Goal: Task Accomplishment & Management: Manage account settings

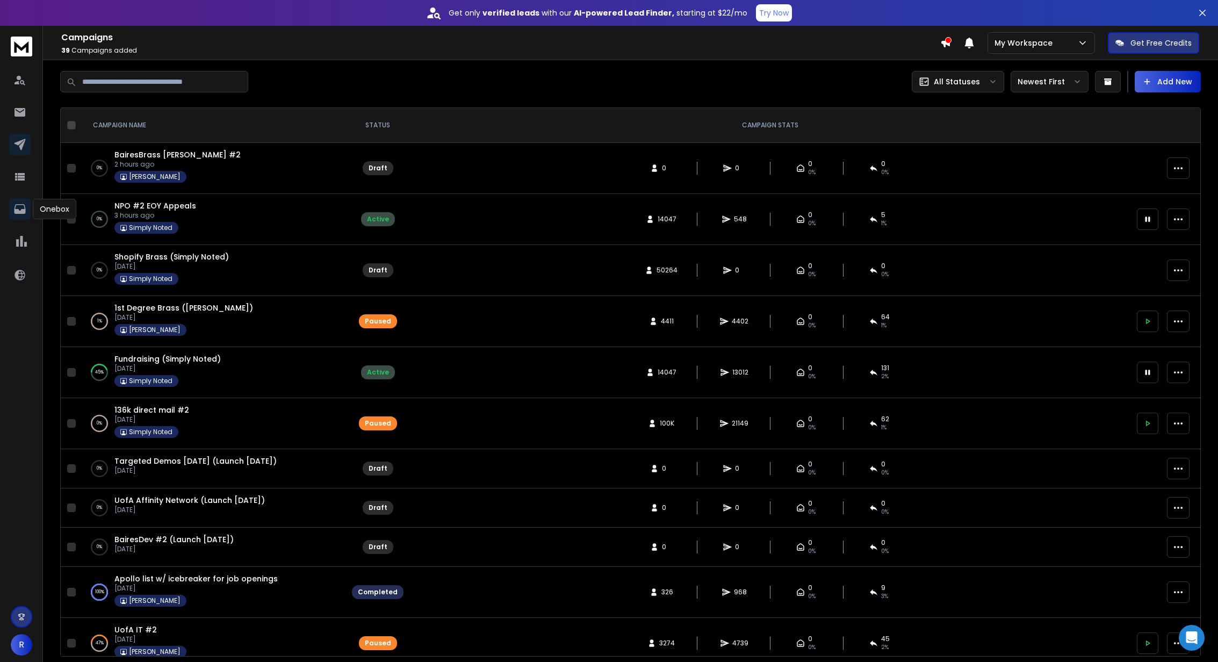
click at [22, 205] on icon at bounding box center [19, 209] width 13 height 13
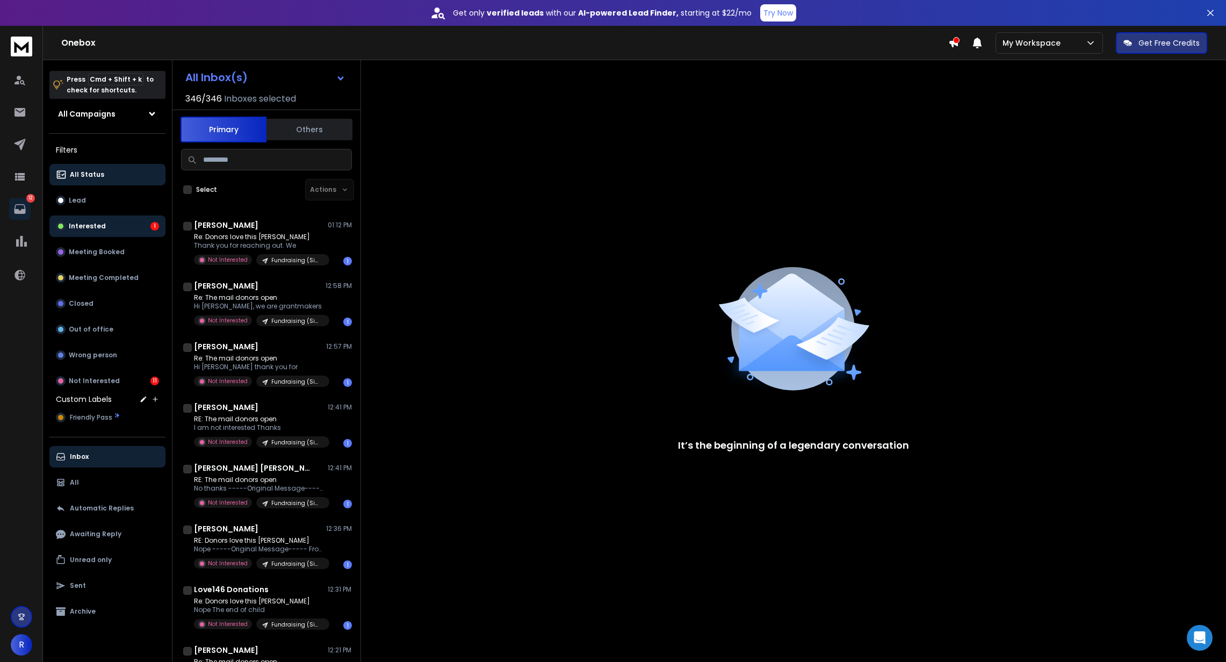
click at [83, 220] on button "Interested 1" at bounding box center [107, 225] width 116 height 21
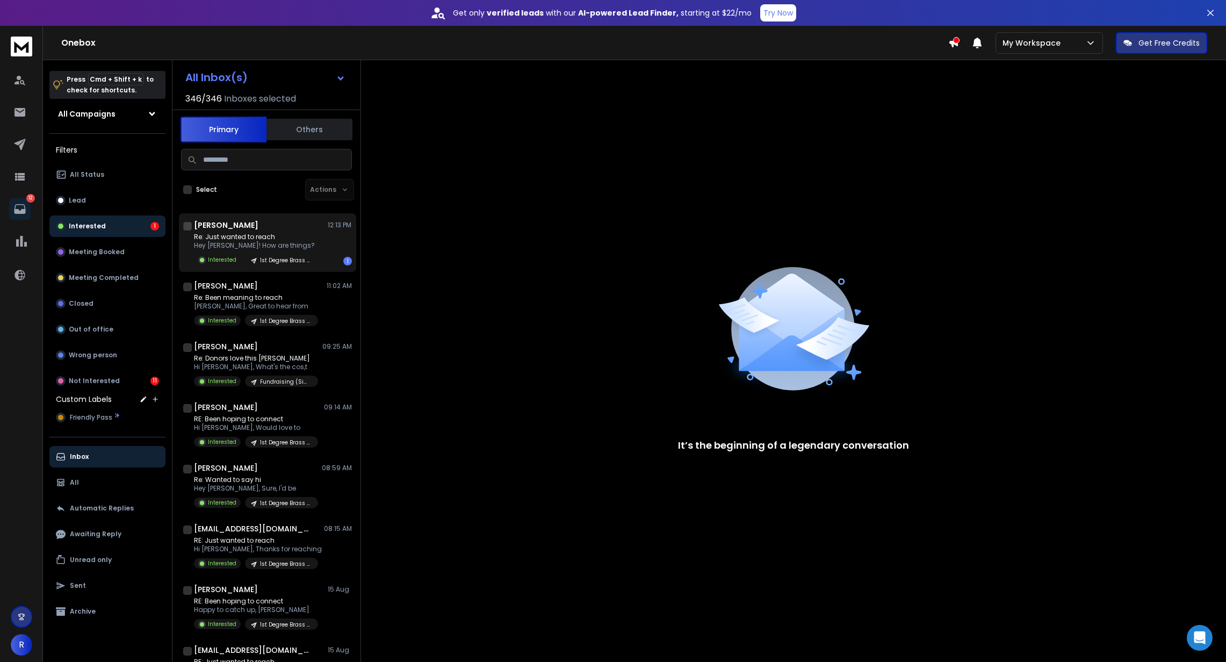
click at [297, 222] on div "Ian Garlic 12:13 PM" at bounding box center [273, 225] width 158 height 11
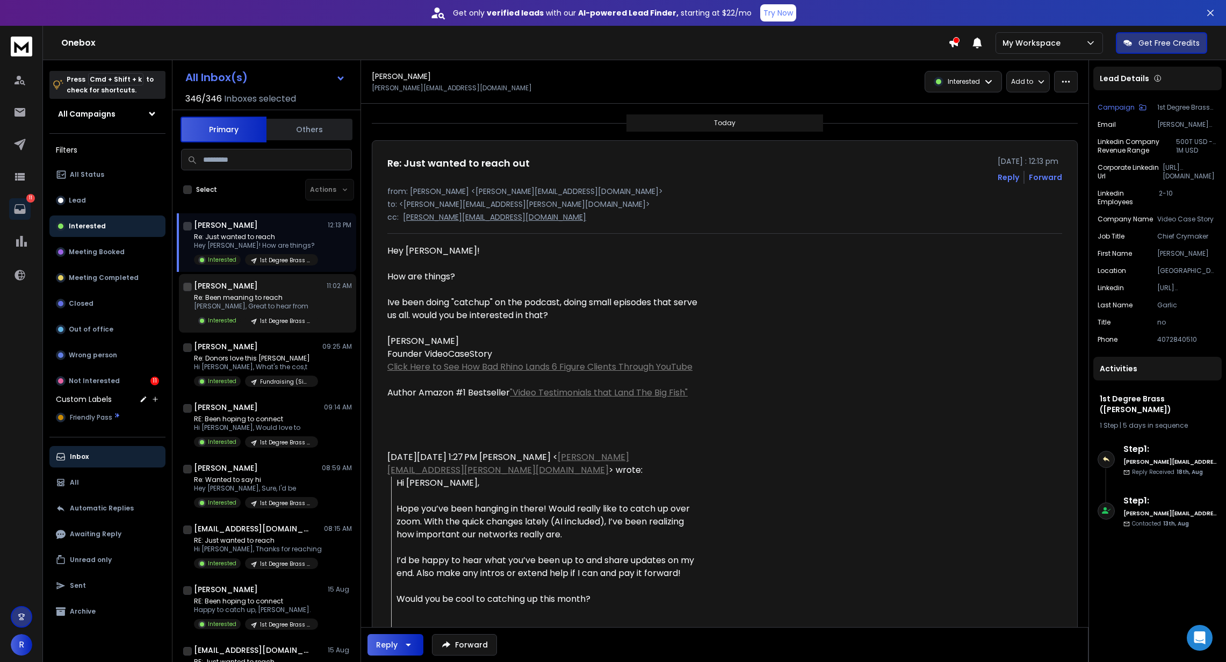
click at [246, 295] on p "Re: Been meaning to reach" at bounding box center [256, 297] width 124 height 9
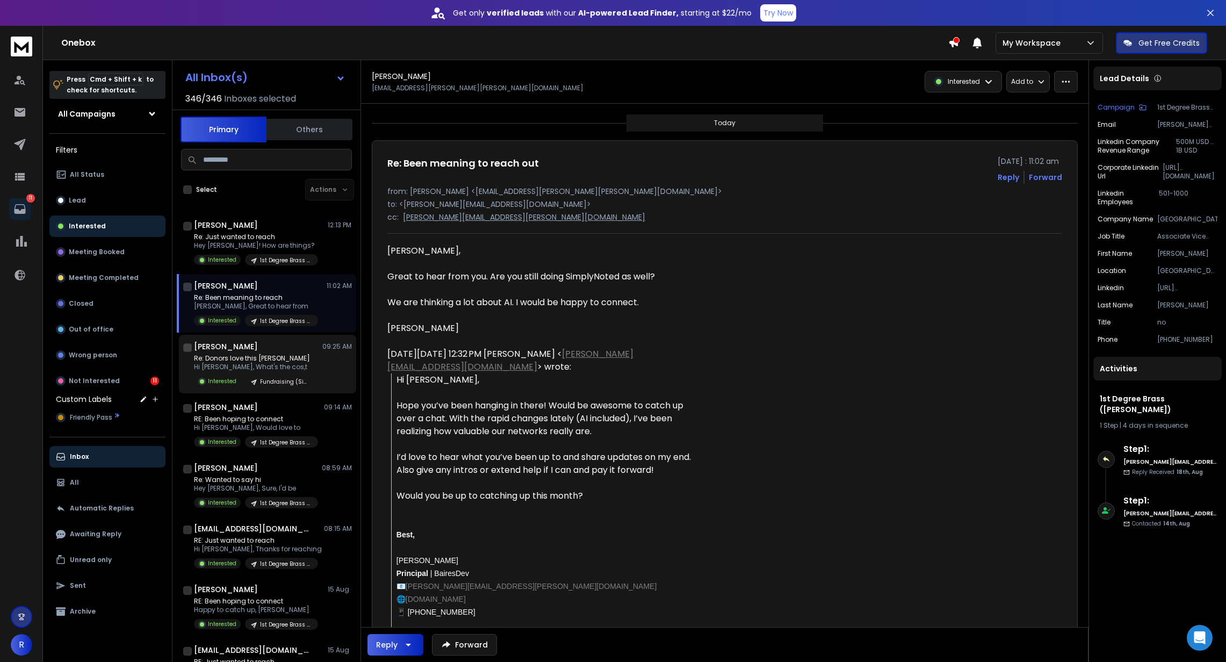
click at [266, 372] on div "Re: Donors love this Christina Hi Rick, What's the cos,t Interested Fundraising…" at bounding box center [256, 370] width 124 height 33
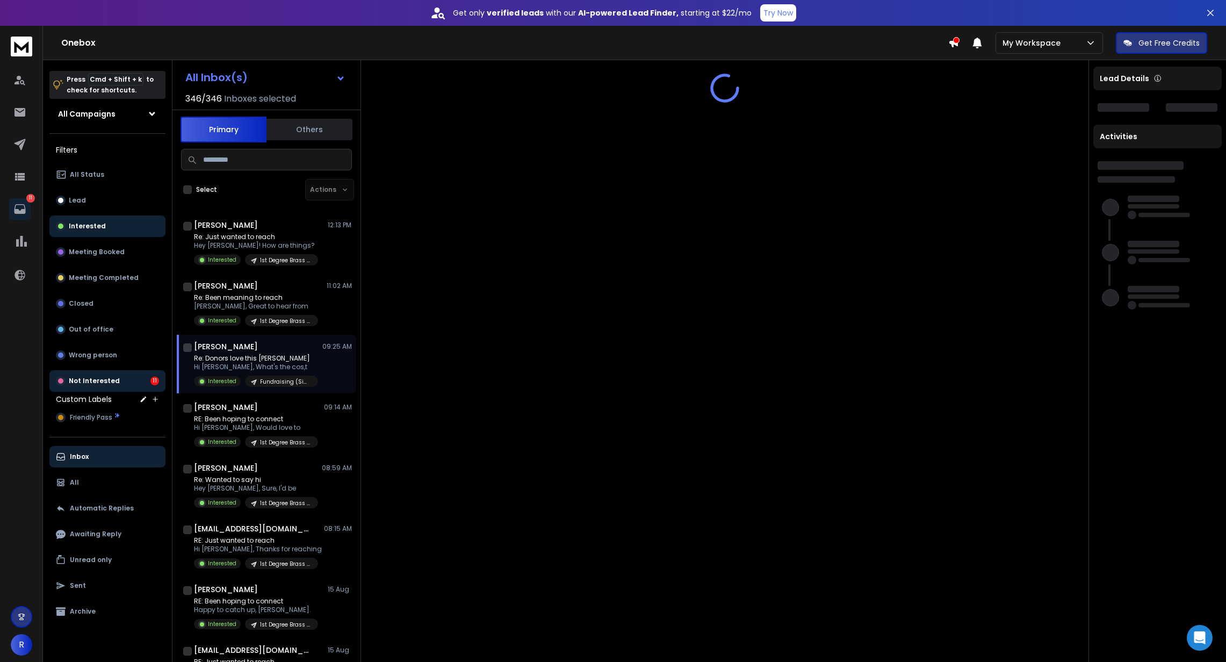
click at [92, 374] on button "Not Interested 11" at bounding box center [107, 380] width 116 height 21
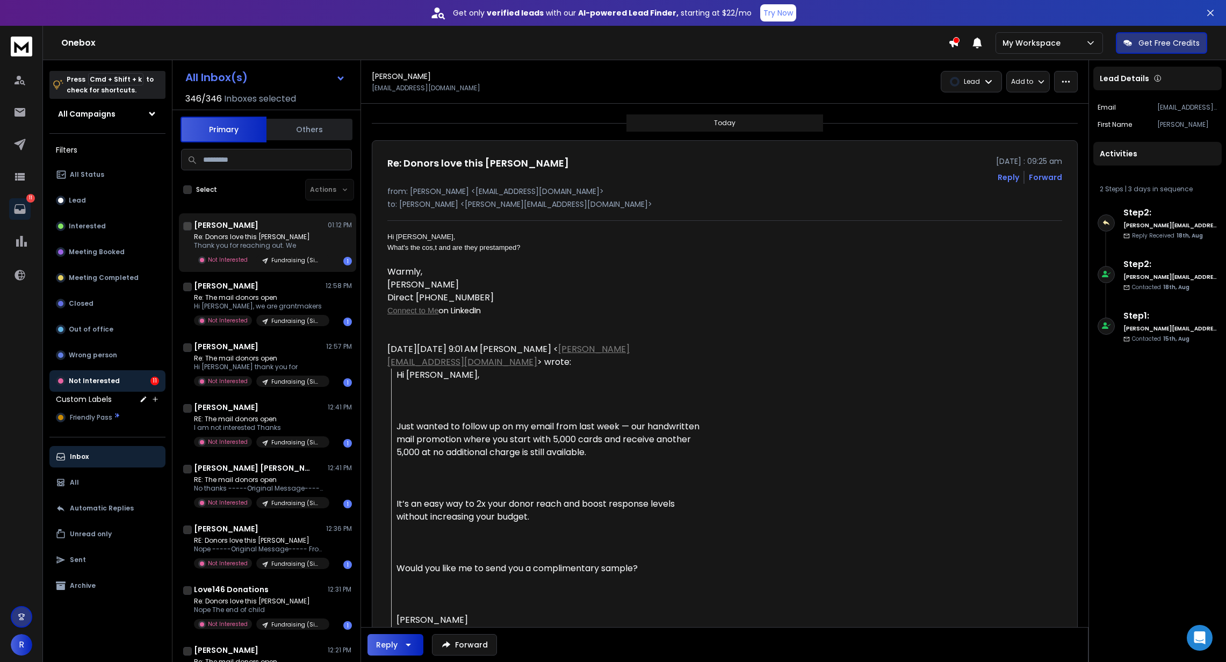
click at [285, 250] on div "Re: Donors love this Hadara Thank you for reaching out. We Not Interested Fundr…" at bounding box center [261, 249] width 135 height 33
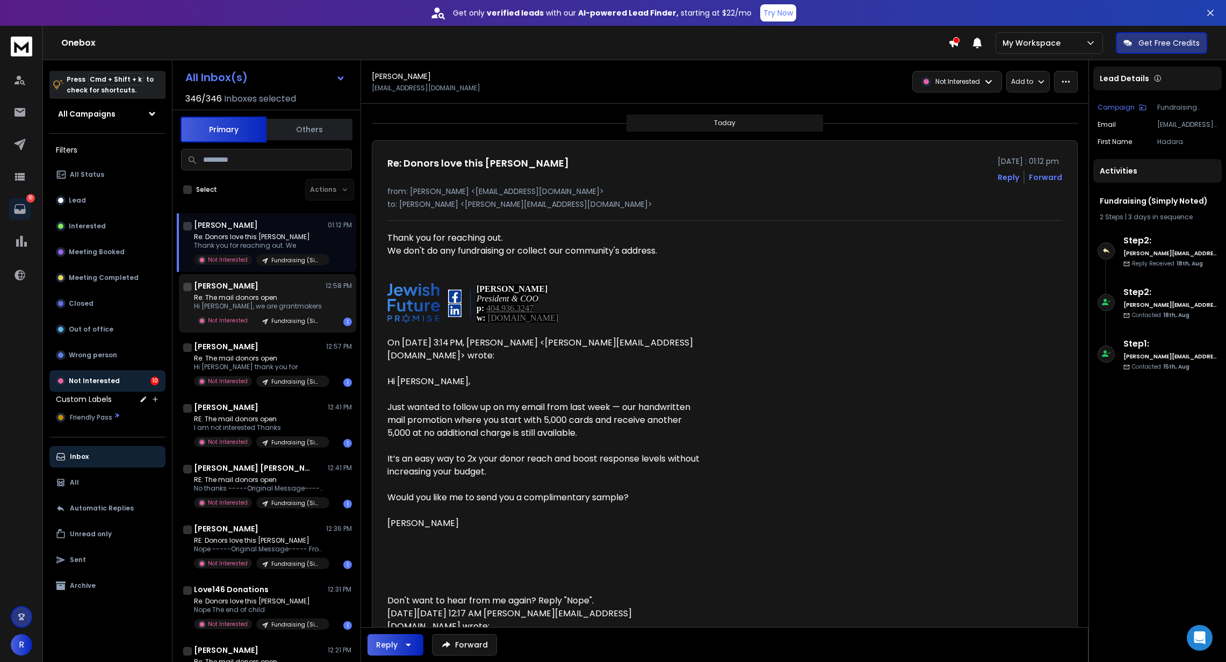
click at [257, 291] on div "Danielle Taylor 12:58 PM Re: The mail donors open Hi Rick, we are grantmakers N…" at bounding box center [273, 303] width 158 height 46
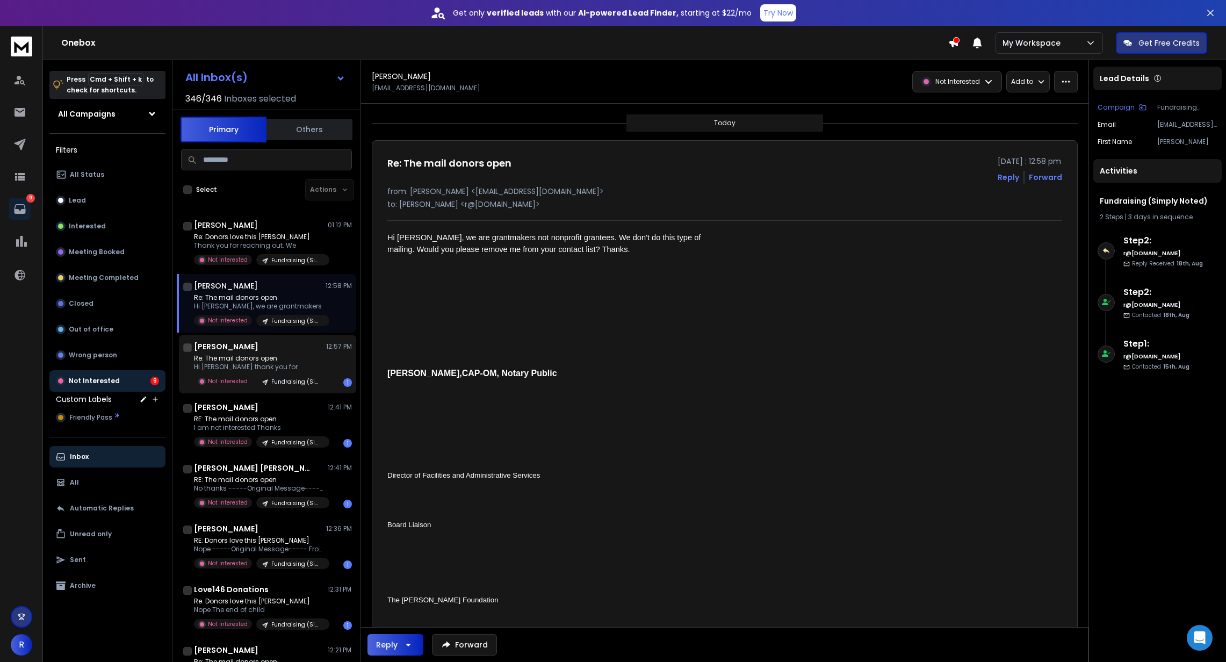
click at [249, 341] on h1 "[PERSON_NAME]" at bounding box center [226, 346] width 64 height 11
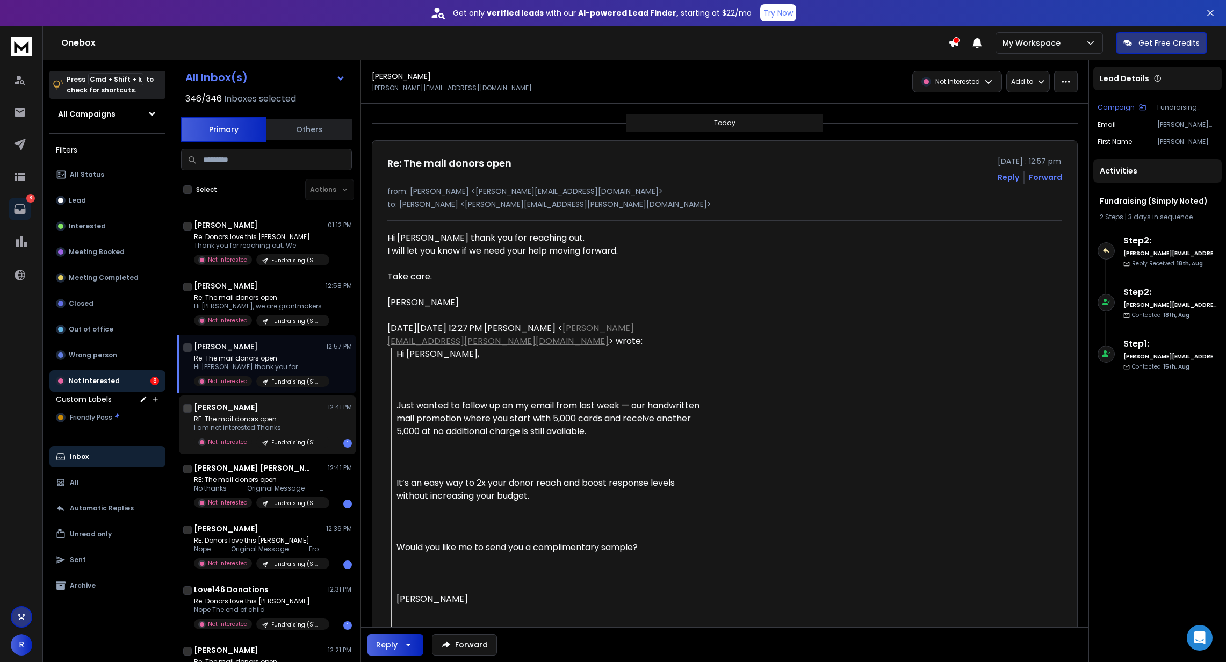
click at [282, 417] on p "RE: The mail donors open" at bounding box center [258, 419] width 129 height 9
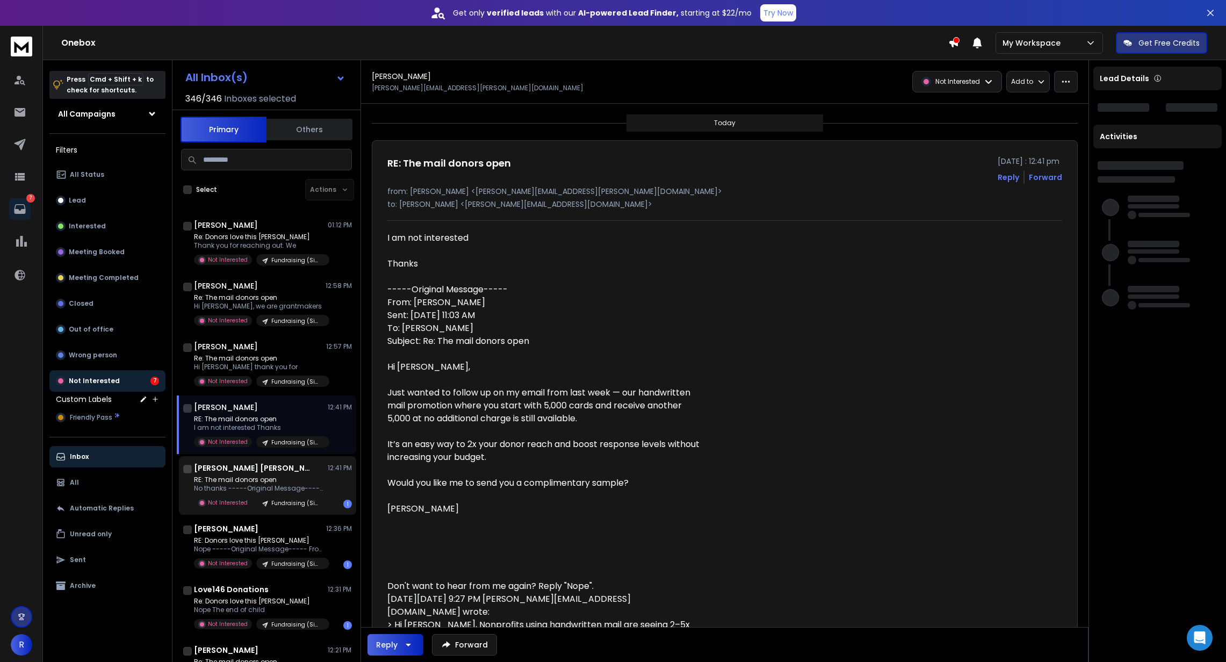
click at [271, 475] on p "RE: The mail donors open" at bounding box center [258, 479] width 129 height 9
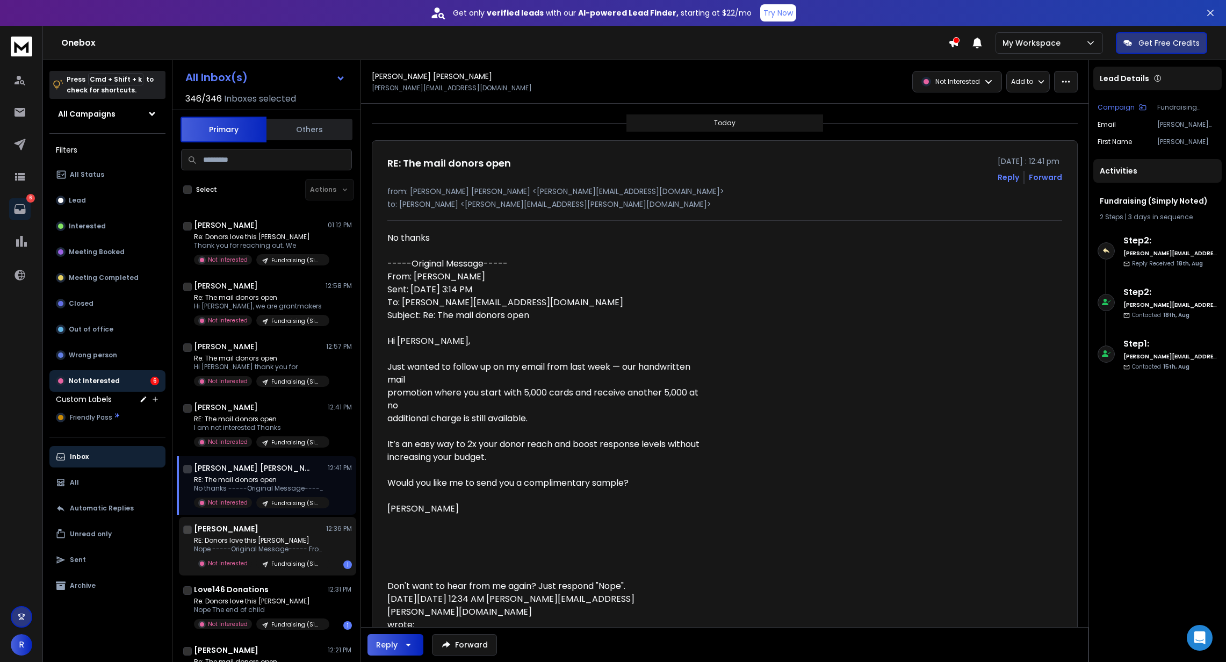
click at [266, 522] on div "Jeff Bontrager 12:36 PM RE: Donors love this Jeff Nope -----Original Message---…" at bounding box center [267, 546] width 177 height 59
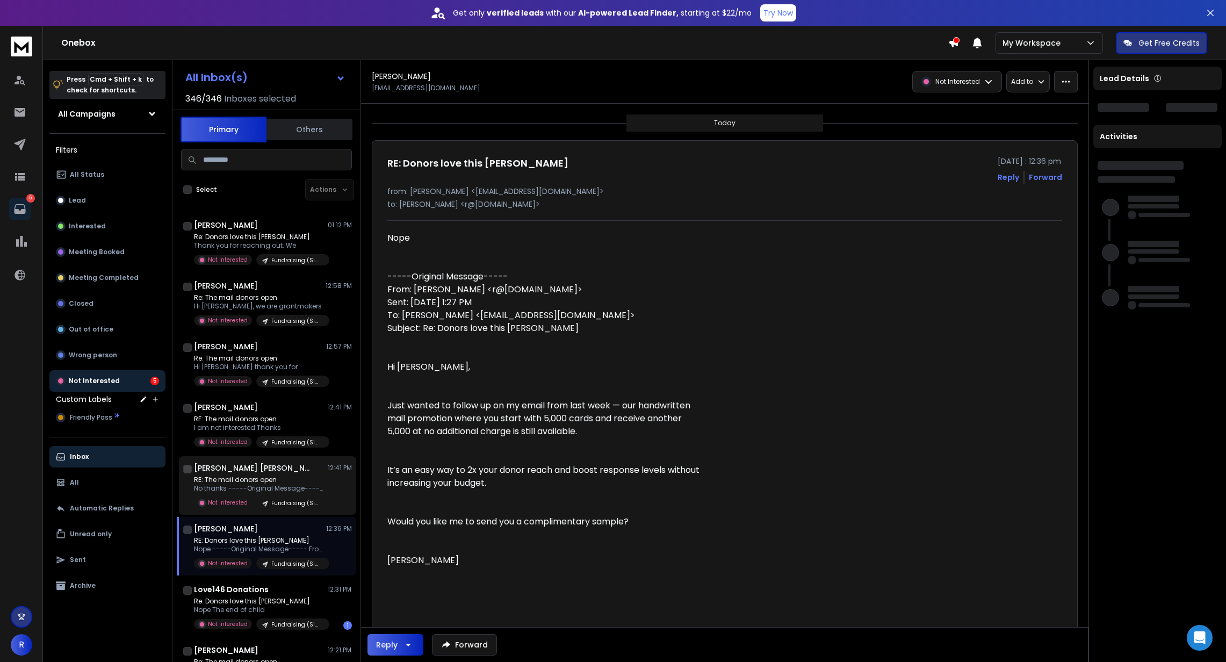
scroll to position [86, 0]
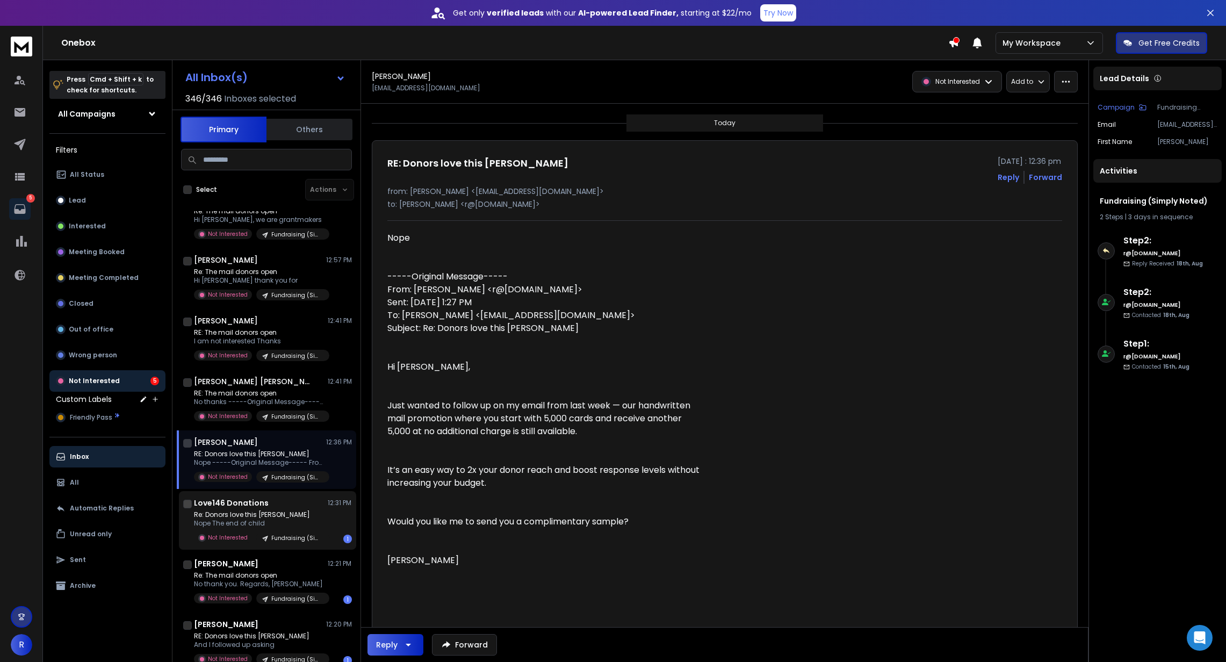
click at [280, 516] on p "Re: Donors love this [PERSON_NAME]" at bounding box center [258, 514] width 129 height 9
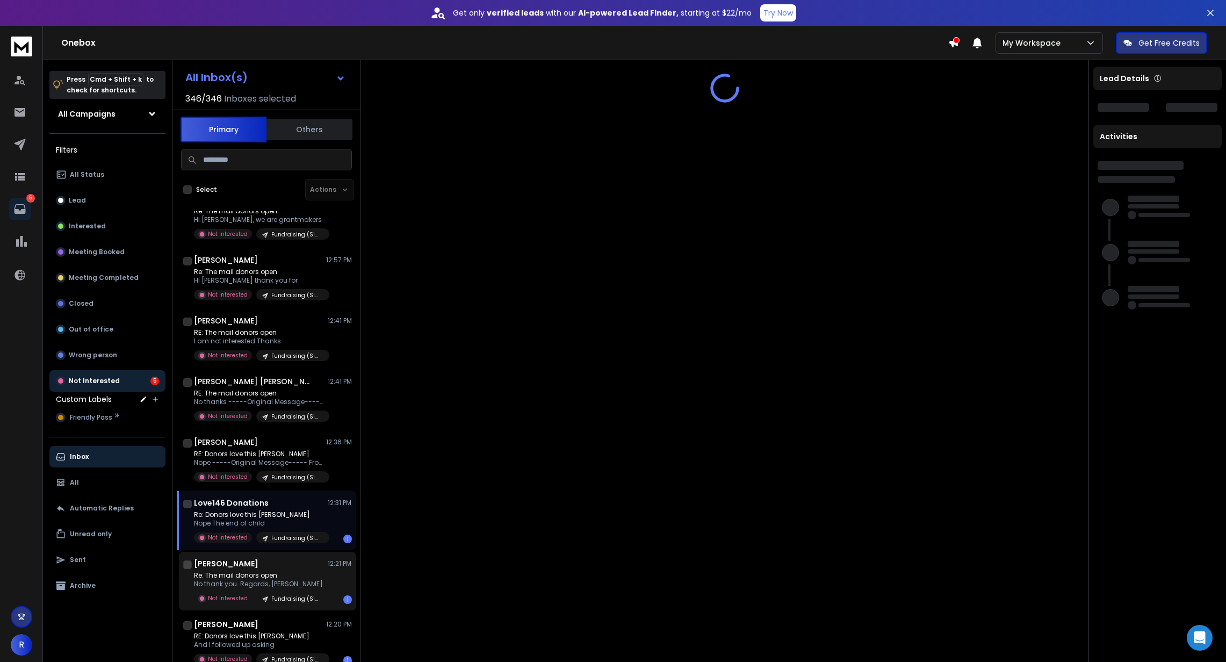
click at [272, 572] on p "Re: The mail donors open" at bounding box center [258, 575] width 129 height 9
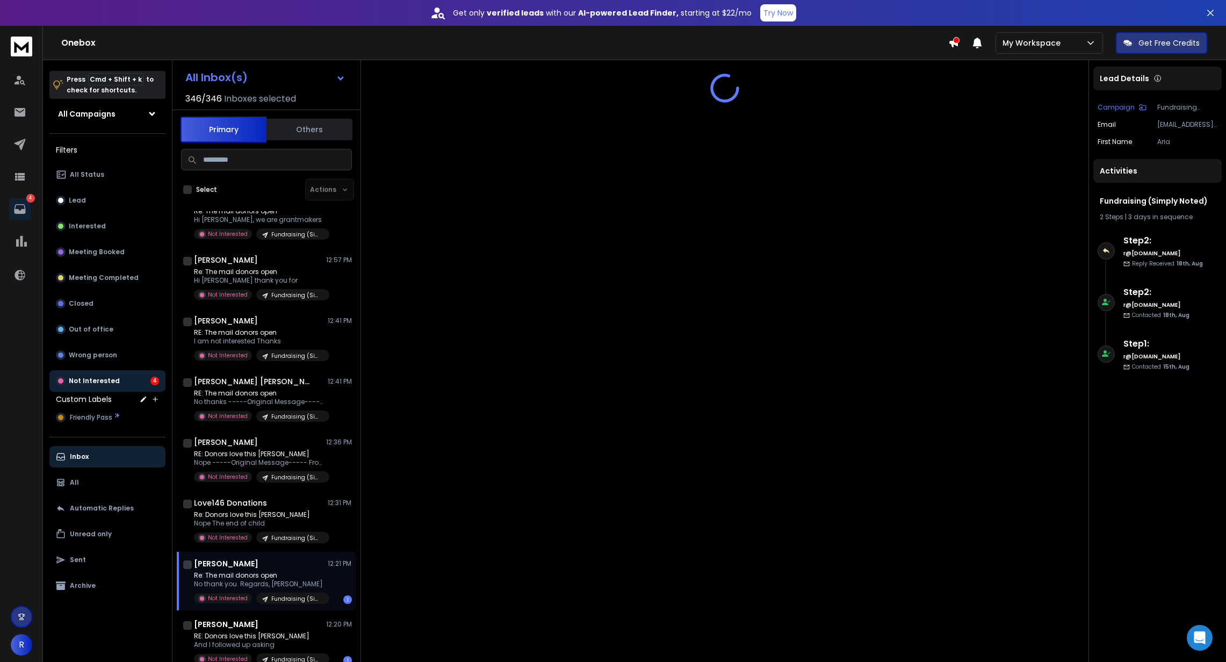
scroll to position [167, 0]
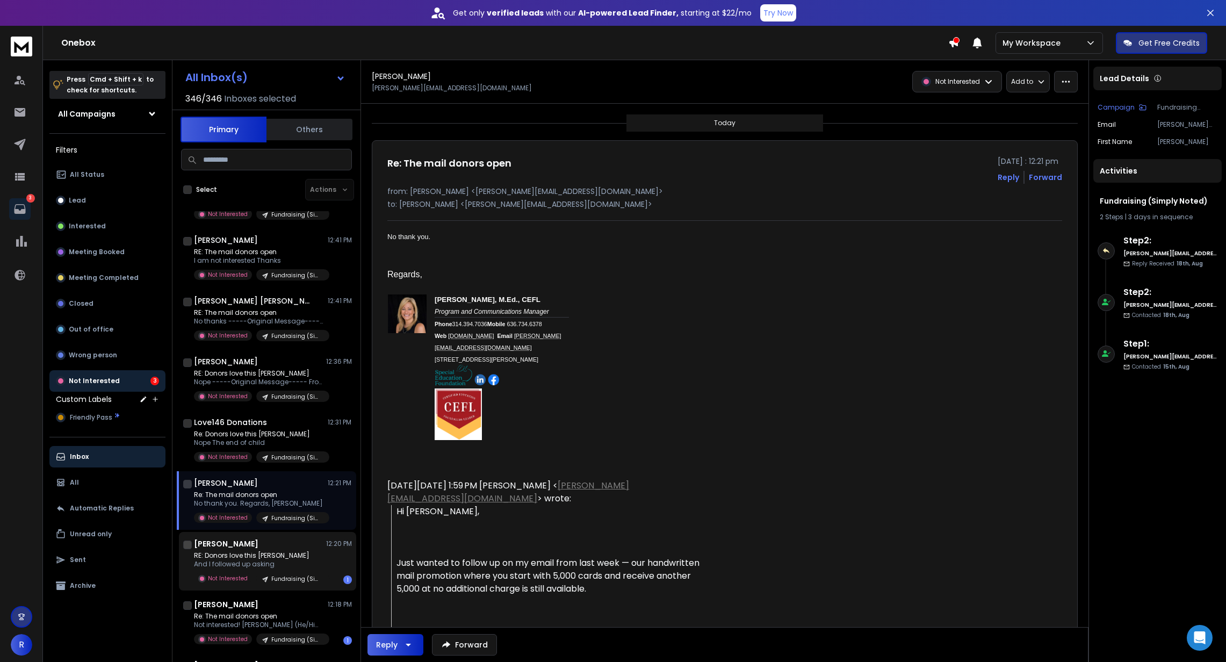
click at [264, 555] on p "RE: Donors love this [PERSON_NAME]" at bounding box center [258, 555] width 129 height 9
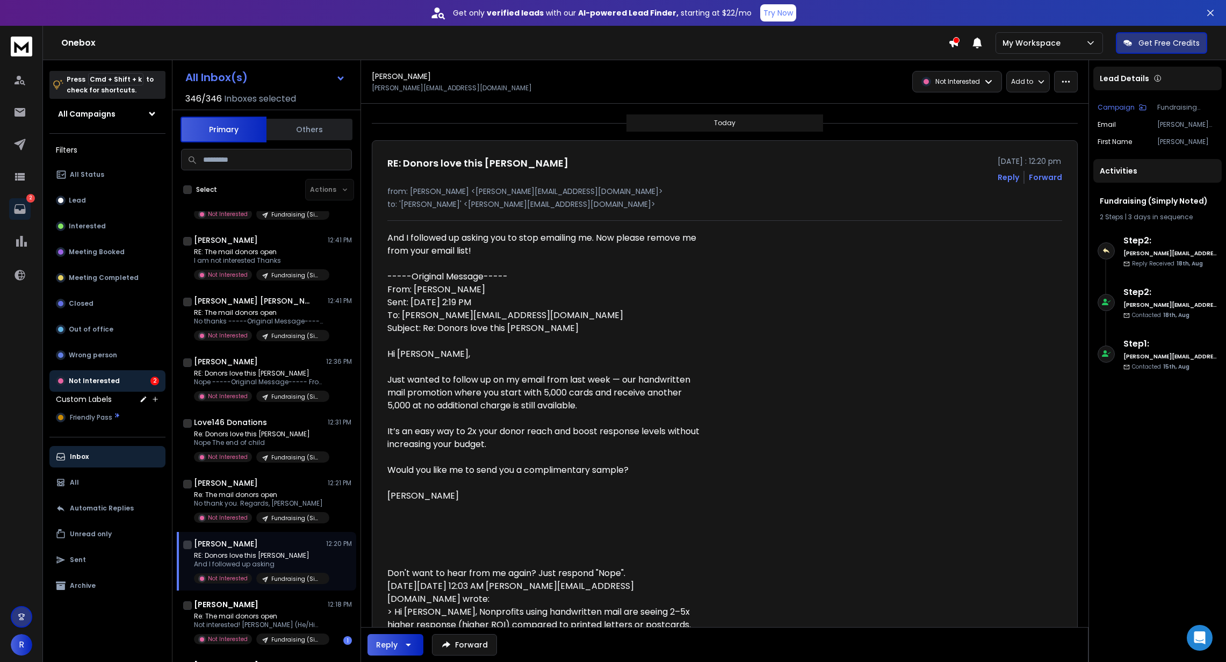
click at [187, 544] on button "button" at bounding box center [187, 544] width 9 height 9
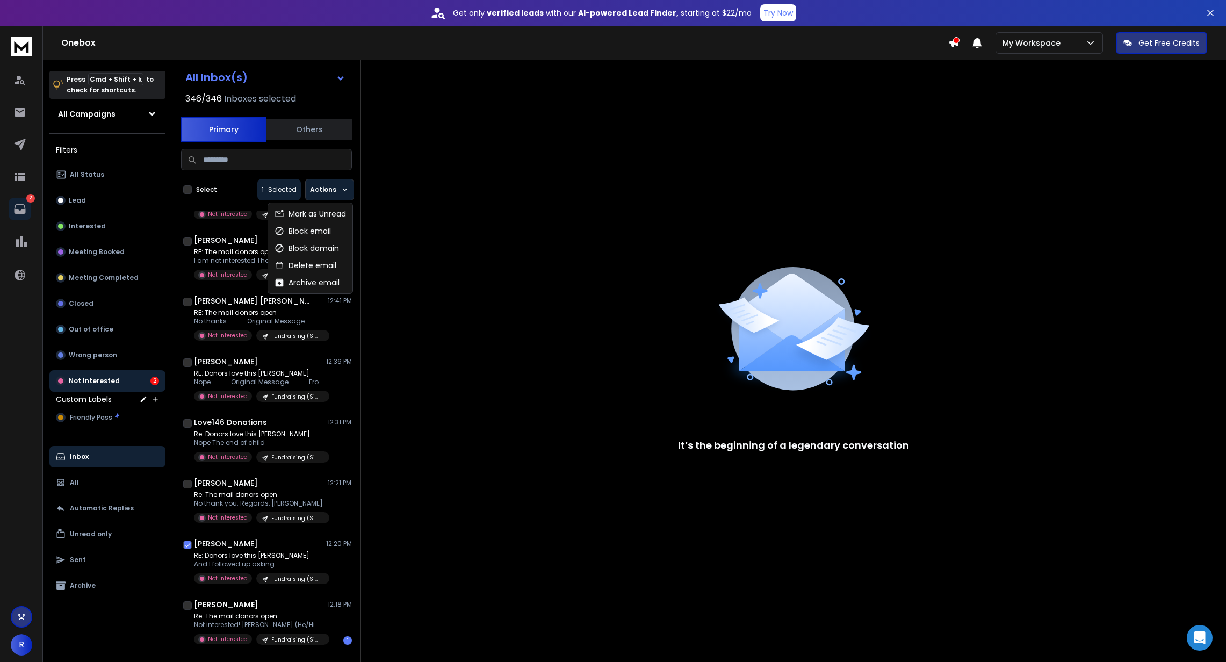
click at [347, 187] on icon "button" at bounding box center [345, 189] width 9 height 9
click at [330, 232] on div "Block email" at bounding box center [303, 231] width 56 height 11
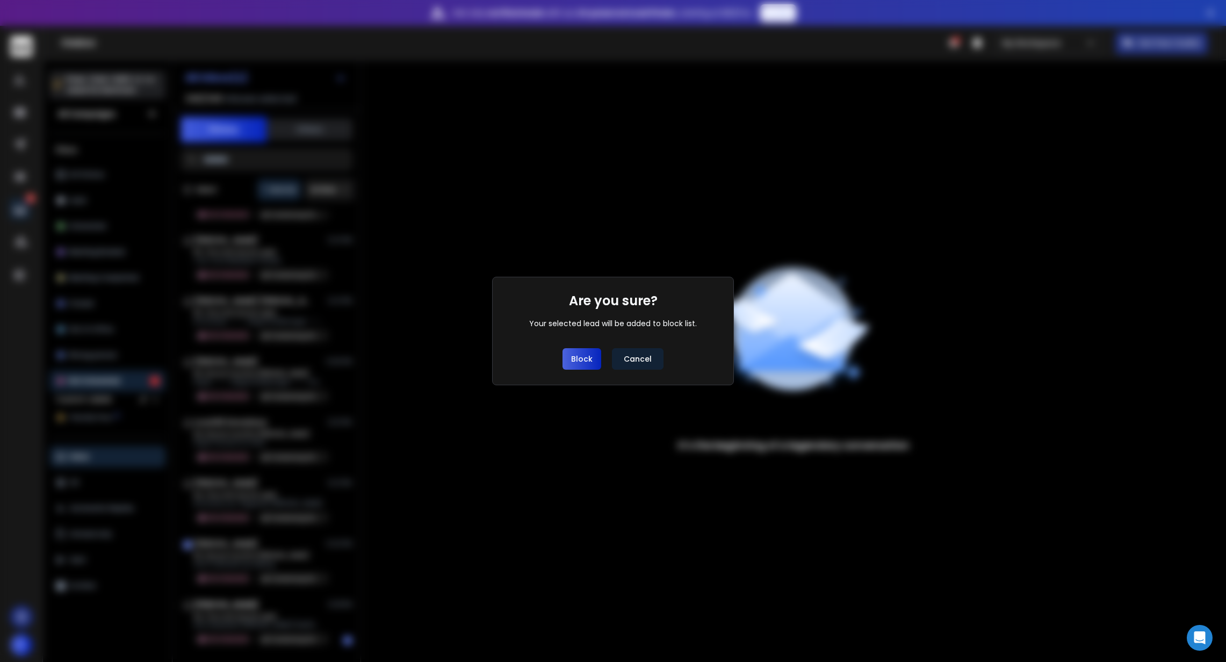
click at [582, 351] on button "Block" at bounding box center [581, 358] width 39 height 21
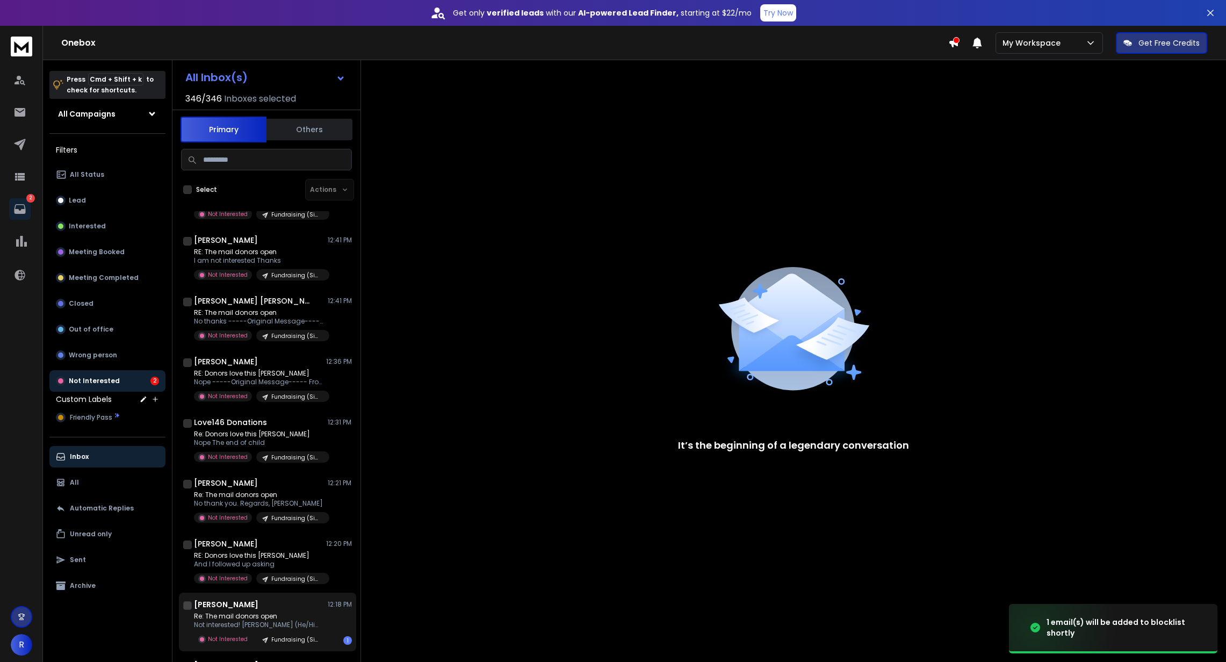
click at [279, 603] on div "Ryan Rael 12:18 PM" at bounding box center [273, 604] width 158 height 11
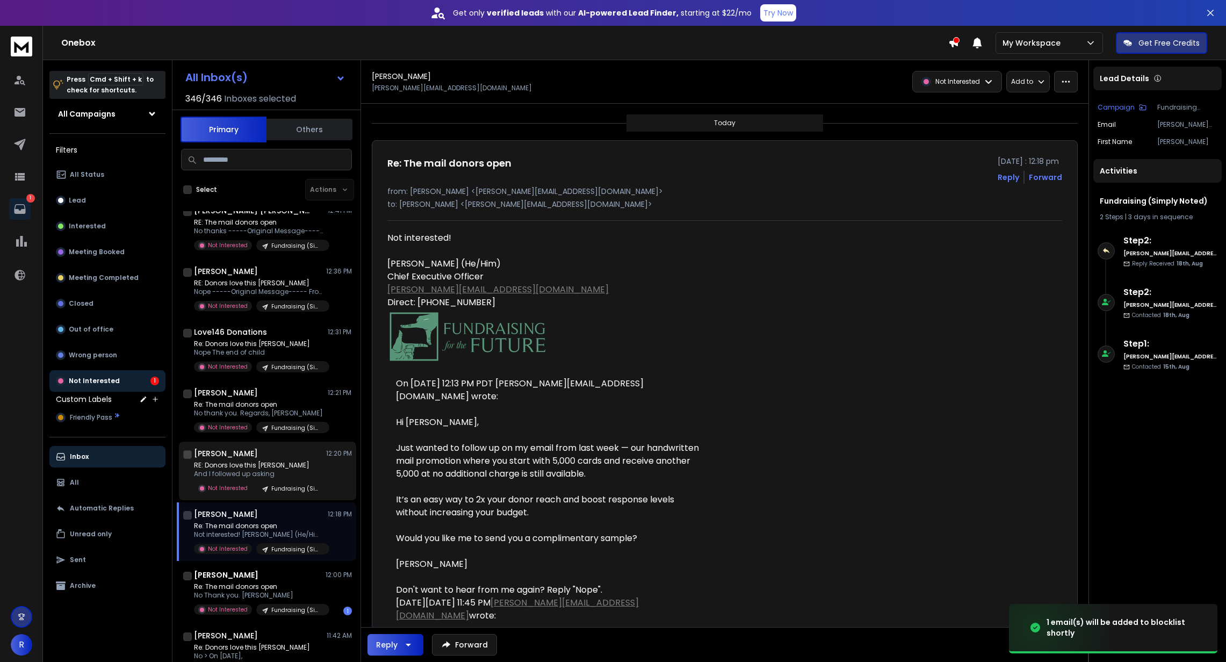
scroll to position [312, 0]
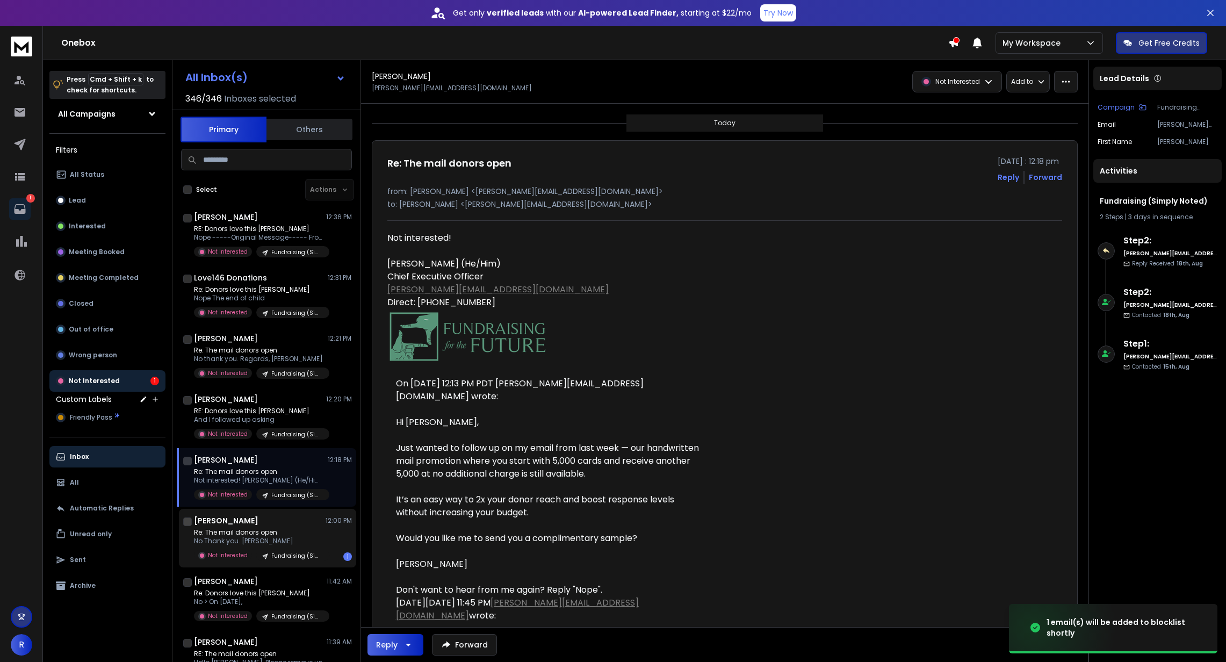
click at [258, 523] on h1 "[PERSON_NAME]" at bounding box center [226, 520] width 64 height 11
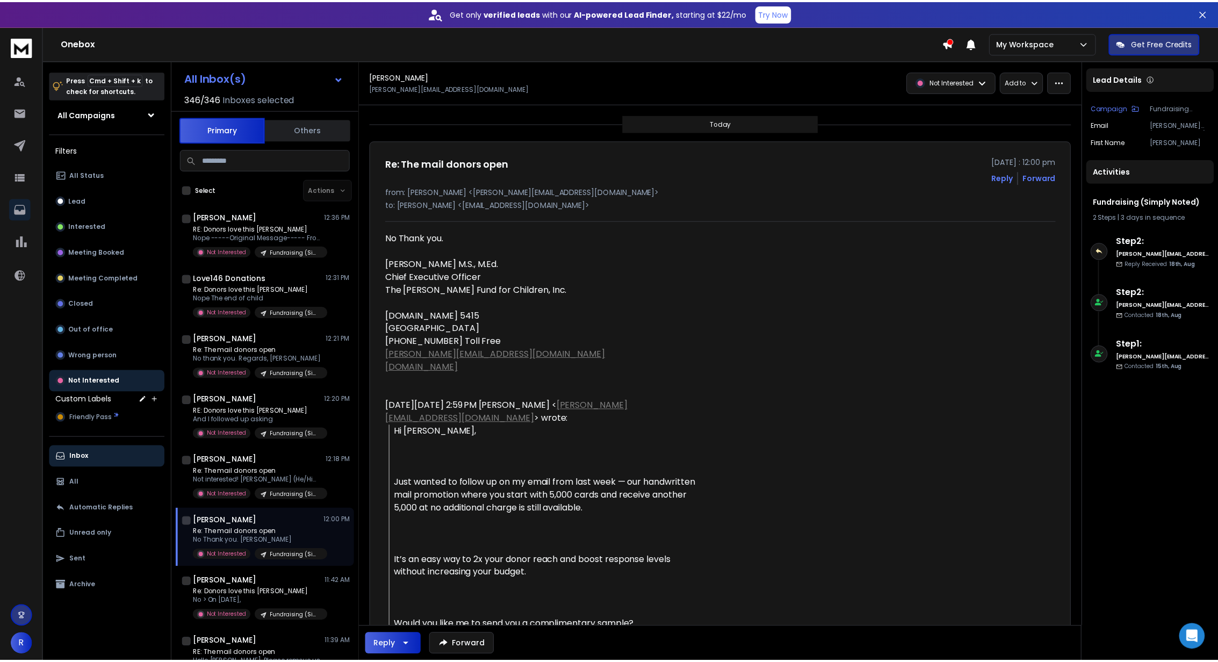
scroll to position [0, 0]
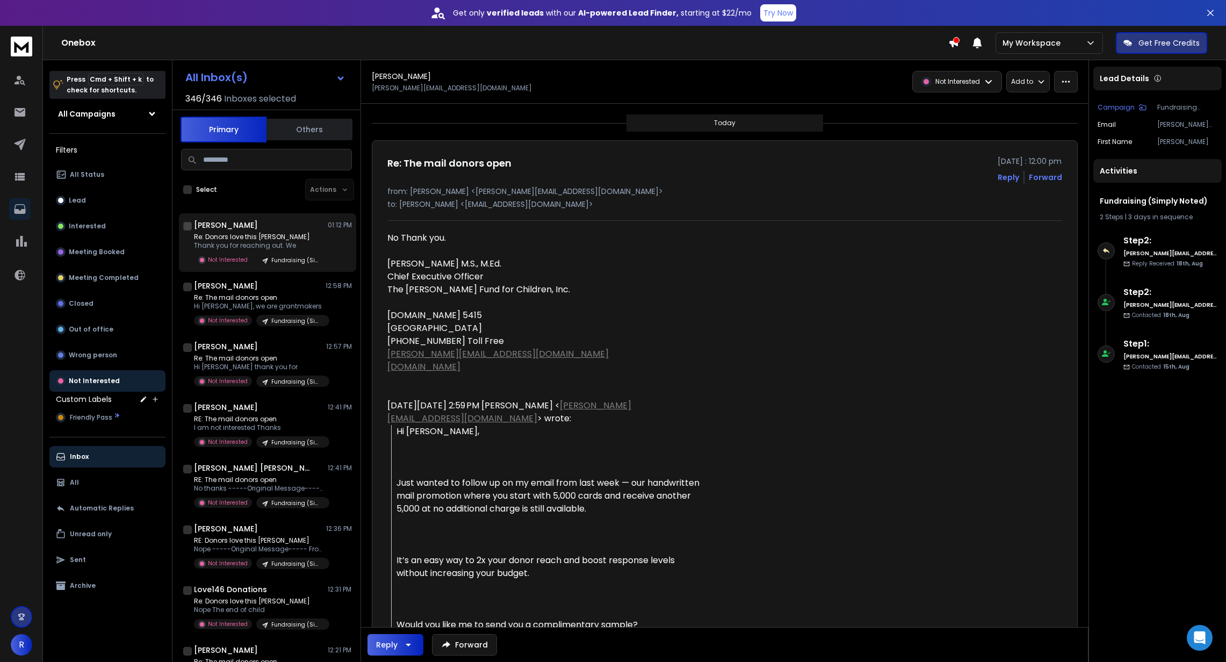
click at [268, 231] on div "Hadara Ishak 01:12 PM Re: Donors love this Hadara Thank you for reaching out. W…" at bounding box center [273, 243] width 158 height 46
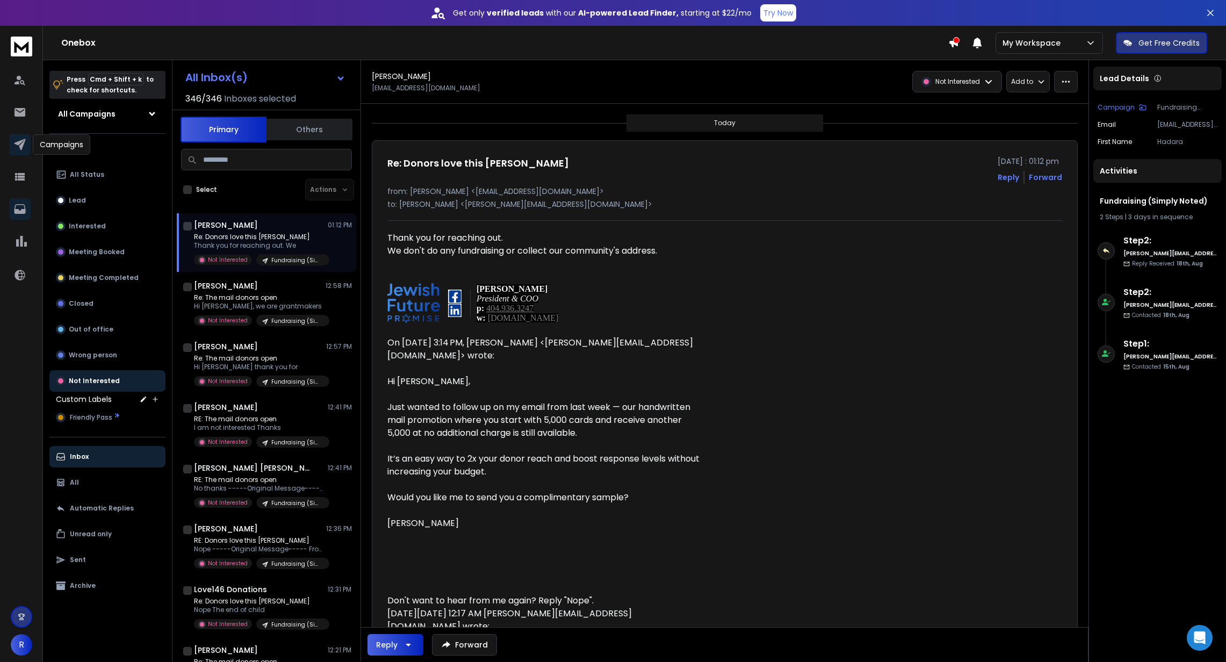
click at [19, 141] on icon at bounding box center [19, 144] width 11 height 11
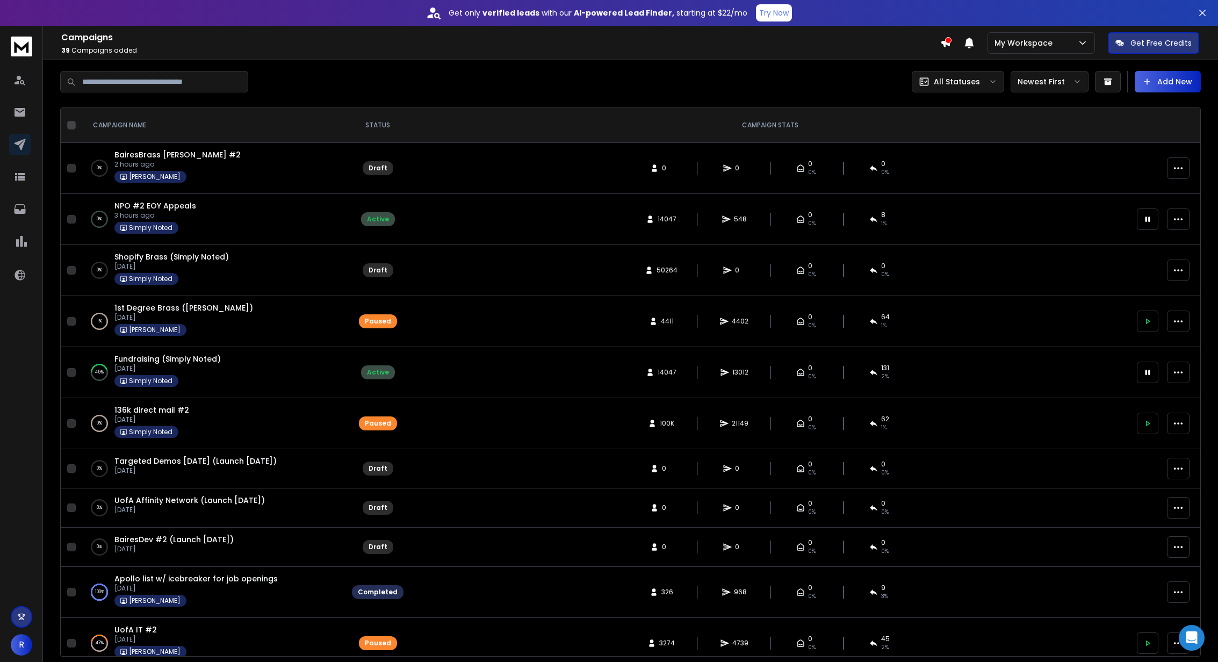
click at [236, 208] on div "0 % NPO #2 EOY Appeals 3 hours ago Simply Noted" at bounding box center [213, 219] width 244 height 38
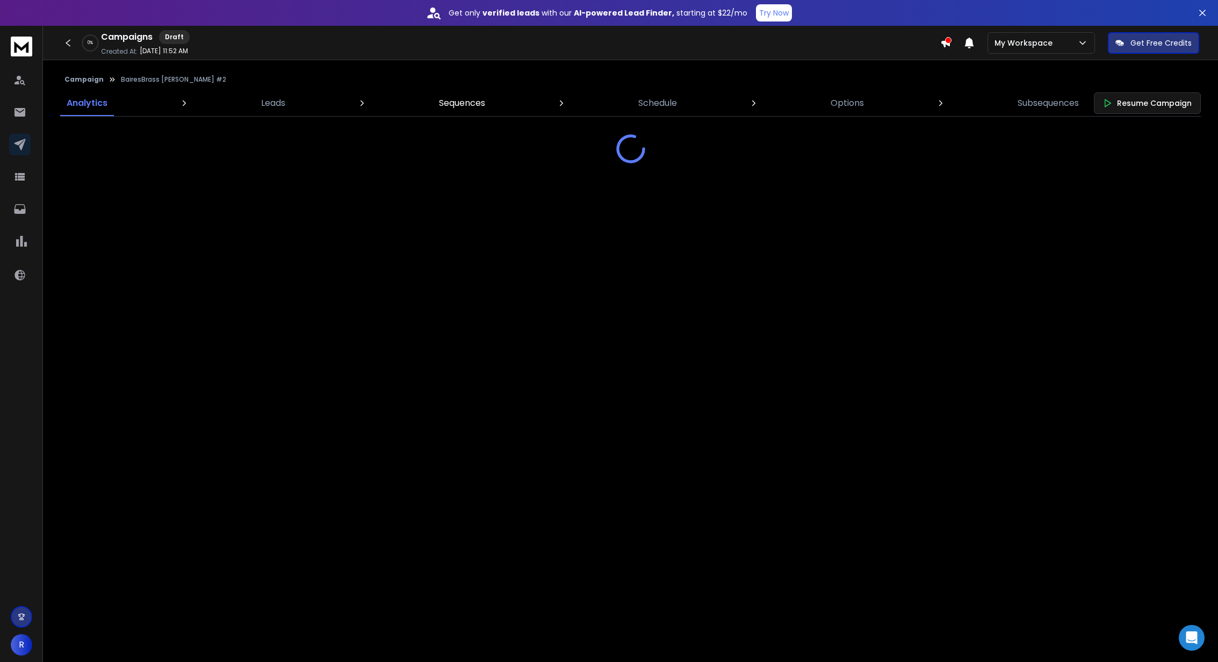
click at [469, 104] on p "Sequences" at bounding box center [462, 103] width 46 height 13
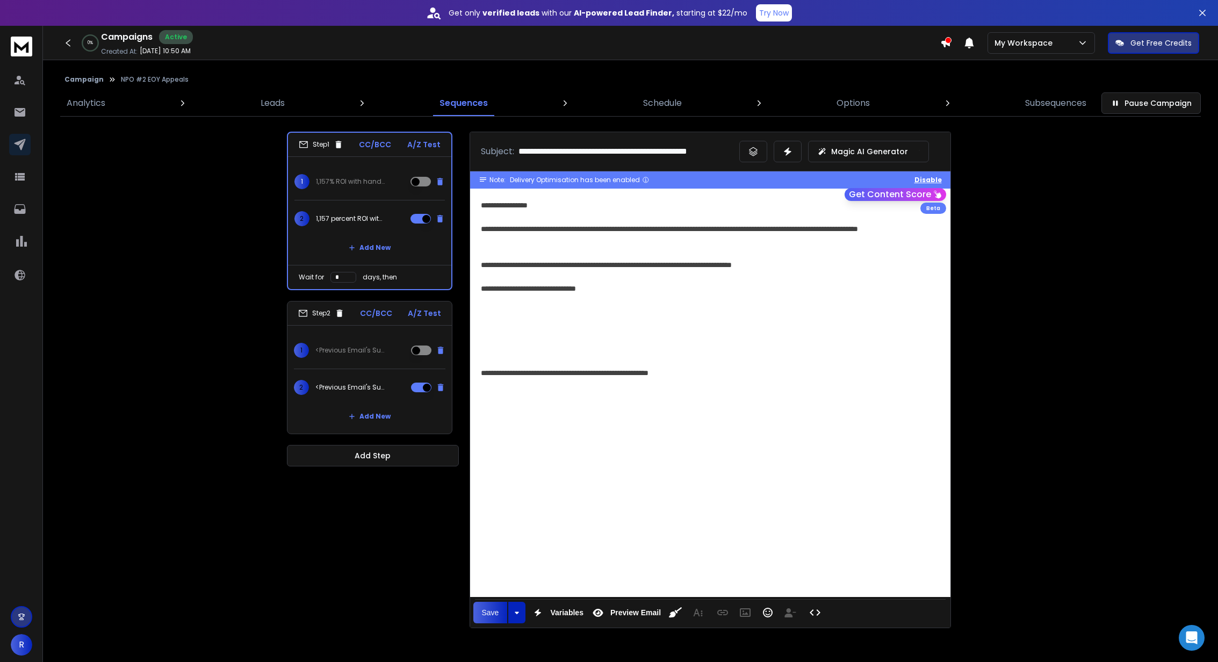
click at [340, 181] on p "1,157% ROI with handwritten mail (case study inside)" at bounding box center [350, 181] width 69 height 9
click at [362, 218] on p "1,157 percent ROI with handwritten mail (case study inside)" at bounding box center [350, 218] width 69 height 9
type input "**********"
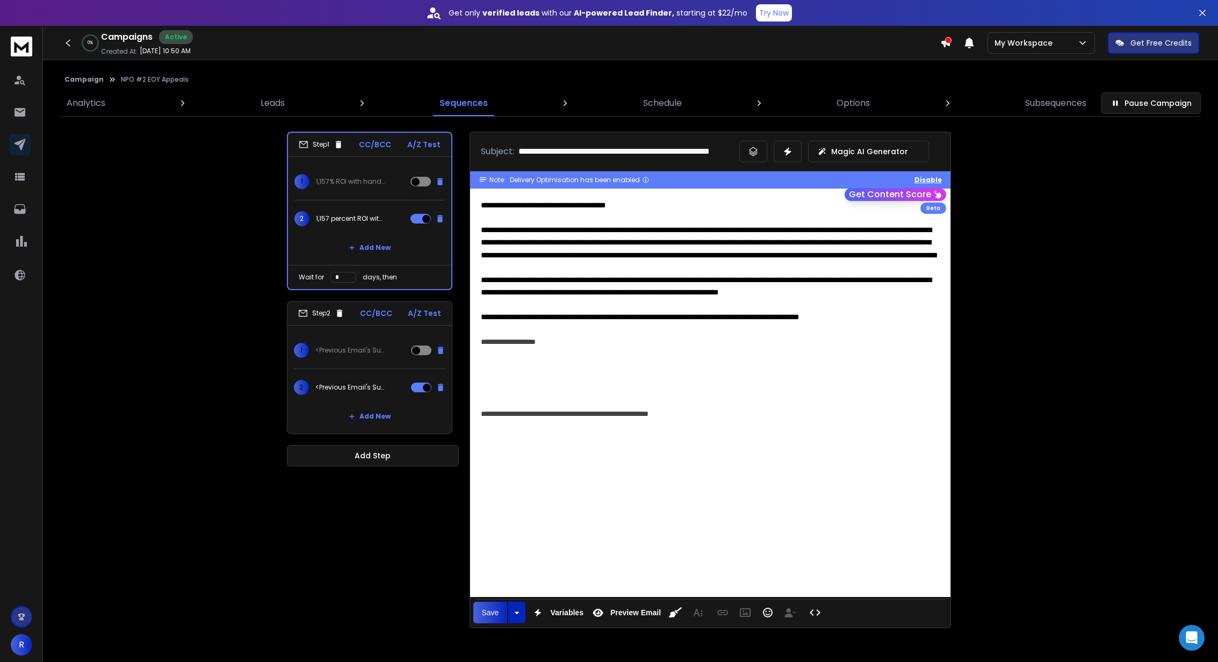
click at [327, 389] on p "<Previous Email's Subject>" at bounding box center [349, 387] width 69 height 9
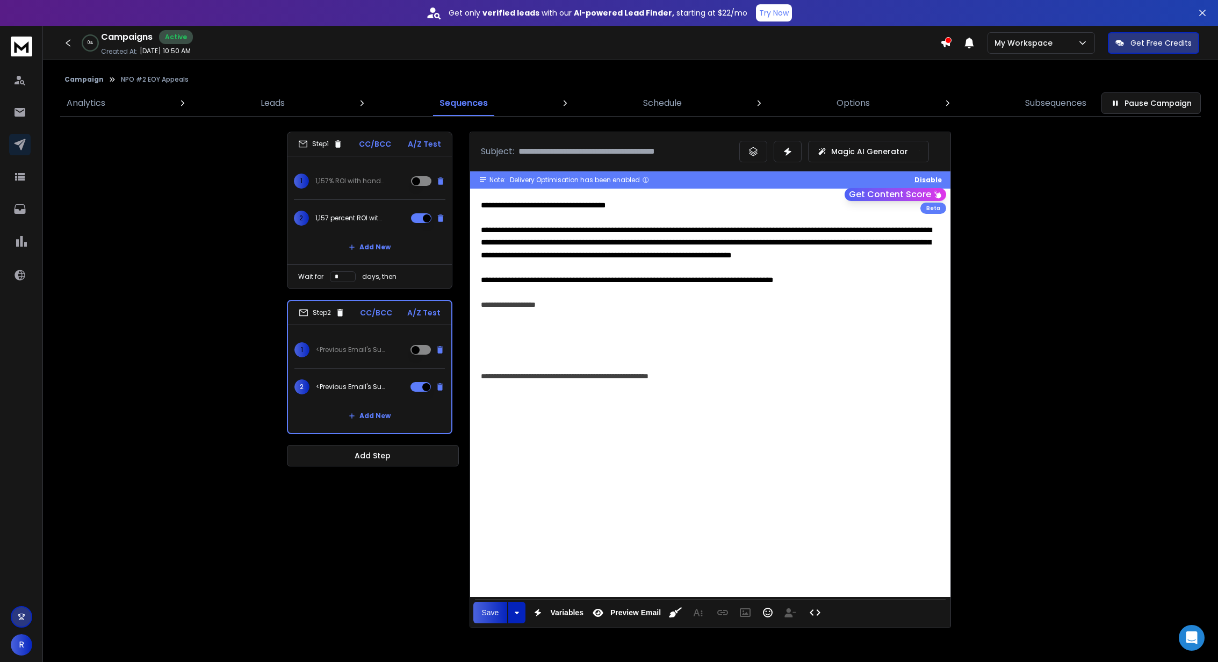
click at [351, 222] on p "1,157 percent ROI with handwritten mail (case study inside)" at bounding box center [349, 218] width 69 height 9
type input "**********"
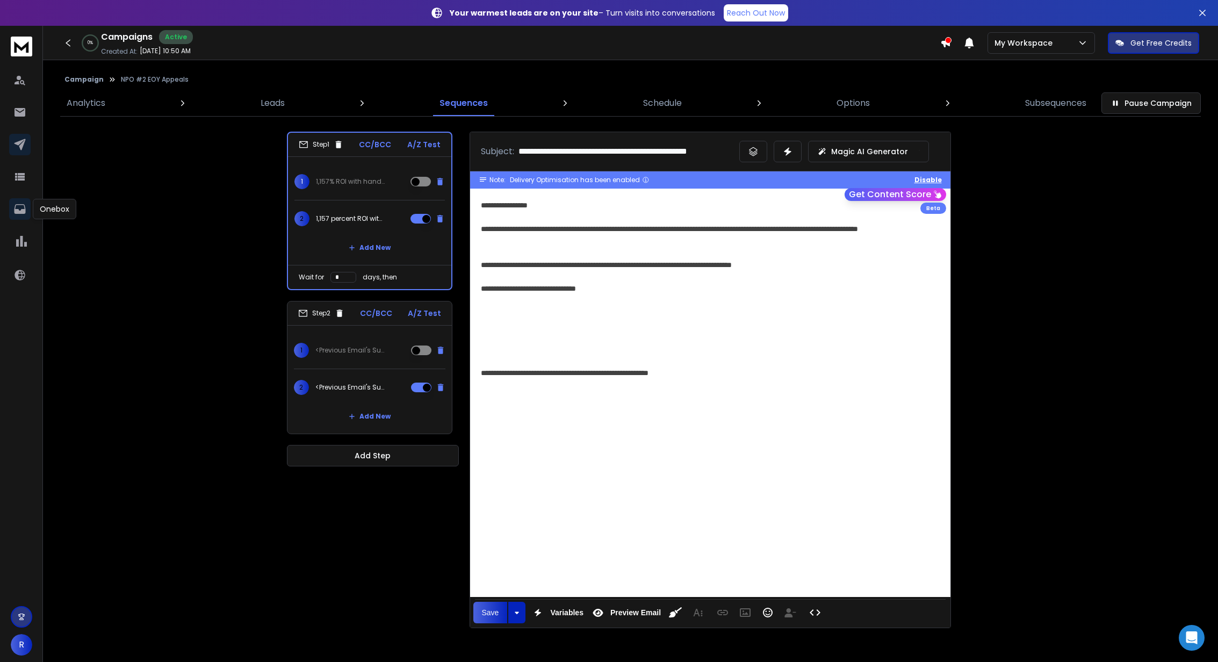
click at [19, 210] on icon at bounding box center [19, 209] width 13 height 13
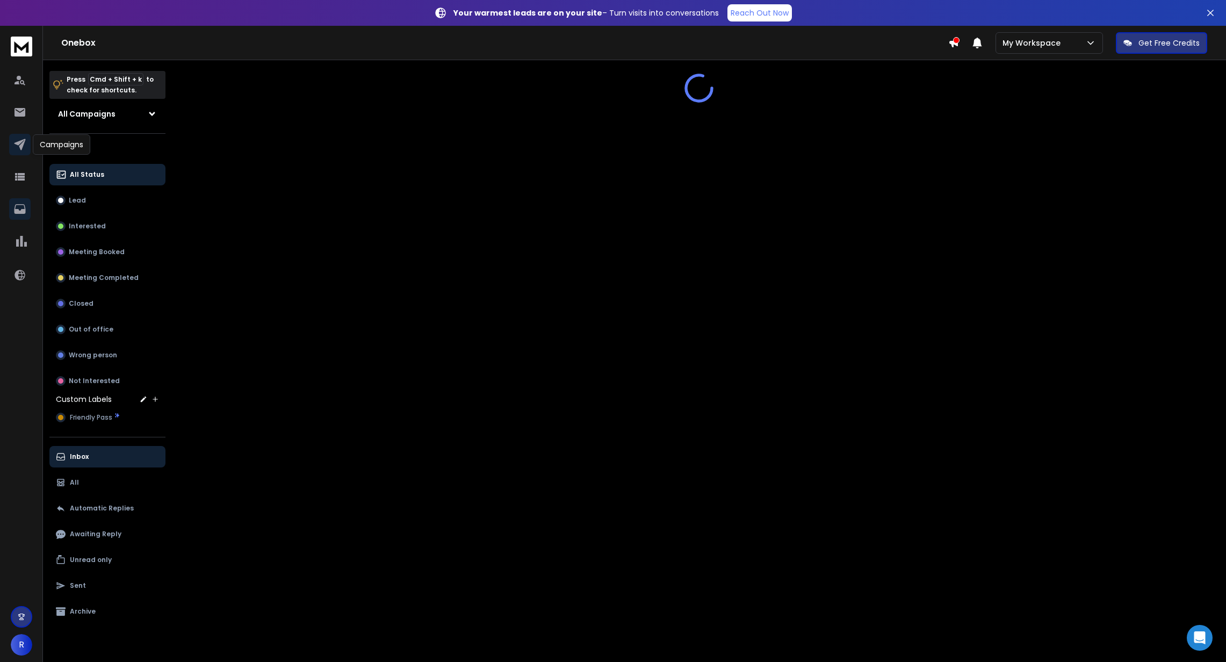
click at [15, 147] on icon at bounding box center [19, 144] width 13 height 13
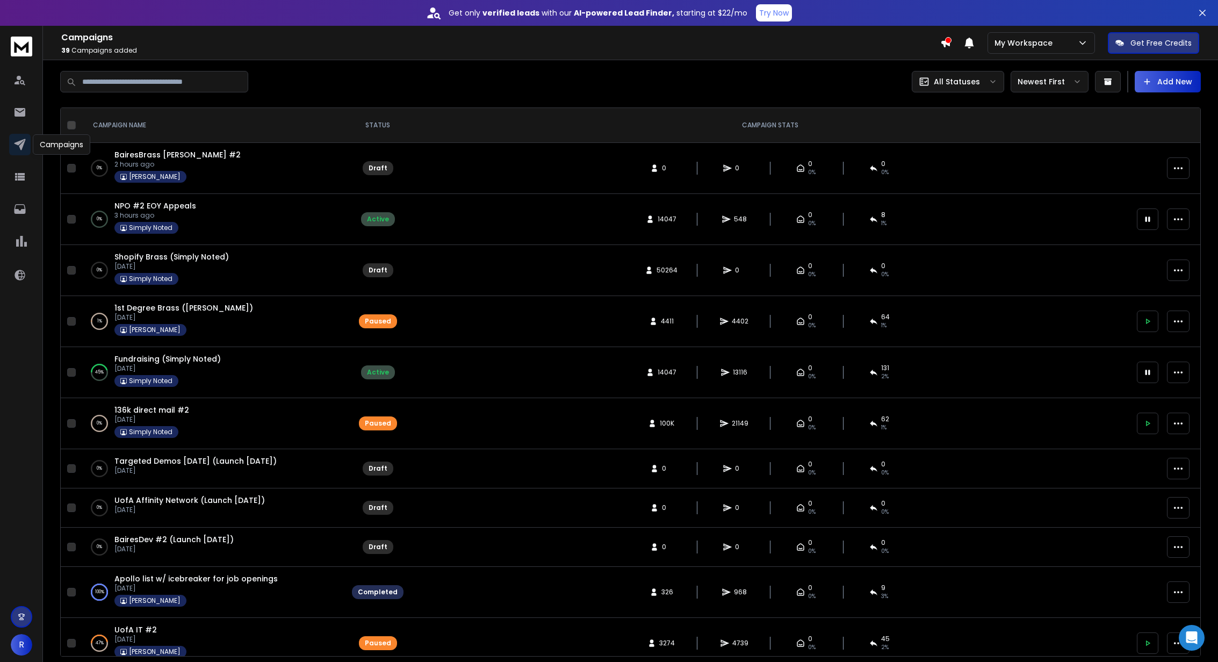
click at [16, 141] on icon at bounding box center [19, 144] width 13 height 13
click at [26, 204] on link at bounding box center [19, 208] width 21 height 21
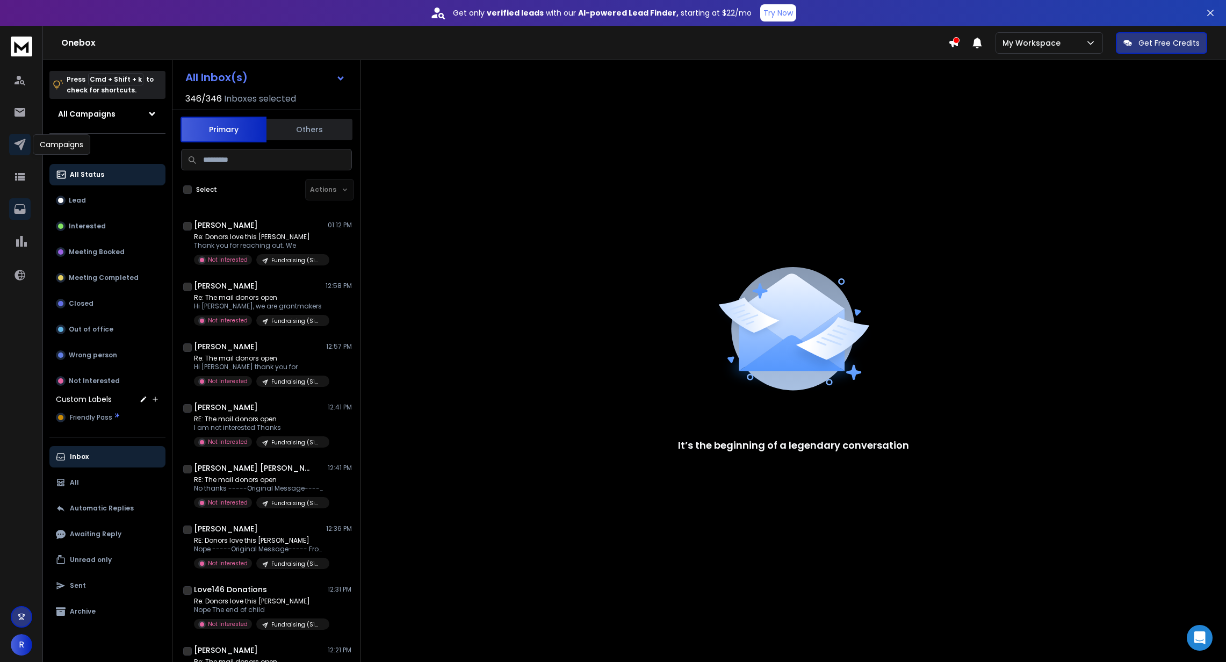
click at [18, 141] on icon at bounding box center [19, 144] width 13 height 13
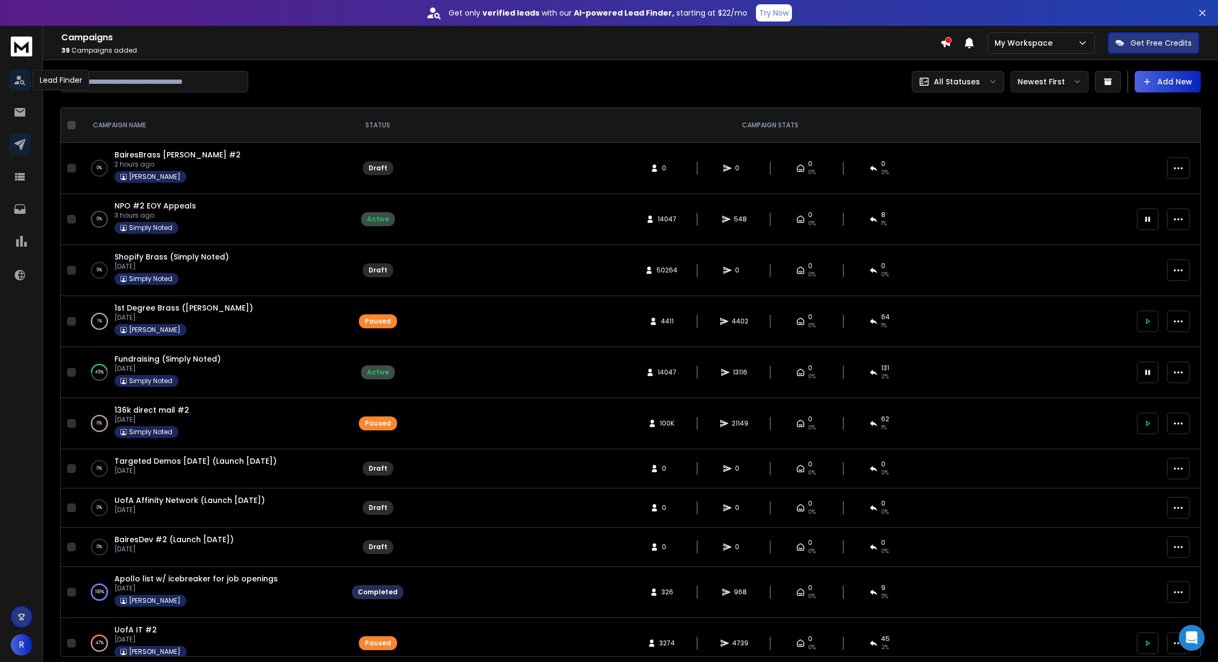
click at [25, 82] on icon at bounding box center [19, 80] width 13 height 13
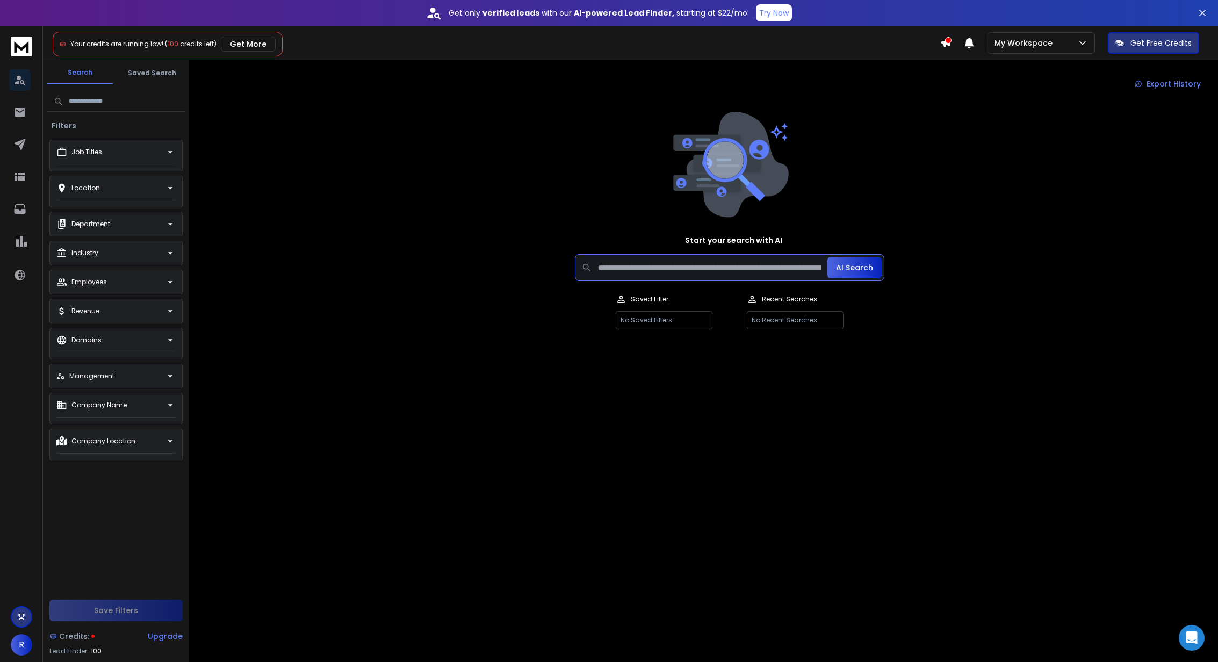
click at [80, 102] on input at bounding box center [116, 100] width 138 height 21
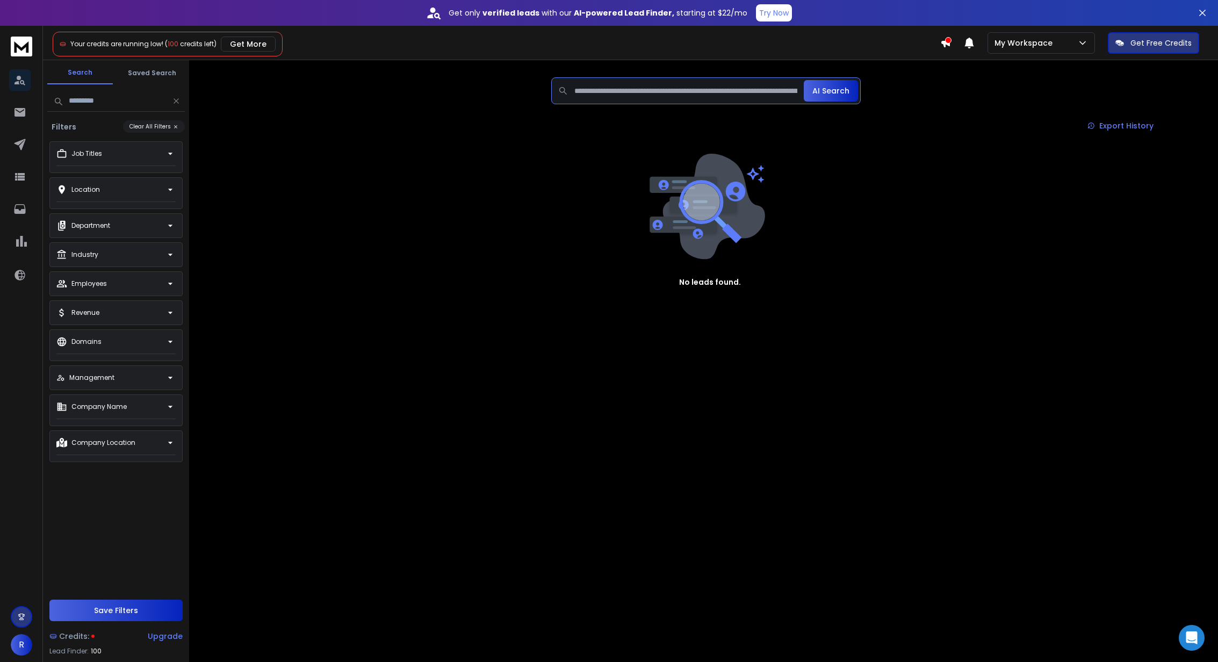
click at [124, 100] on input "*********" at bounding box center [116, 100] width 138 height 21
type input "*********"
click at [22, 270] on icon at bounding box center [19, 275] width 13 height 13
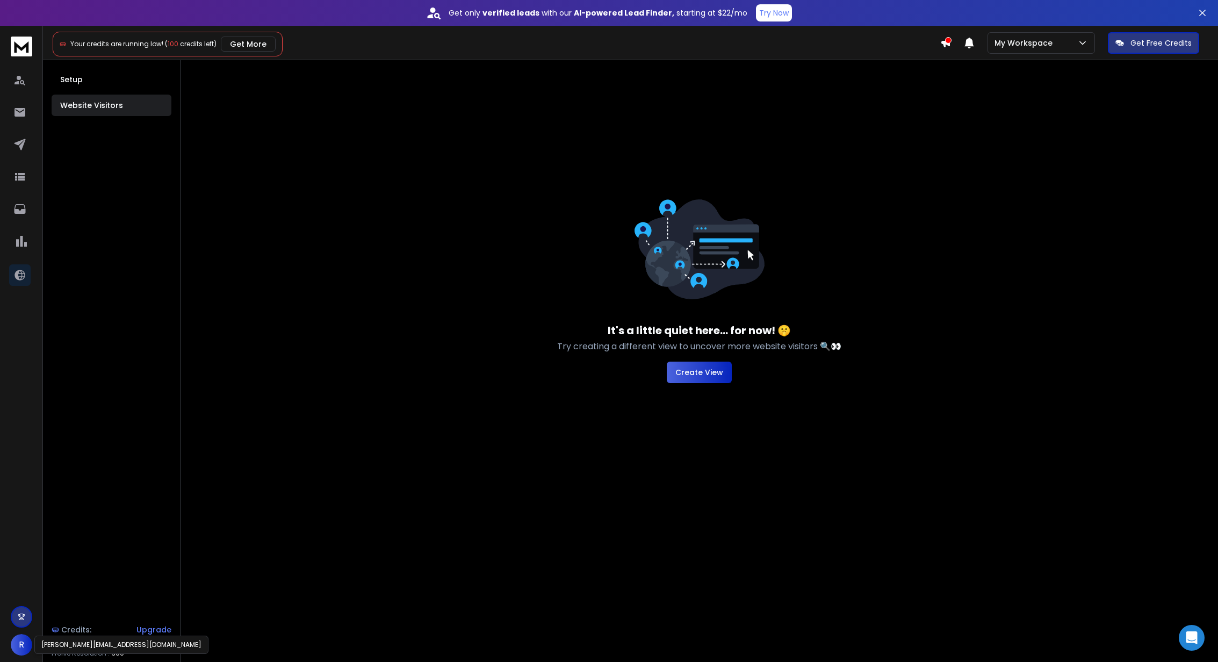
click at [30, 648] on span "R" at bounding box center [21, 644] width 21 height 21
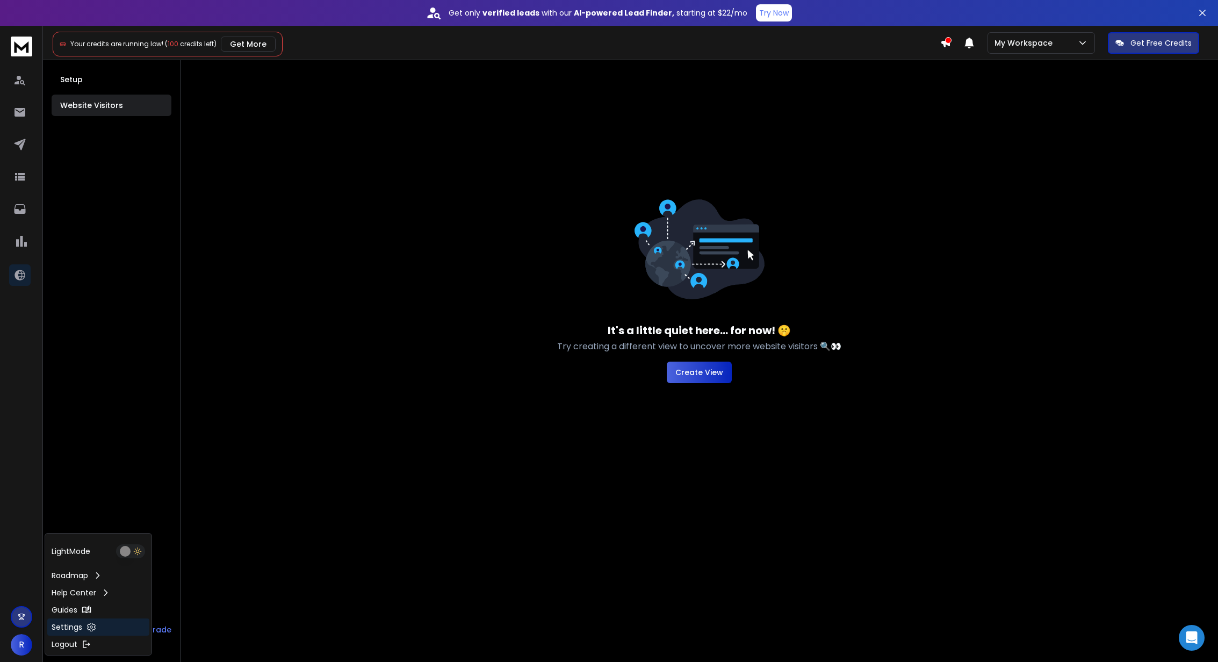
click at [64, 623] on p "Settings" at bounding box center [67, 627] width 31 height 11
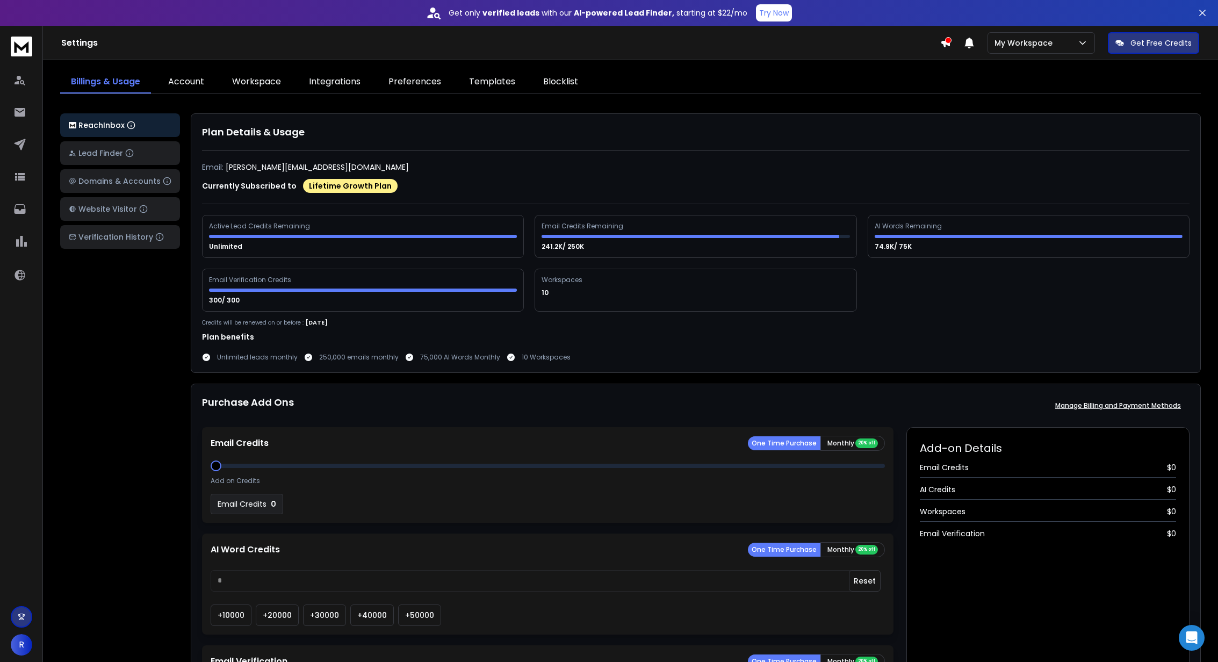
click at [581, 234] on div "Email Credits Remaining 241.2K/ 250K" at bounding box center [696, 236] width 322 height 43
click at [575, 242] on p "241.2K/ 250K" at bounding box center [564, 246] width 44 height 9
click at [213, 302] on p "300/ 300" at bounding box center [225, 300] width 32 height 9
click at [240, 247] on div "Unlimited" at bounding box center [363, 246] width 308 height 9
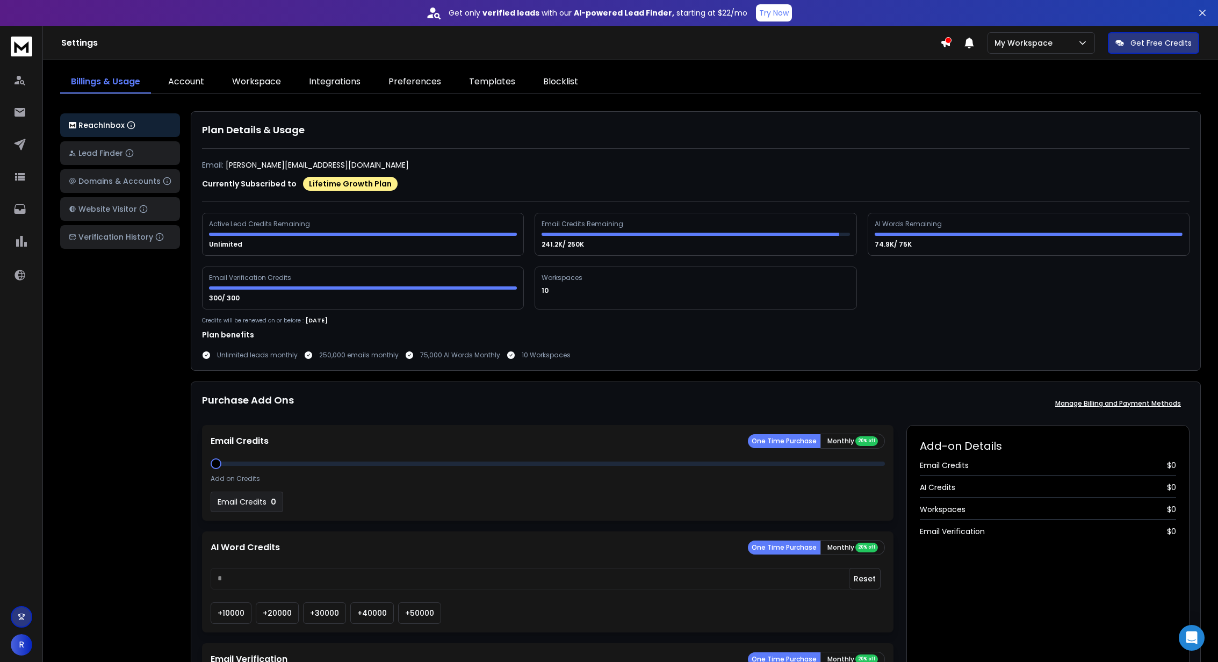
scroll to position [64, 0]
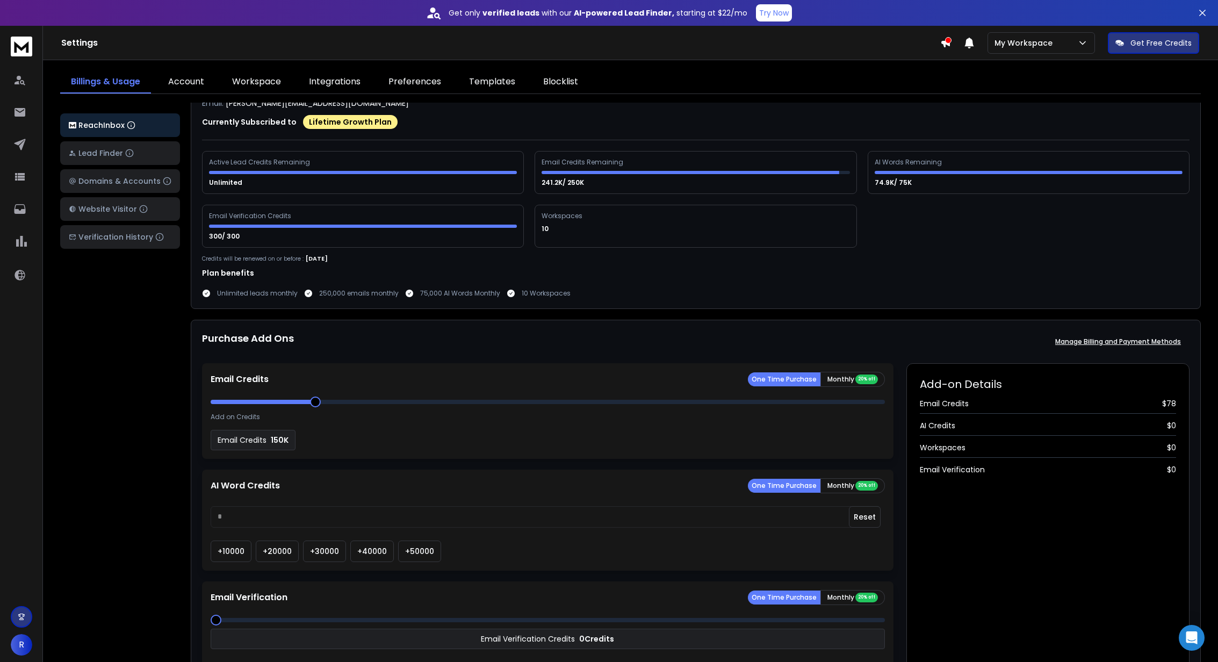
click at [327, 400] on span at bounding box center [548, 402] width 674 height 4
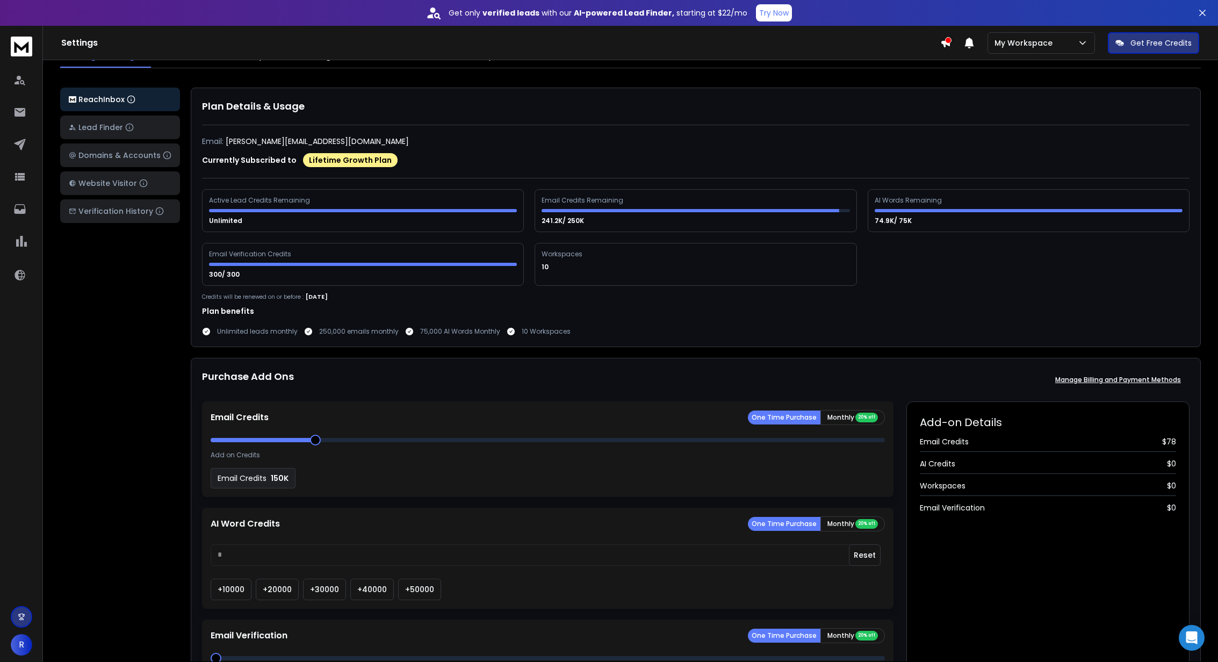
scroll to position [0, 0]
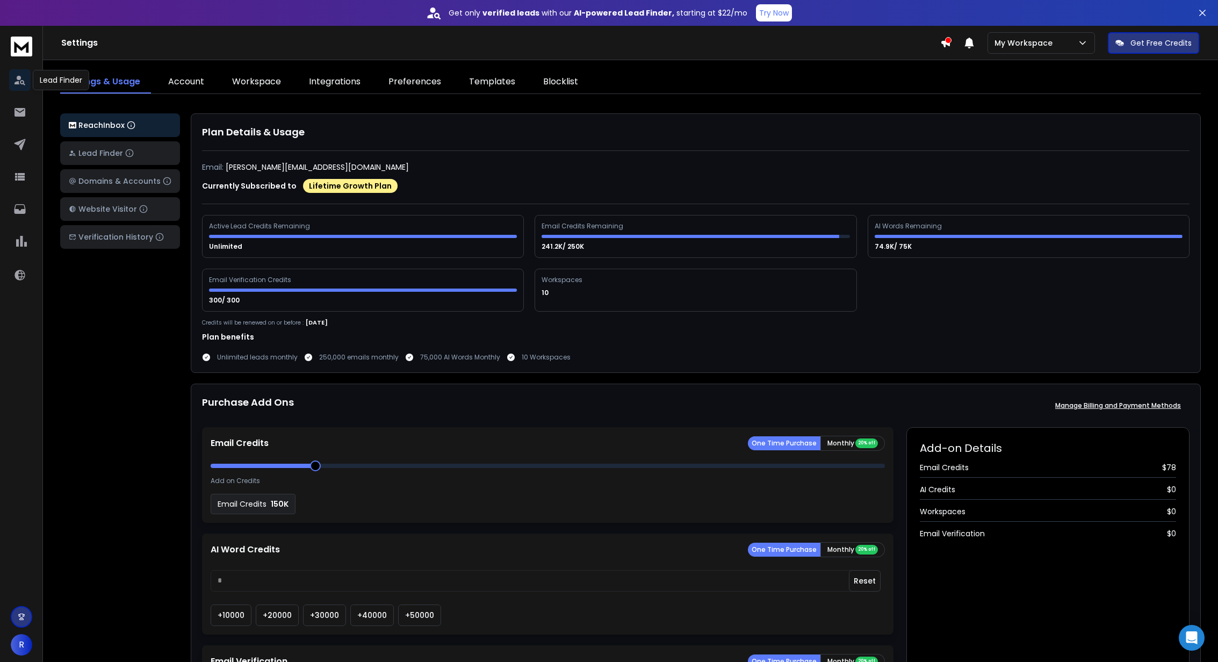
click at [11, 81] on link at bounding box center [19, 79] width 21 height 21
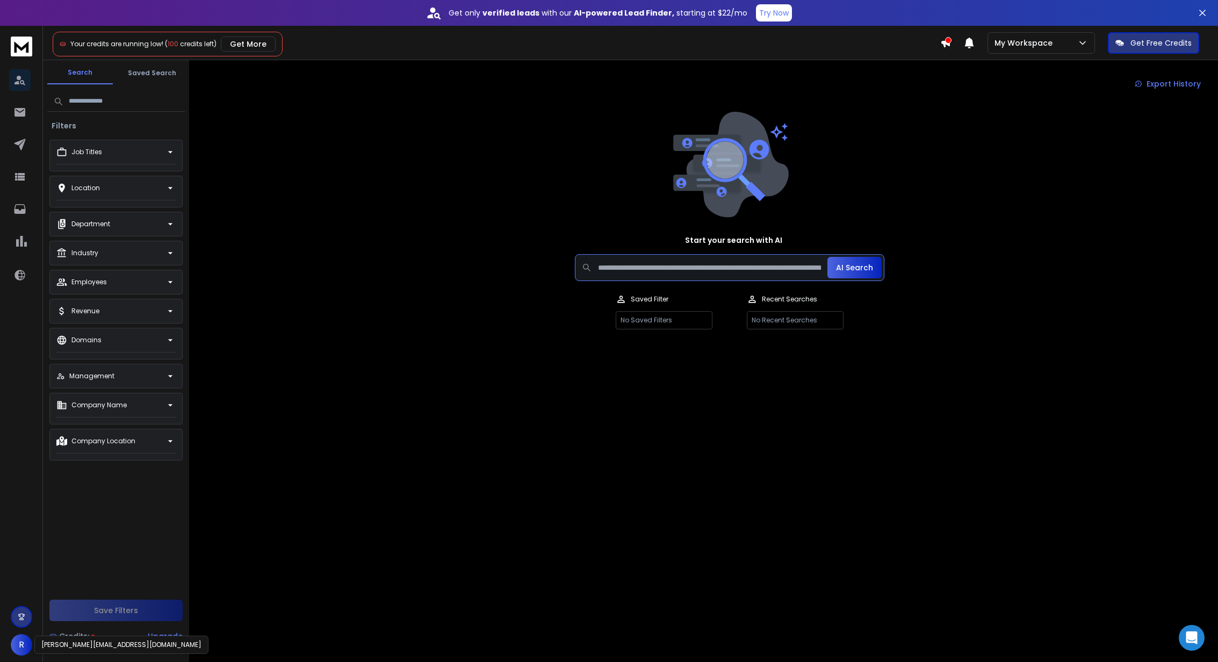
click at [21, 650] on span "R" at bounding box center [21, 644] width 21 height 21
click at [66, 625] on p "Settings" at bounding box center [67, 627] width 31 height 11
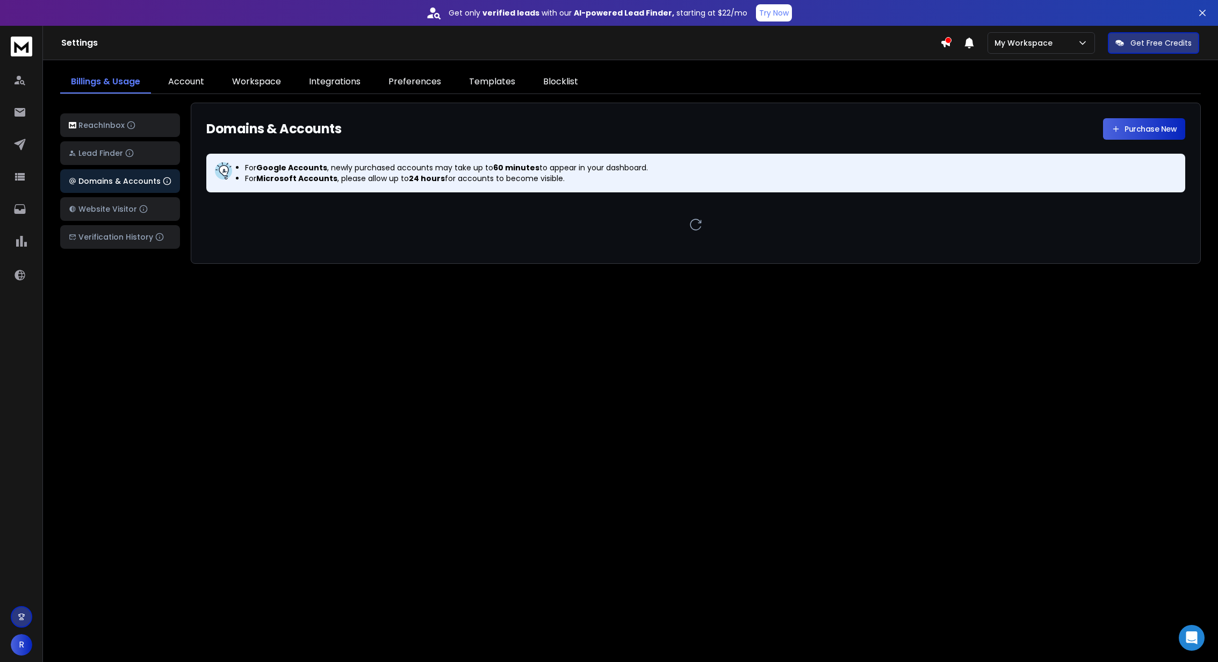
click at [105, 183] on button "Domains & Accounts" at bounding box center [120, 181] width 120 height 24
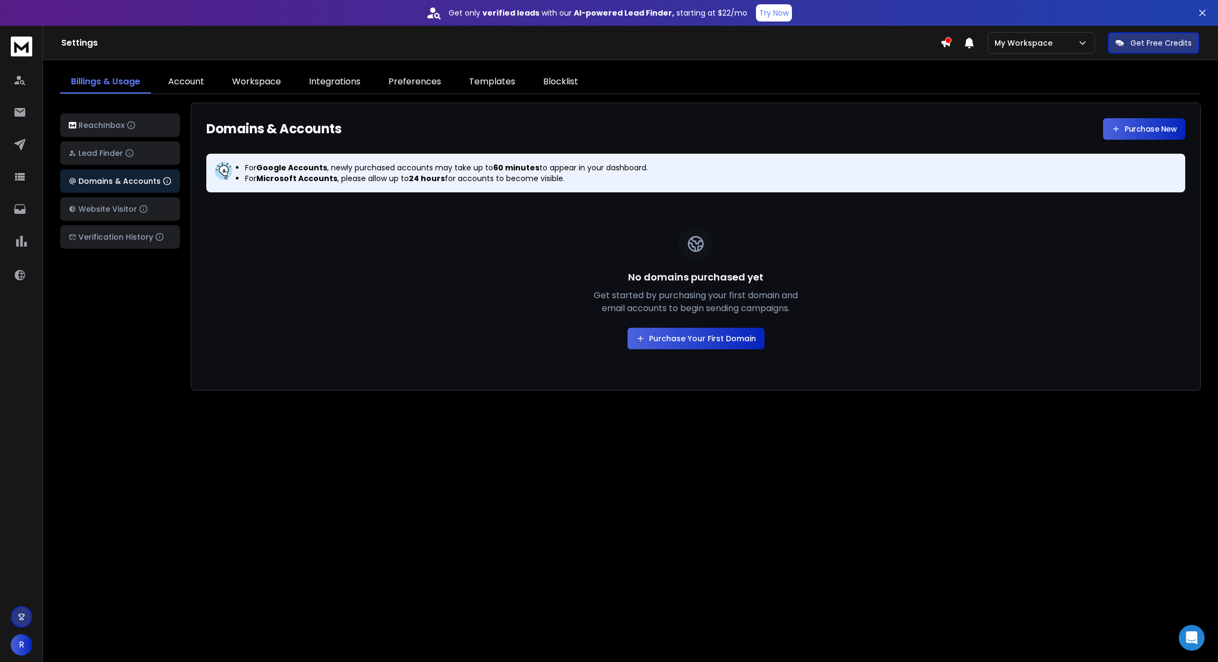
click at [401, 76] on link "Preferences" at bounding box center [415, 82] width 74 height 23
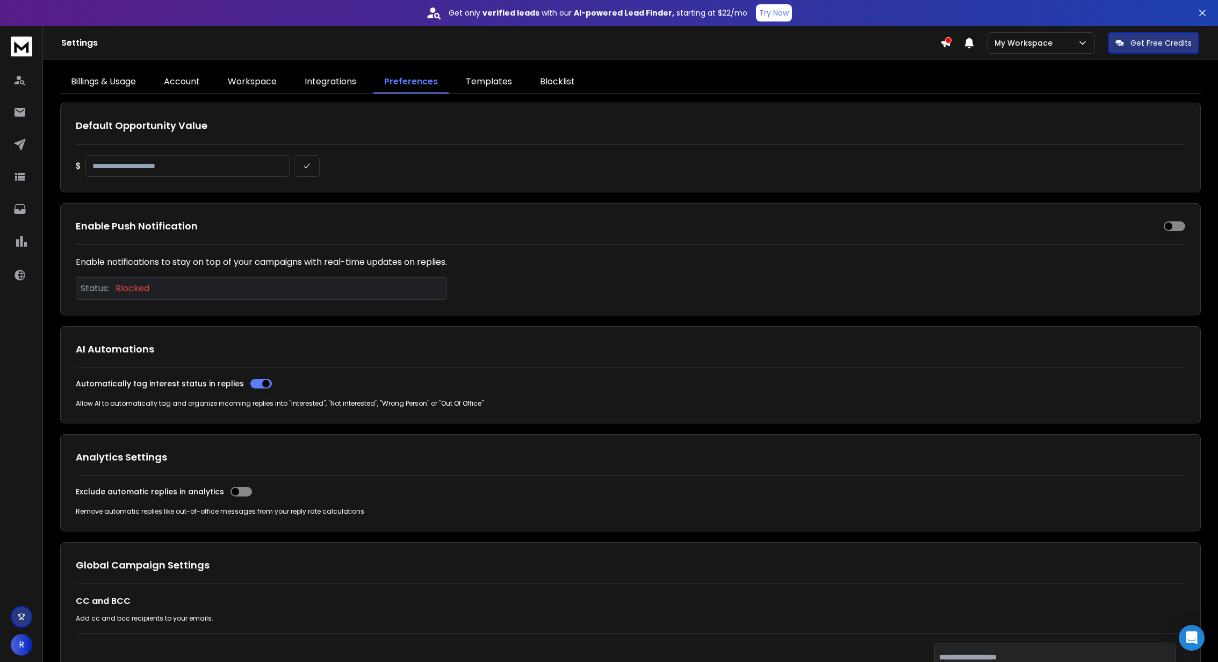
click at [543, 81] on link "Blocklist" at bounding box center [557, 82] width 56 height 23
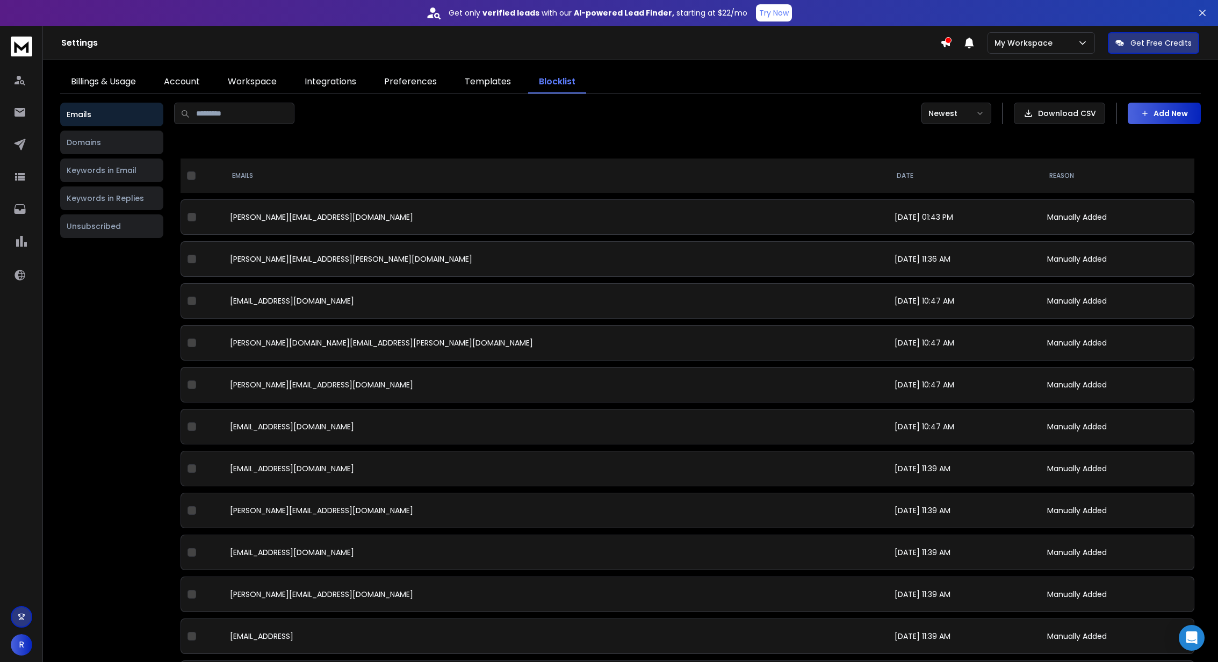
click at [98, 145] on button "Domains" at bounding box center [111, 143] width 103 height 24
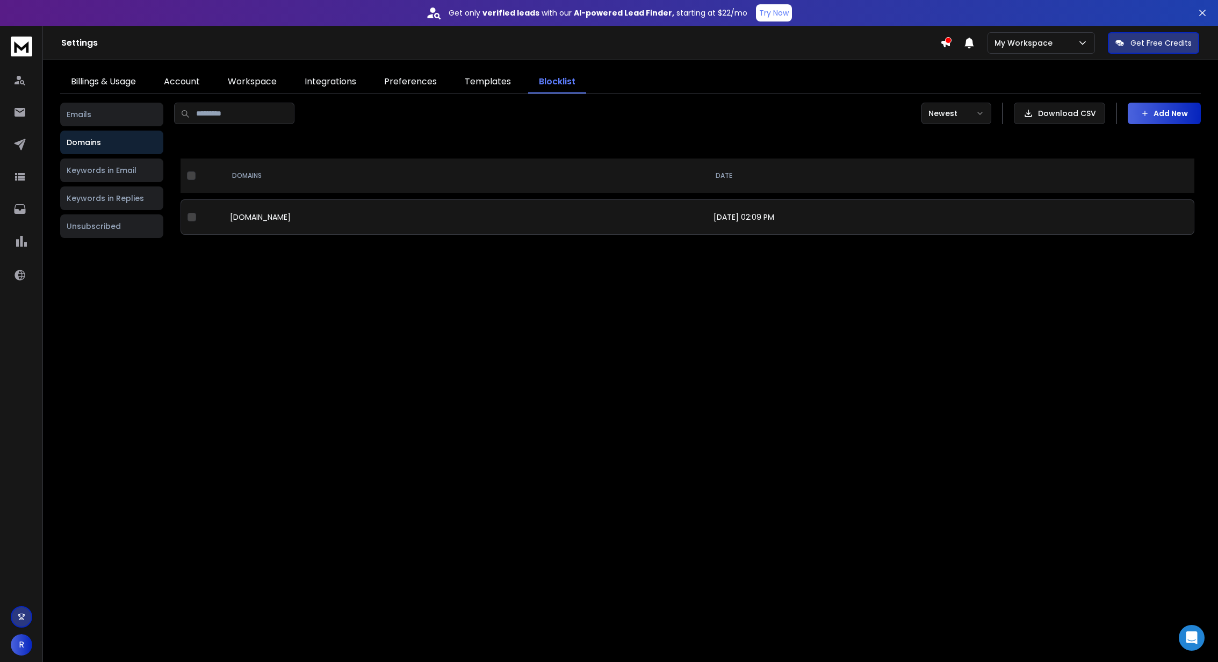
click at [1157, 111] on p "Add New" at bounding box center [1170, 113] width 34 height 11
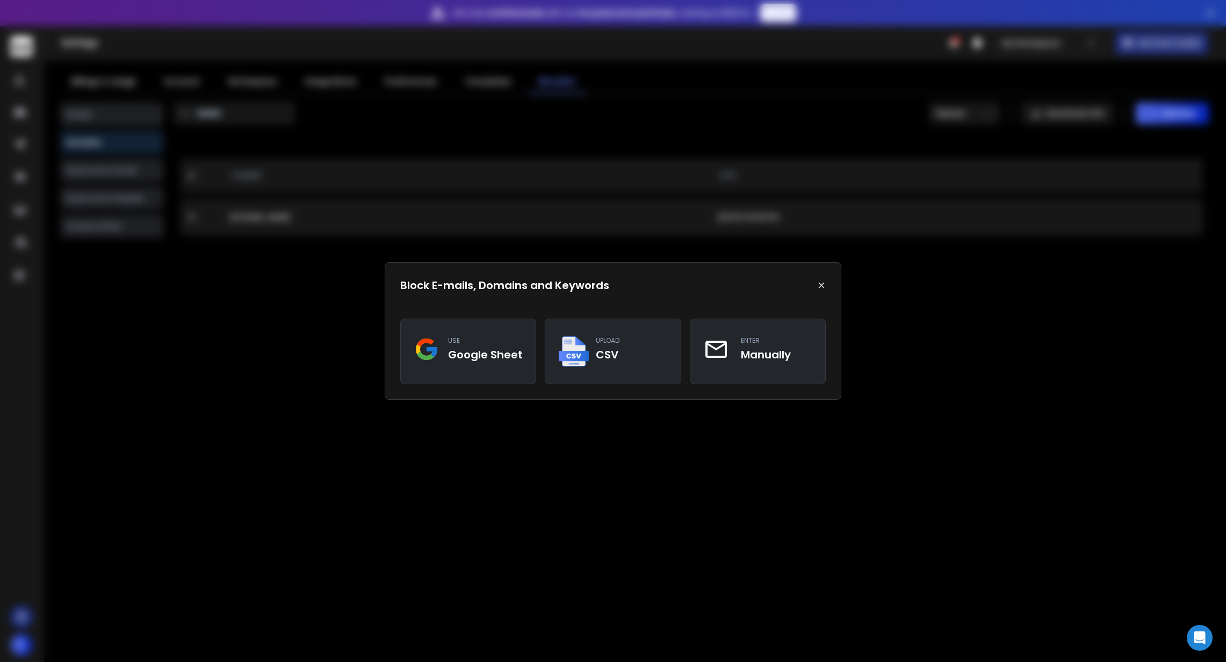
click at [746, 359] on h3 "Manually" at bounding box center [766, 354] width 50 height 15
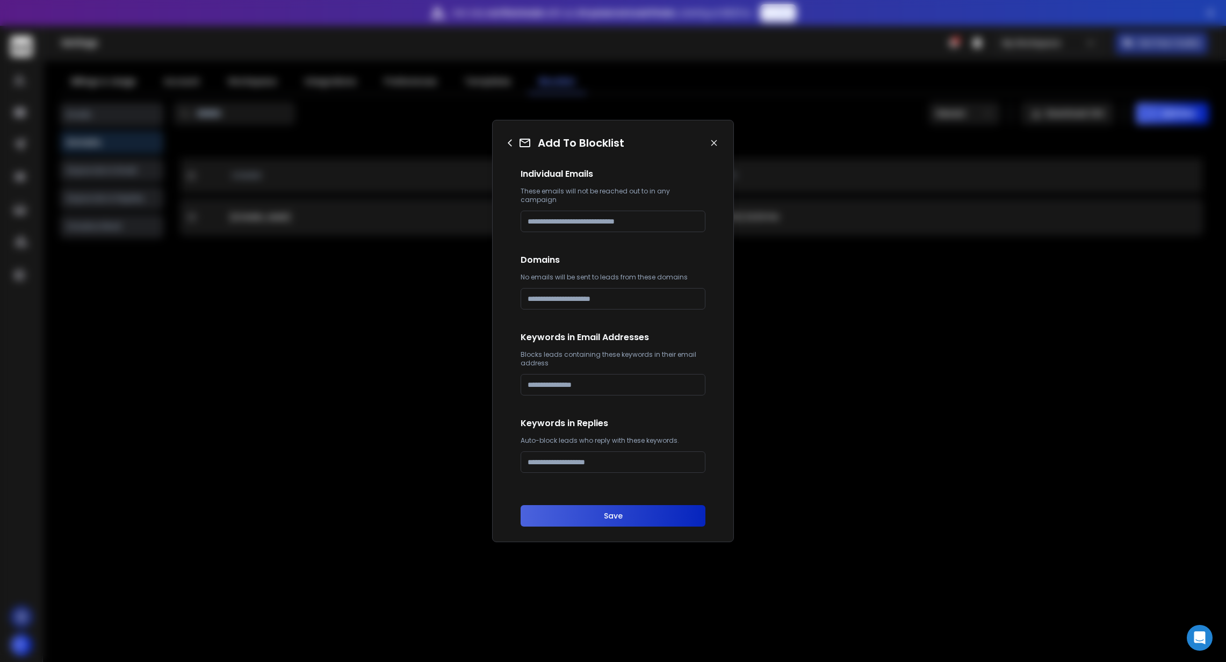
click at [586, 292] on input at bounding box center [613, 298] width 185 height 21
type input "**********"
click at [629, 517] on button "Save" at bounding box center [613, 515] width 185 height 21
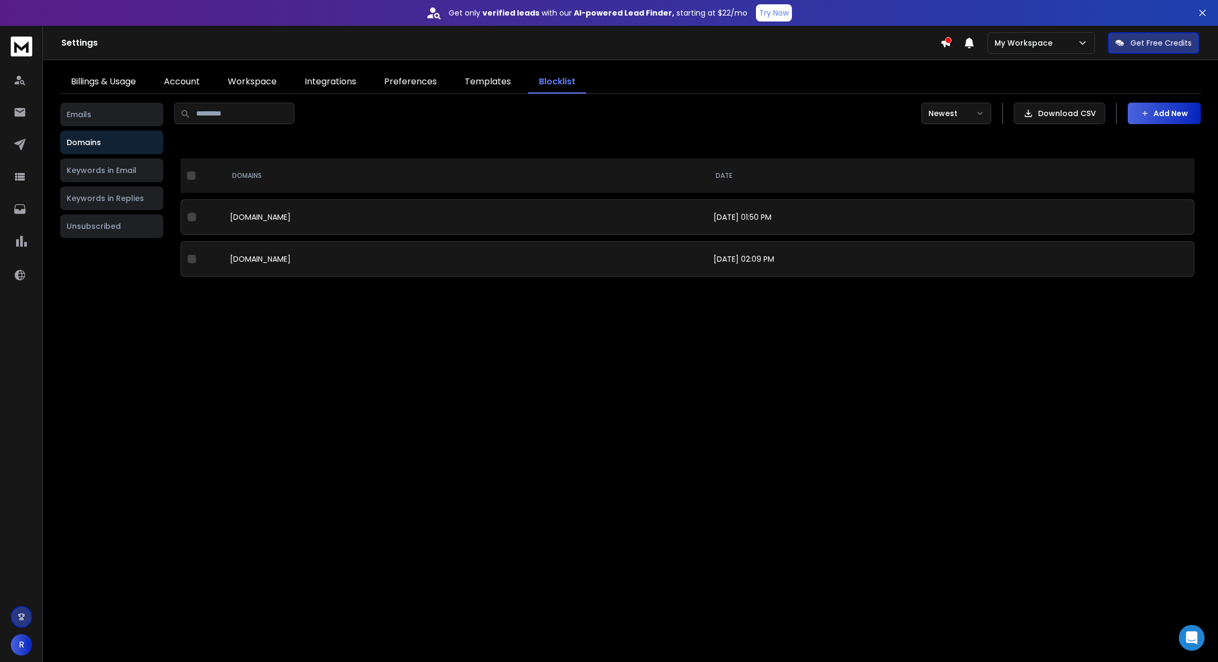
click at [100, 149] on button "Domains" at bounding box center [111, 143] width 103 height 24
click at [82, 118] on button "Emails" at bounding box center [111, 115] width 103 height 24
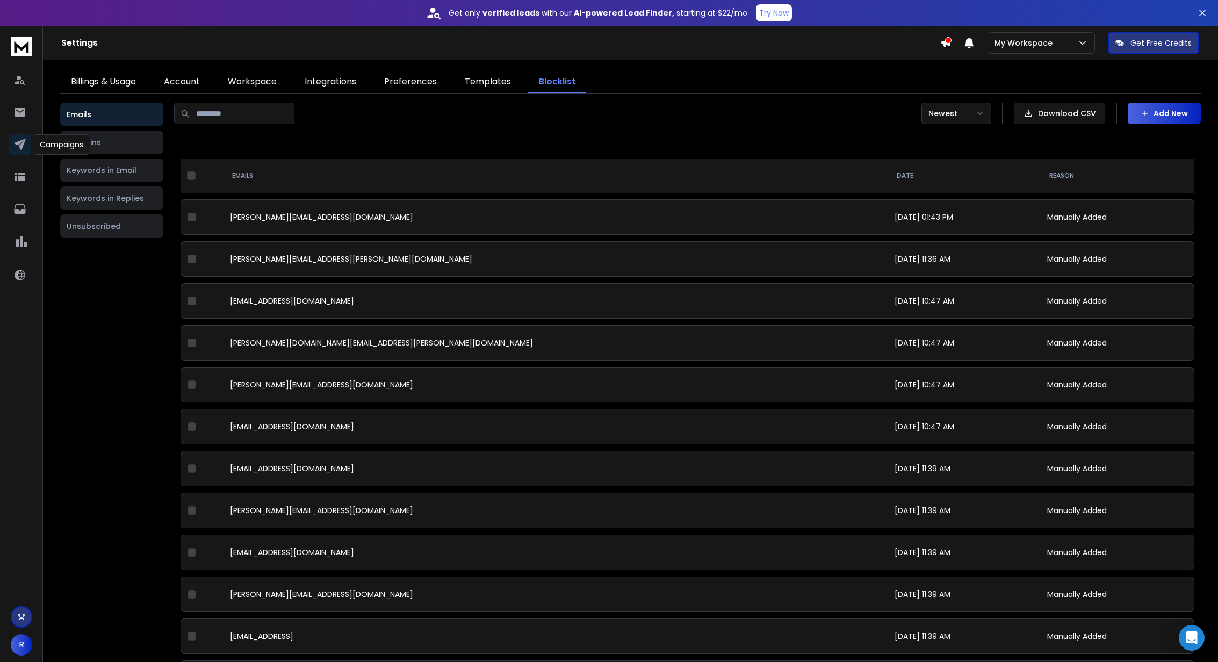
click at [22, 143] on icon at bounding box center [19, 144] width 11 height 11
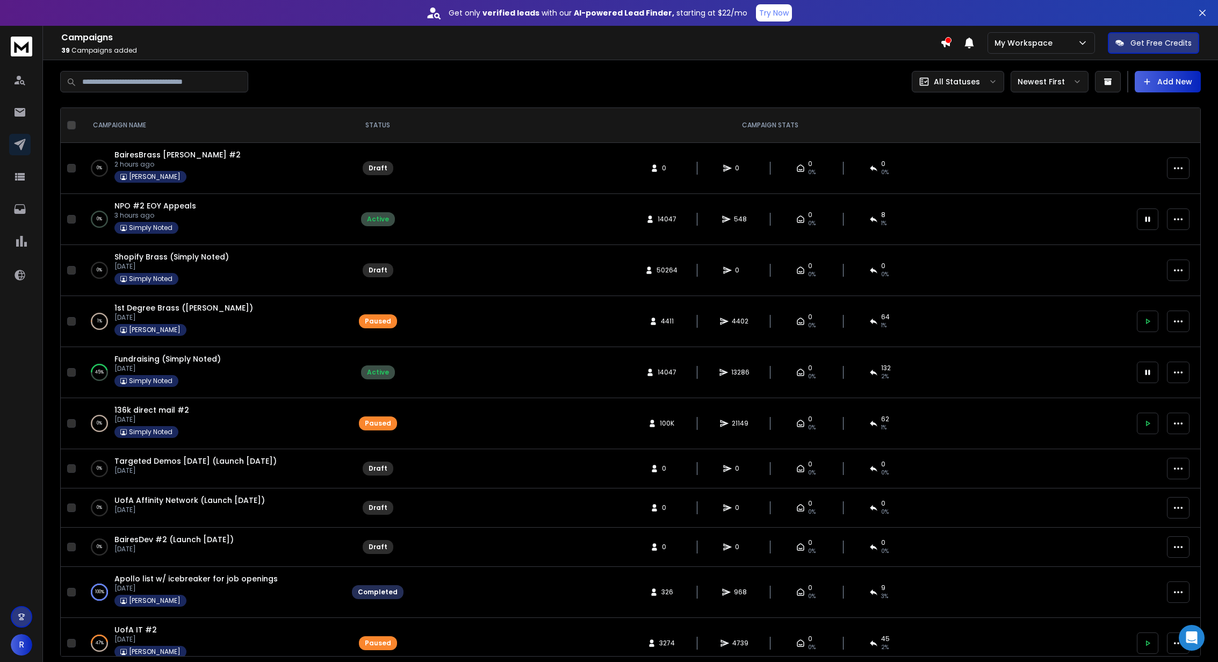
click at [295, 309] on div "1 % 1st Degree Brass (Baires) 6 days ago Baires" at bounding box center [213, 321] width 244 height 38
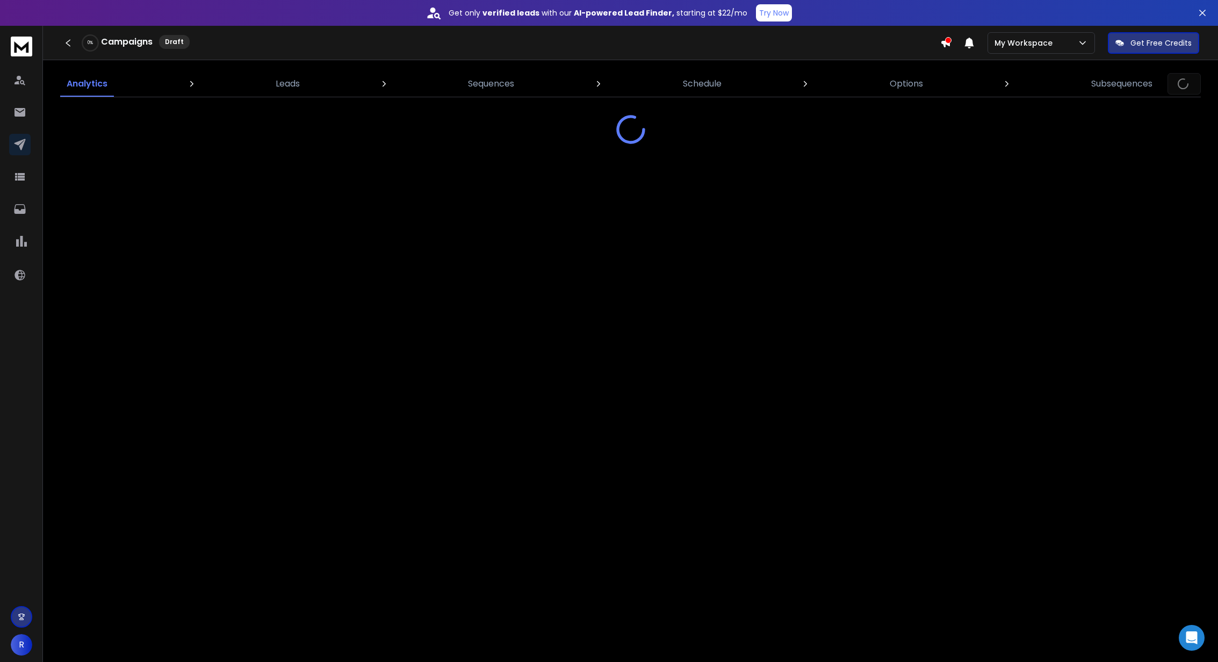
click at [257, 90] on div "Analytics Leads Sequences Schedule Options Subsequences" at bounding box center [609, 84] width 1099 height 26
click at [269, 84] on link "Leads" at bounding box center [287, 84] width 37 height 26
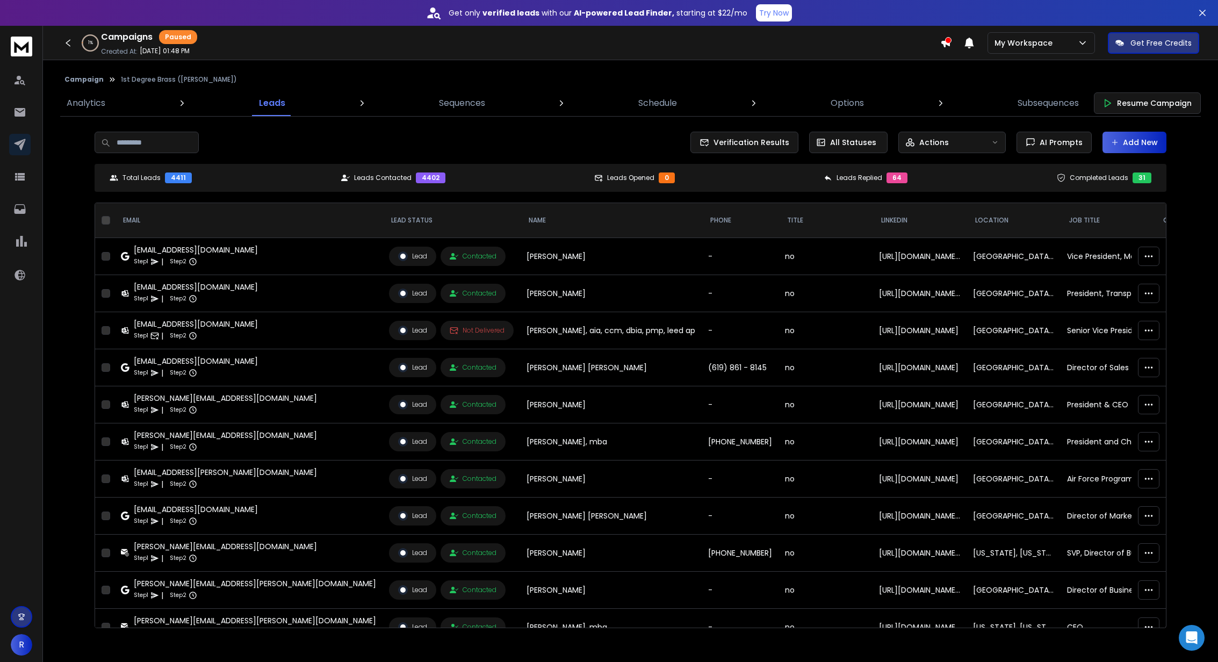
click at [185, 144] on input at bounding box center [147, 142] width 104 height 21
type input "******"
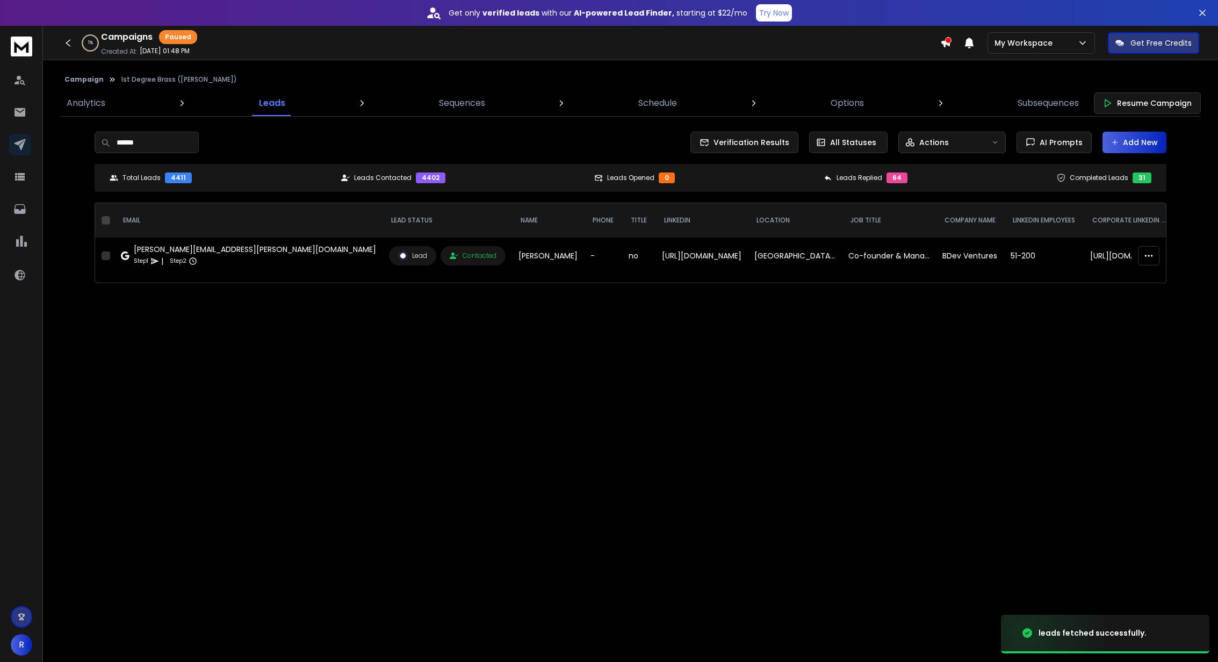
click at [103, 256] on button "button" at bounding box center [106, 255] width 9 height 9
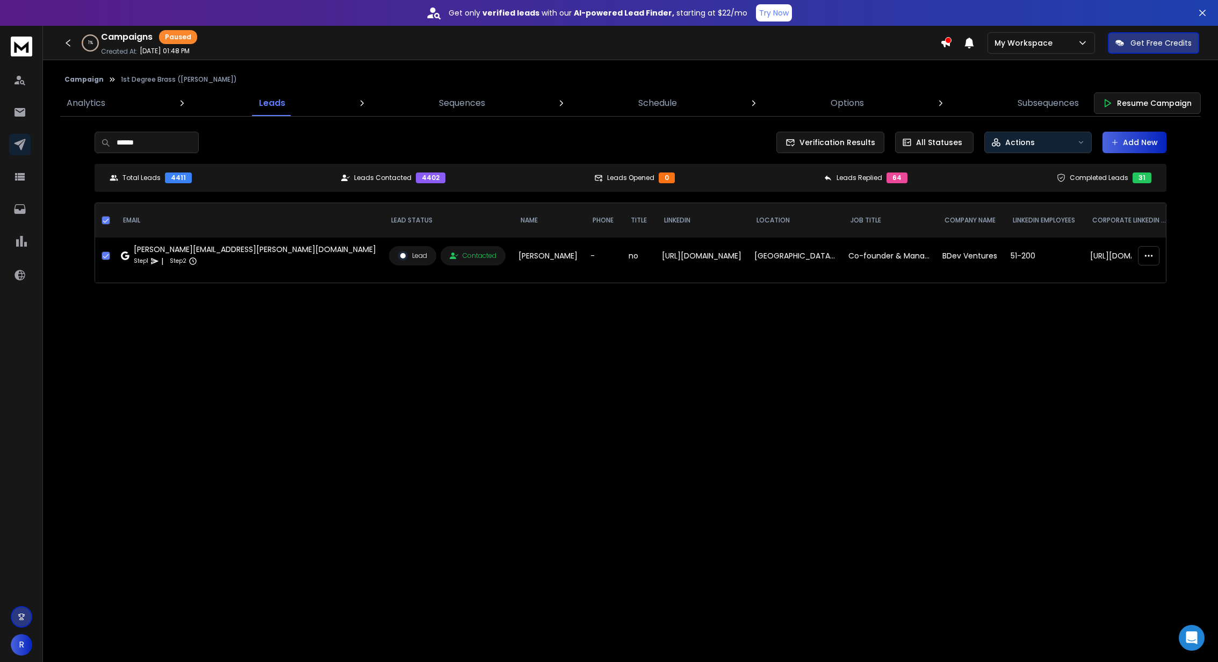
click at [1066, 146] on div "Actions" at bounding box center [1032, 142] width 82 height 11
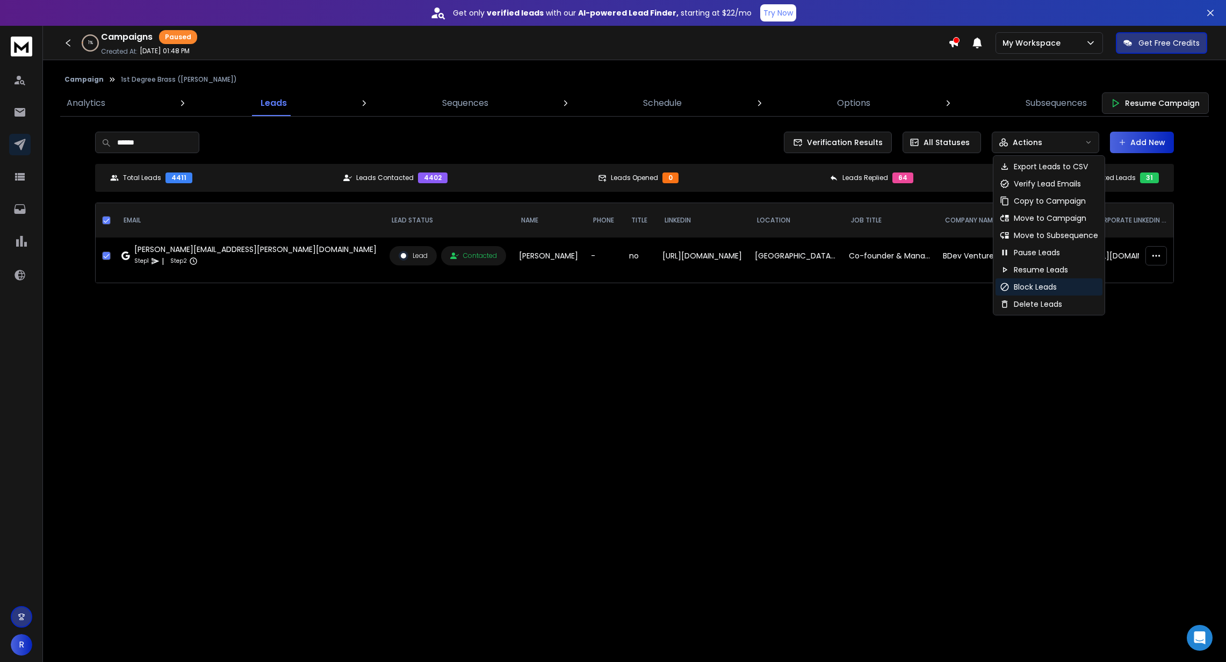
click at [1064, 285] on div "Block Leads" at bounding box center [1048, 286] width 107 height 17
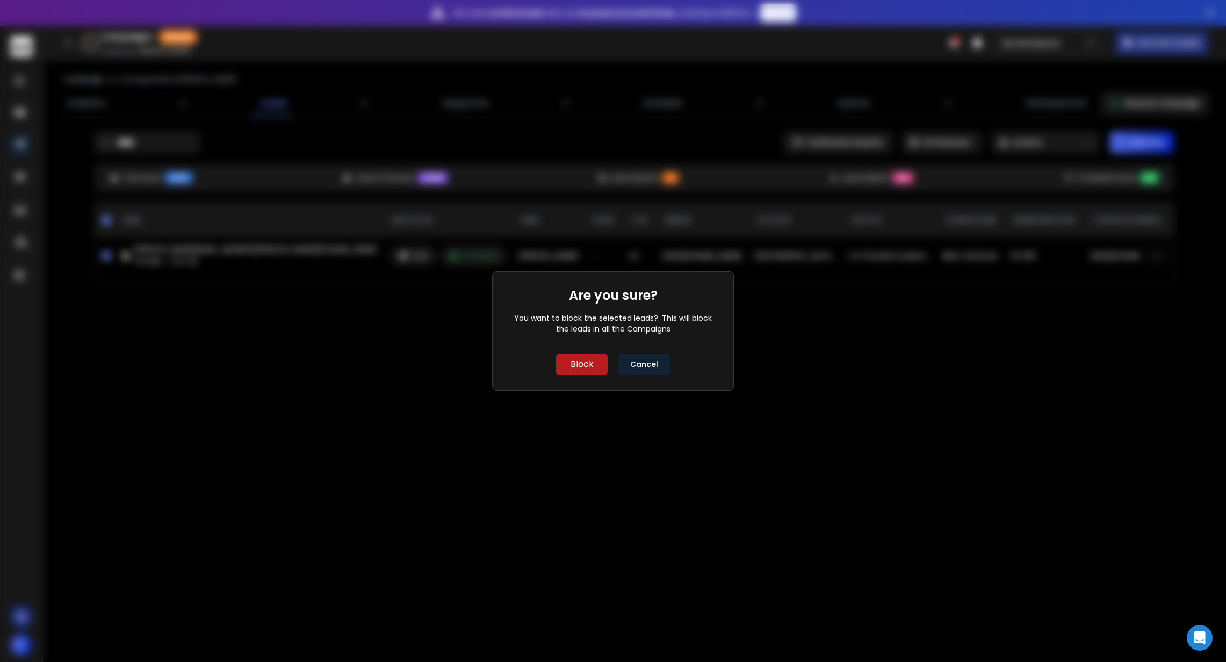
click at [590, 366] on button "Block" at bounding box center [582, 363] width 52 height 21
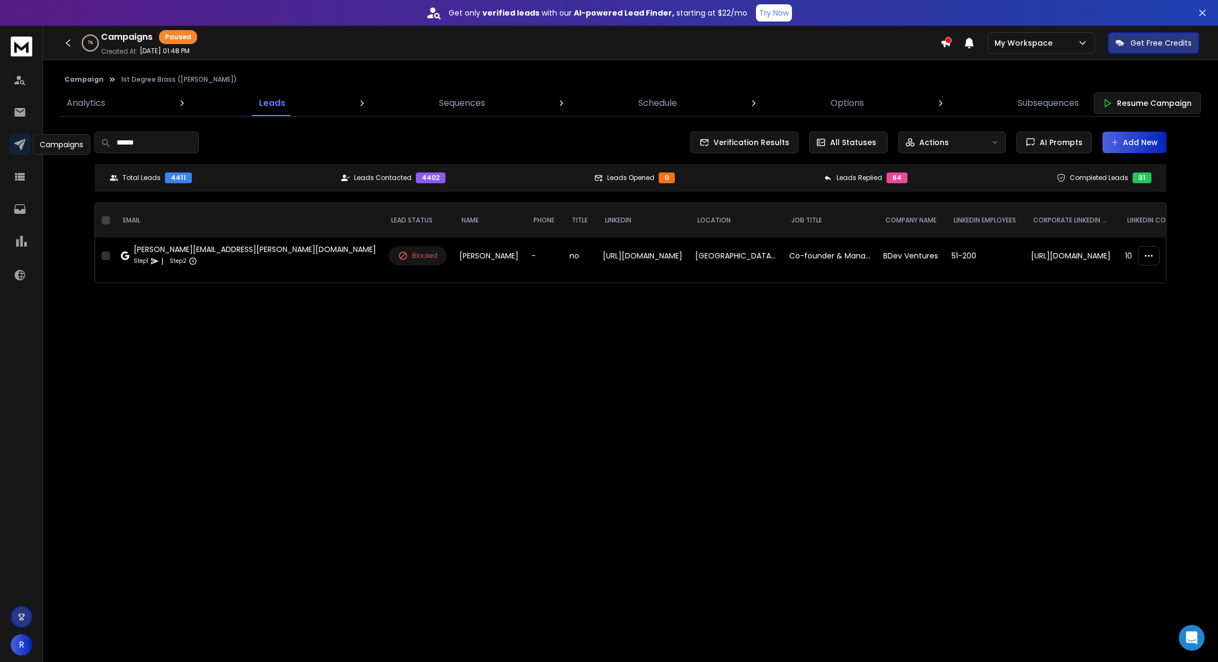
click at [19, 142] on icon at bounding box center [19, 144] width 11 height 11
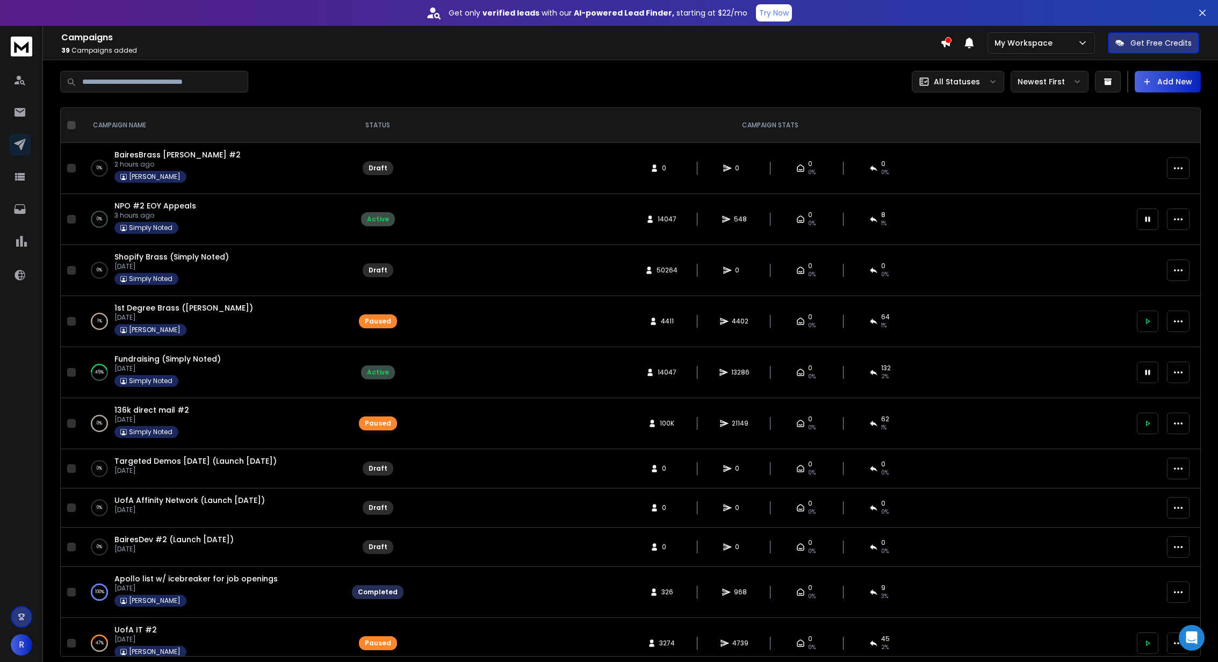
click at [206, 320] on p "[DATE]" at bounding box center [183, 317] width 139 height 9
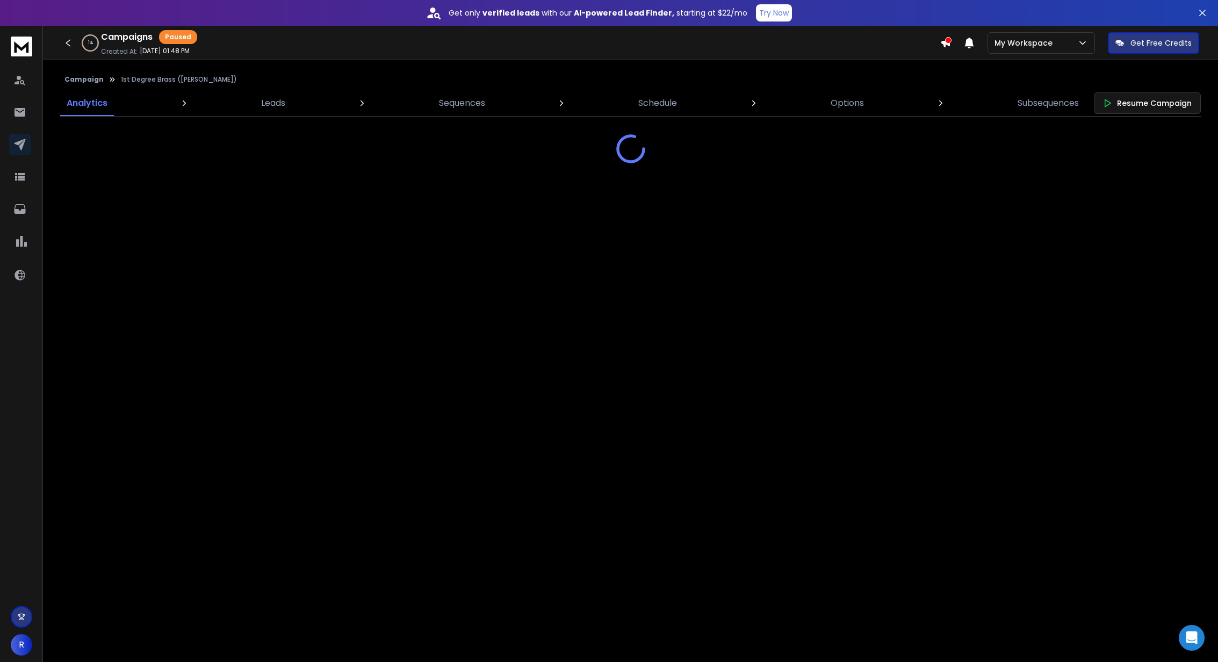
click at [248, 105] on div "Analytics Leads Sequences Schedule Options Subsequences" at bounding box center [572, 103] width 1025 height 26
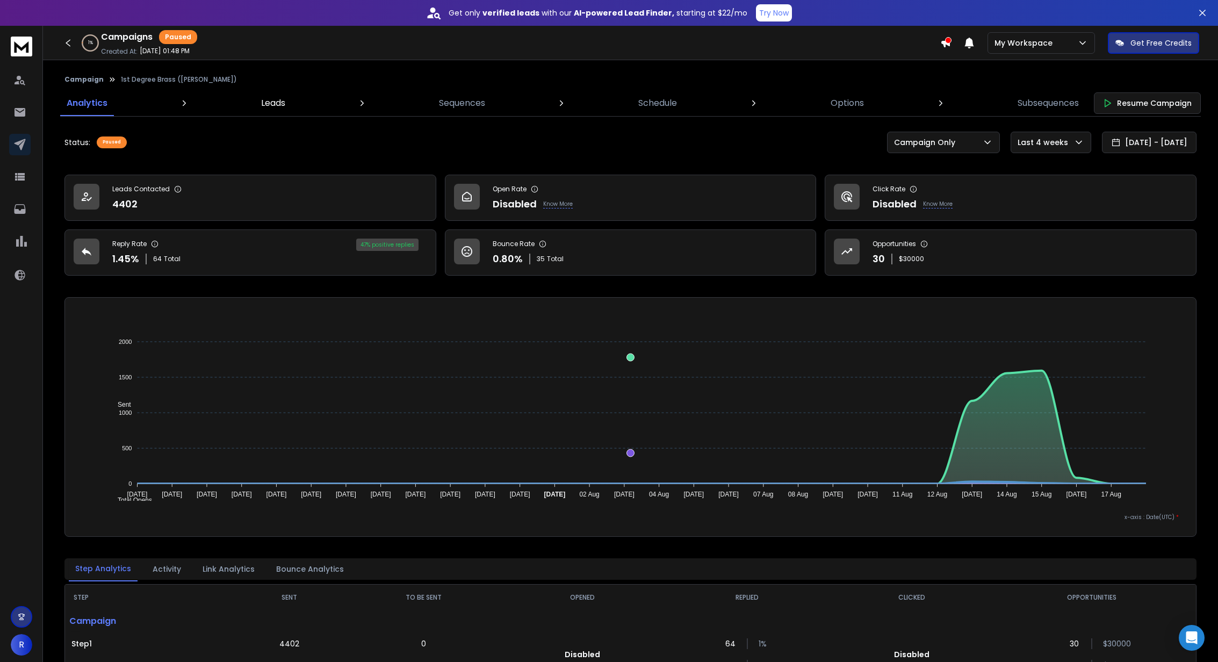
click at [272, 103] on p "Leads" at bounding box center [273, 103] width 24 height 13
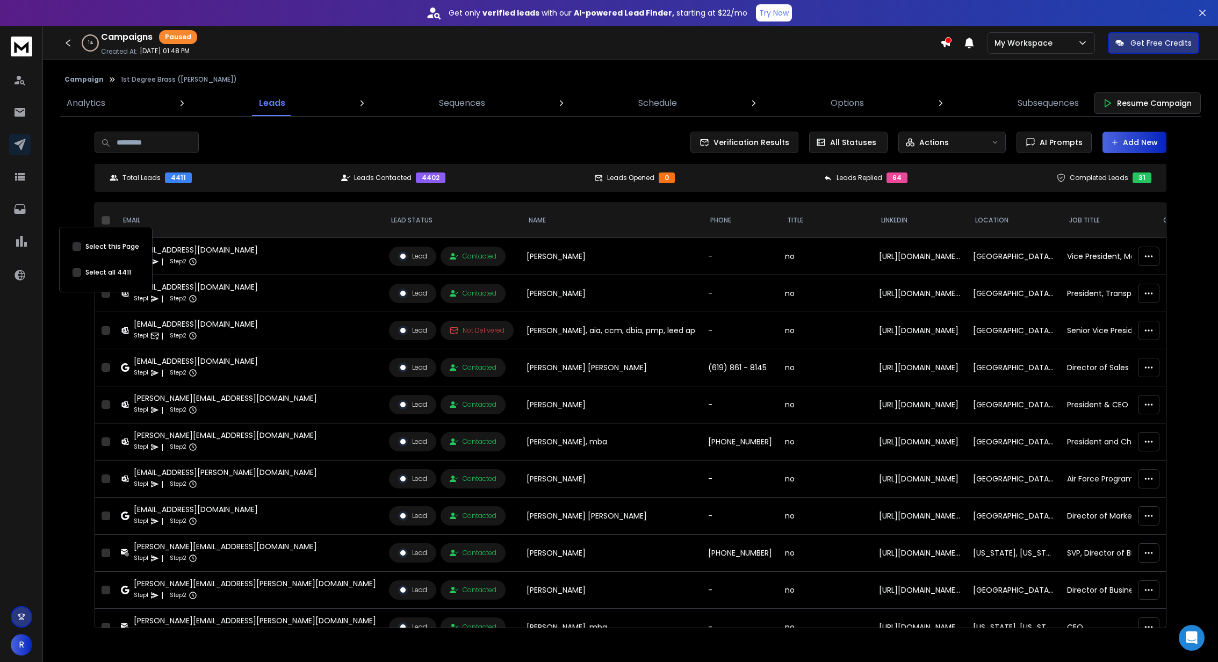
click at [77, 271] on button "Select this Page" at bounding box center [77, 272] width 9 height 9
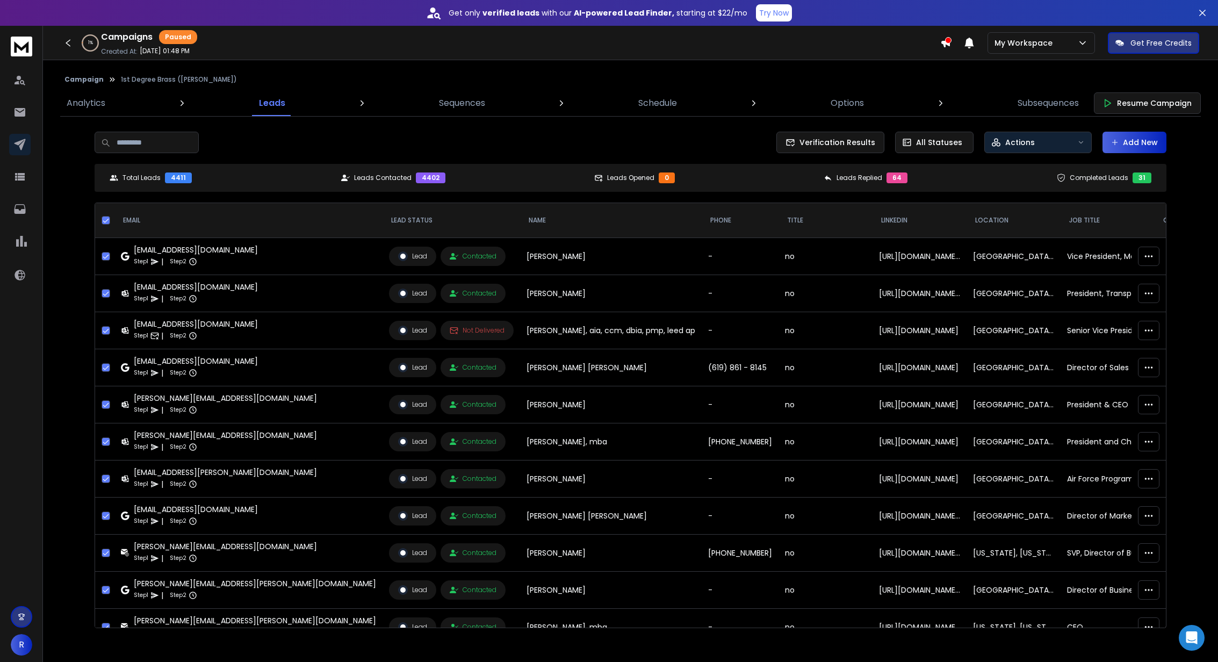
click at [1063, 145] on div "Actions" at bounding box center [1032, 142] width 82 height 11
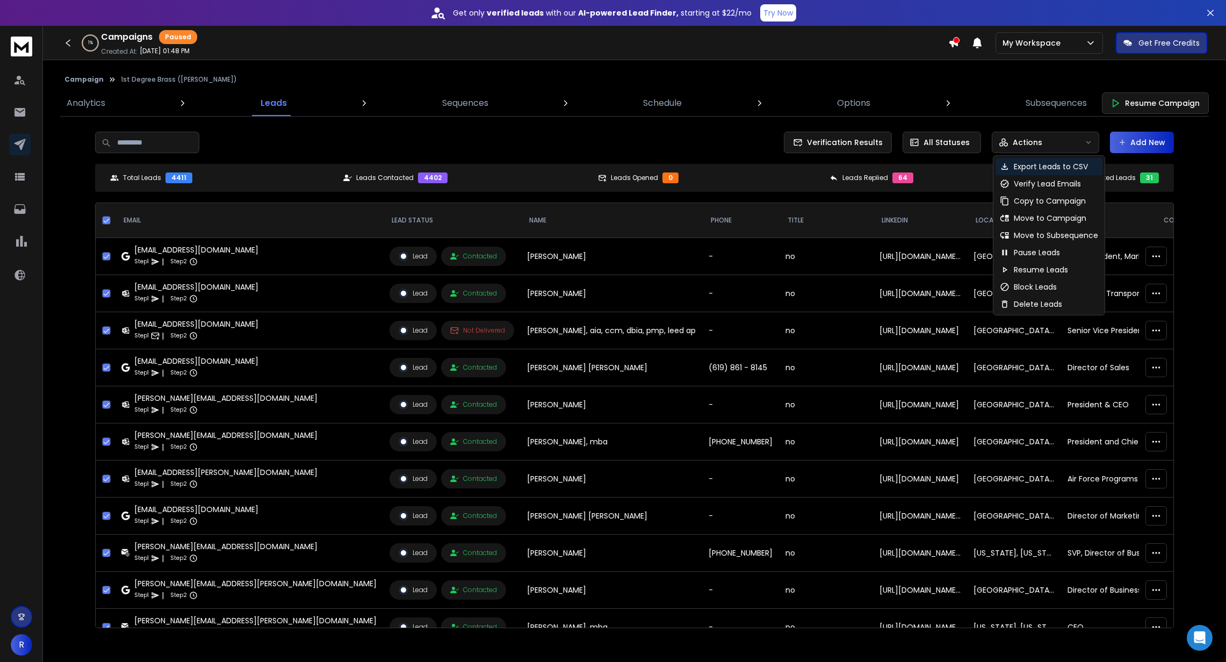
click at [1079, 170] on p "Export Leads to CSV" at bounding box center [1051, 166] width 74 height 11
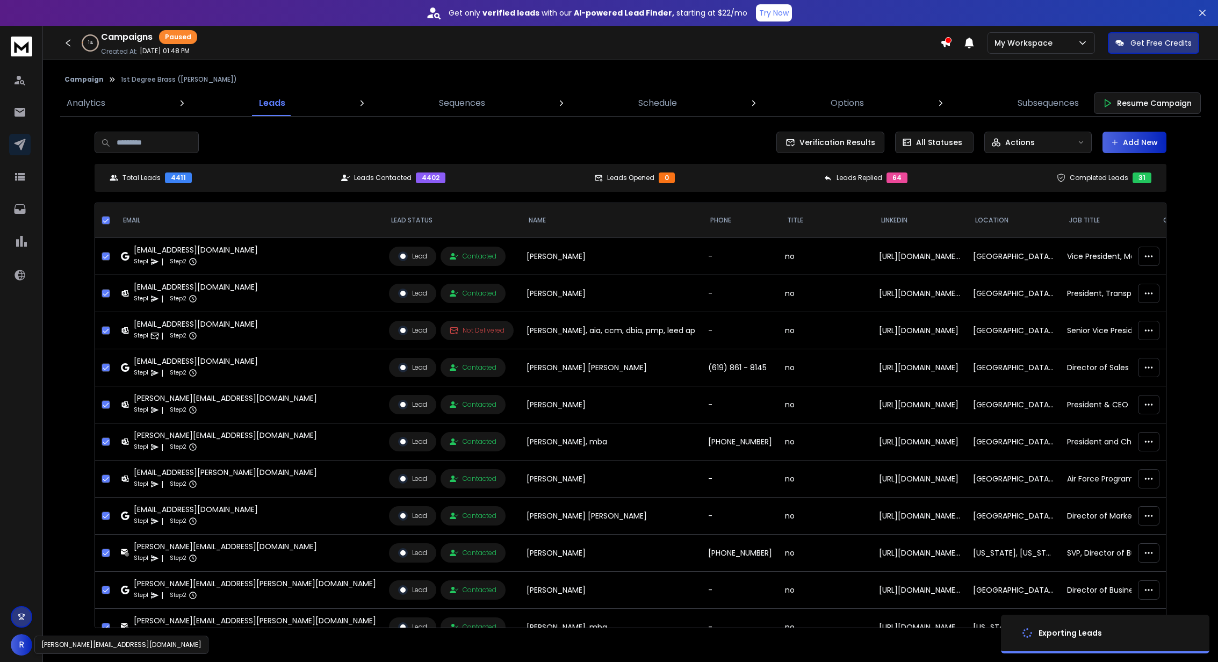
click at [25, 643] on span "R" at bounding box center [21, 644] width 21 height 21
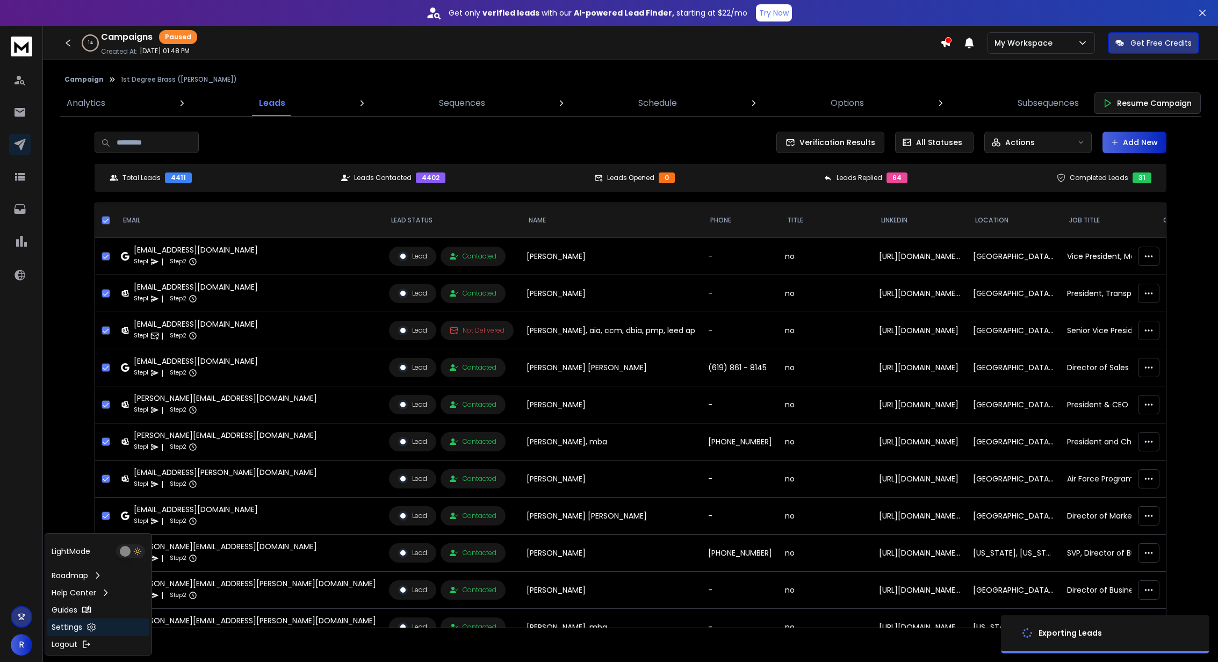
click at [73, 622] on p "Settings" at bounding box center [67, 627] width 31 height 11
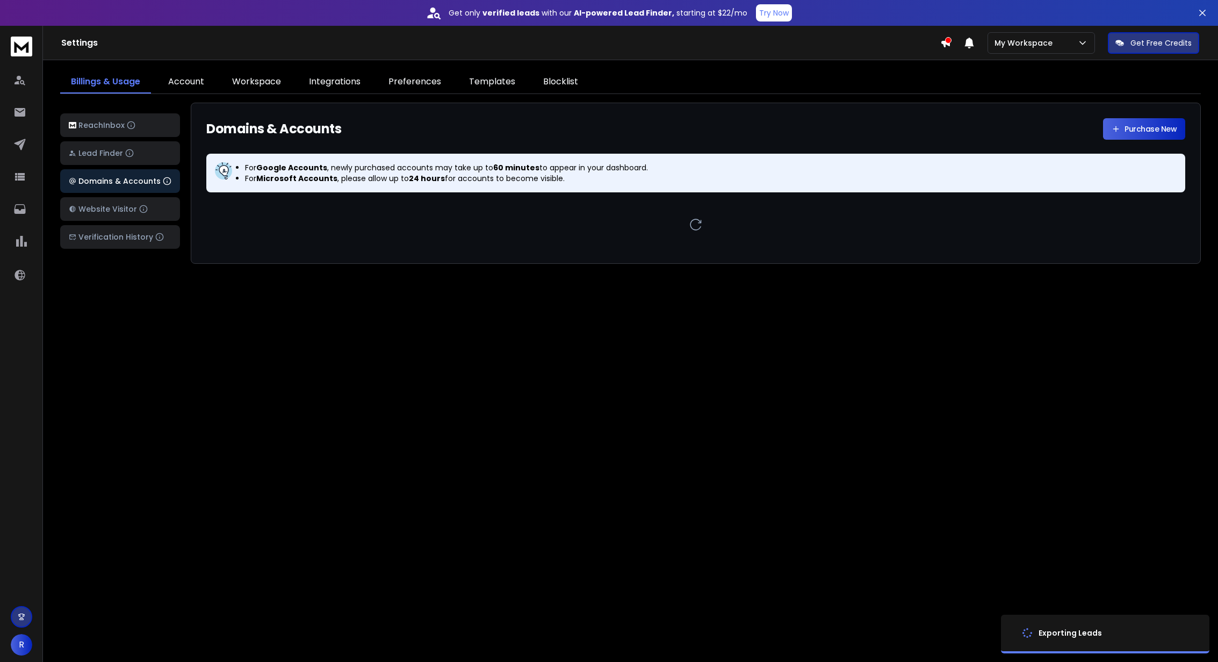
click at [104, 182] on button "Domains & Accounts" at bounding box center [120, 181] width 120 height 24
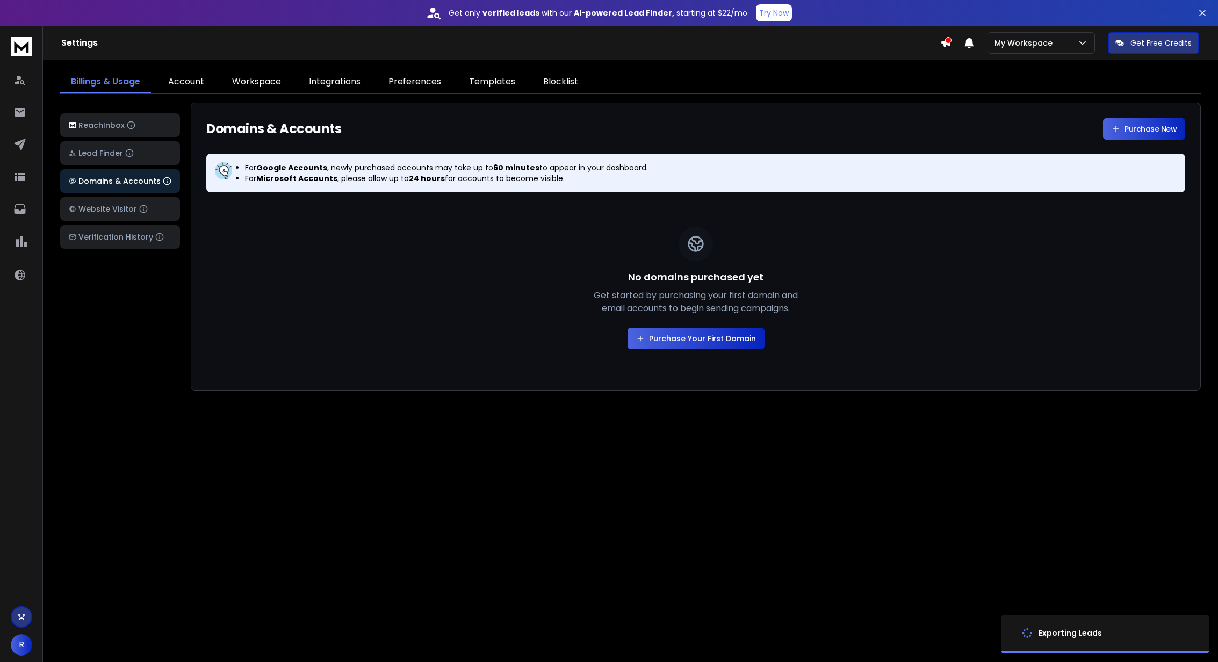
click at [552, 80] on link "Blocklist" at bounding box center [560, 82] width 56 height 23
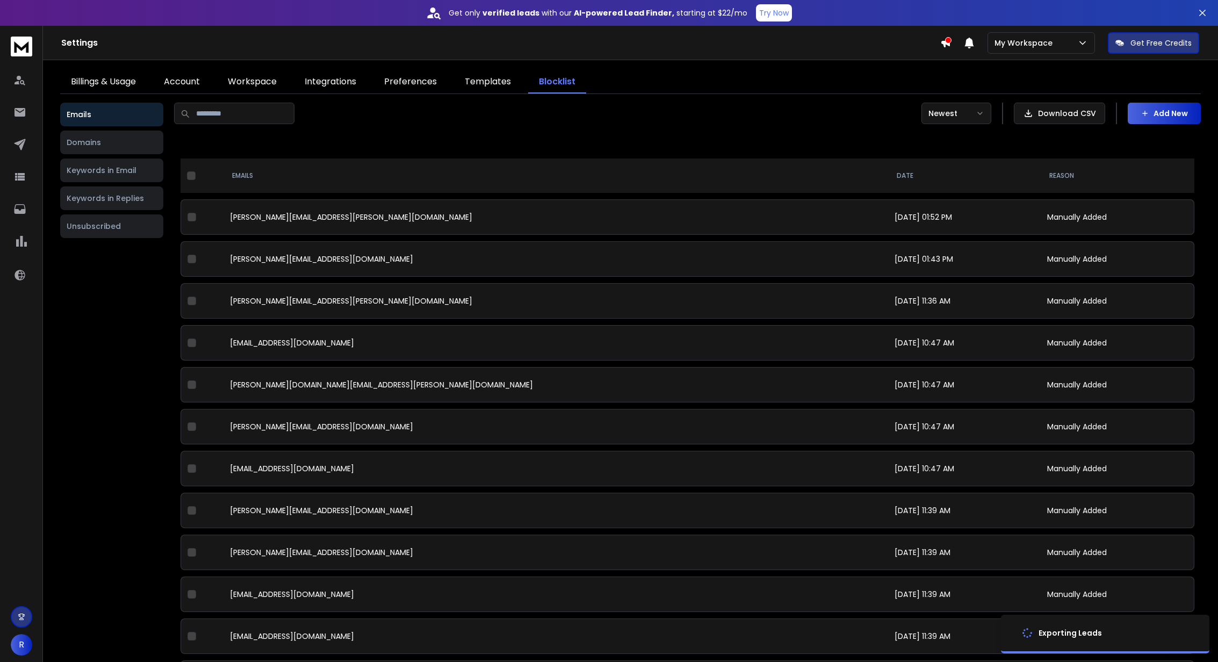
click at [186, 174] on th at bounding box center [202, 175] width 43 height 34
click at [189, 174] on button "Select this Page" at bounding box center [191, 175] width 9 height 9
click at [1085, 112] on button "Download CSV" at bounding box center [1059, 113] width 91 height 21
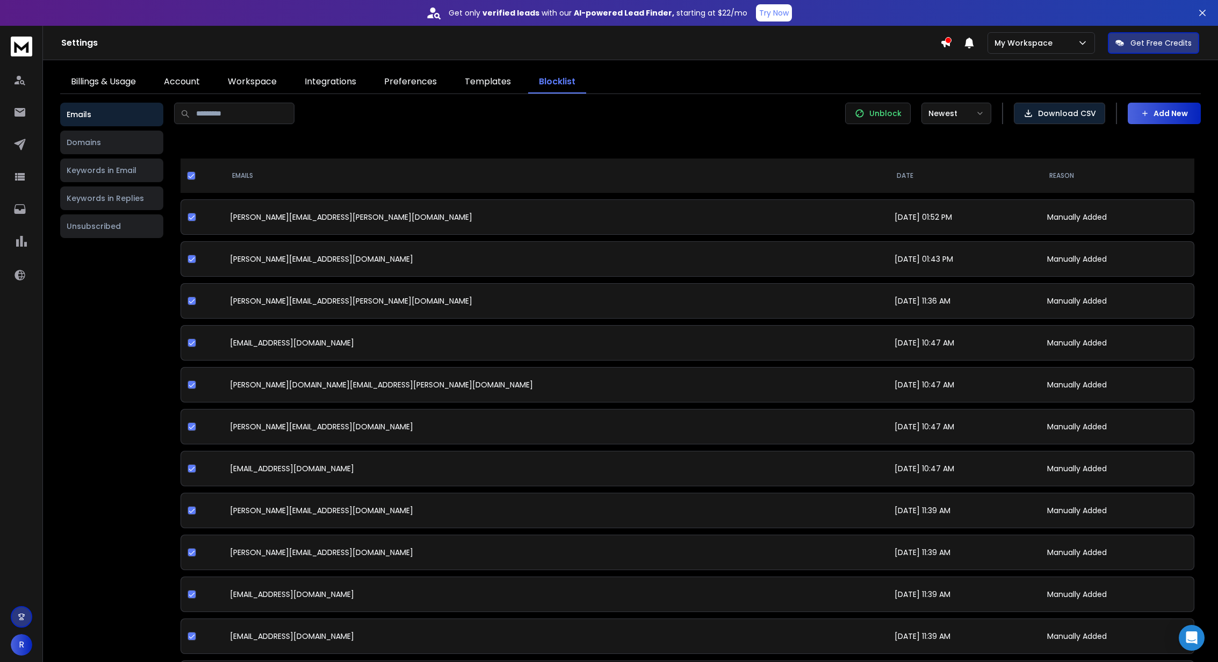
click at [1069, 110] on button "Download CSV" at bounding box center [1059, 113] width 91 height 21
click at [22, 146] on icon at bounding box center [19, 144] width 11 height 11
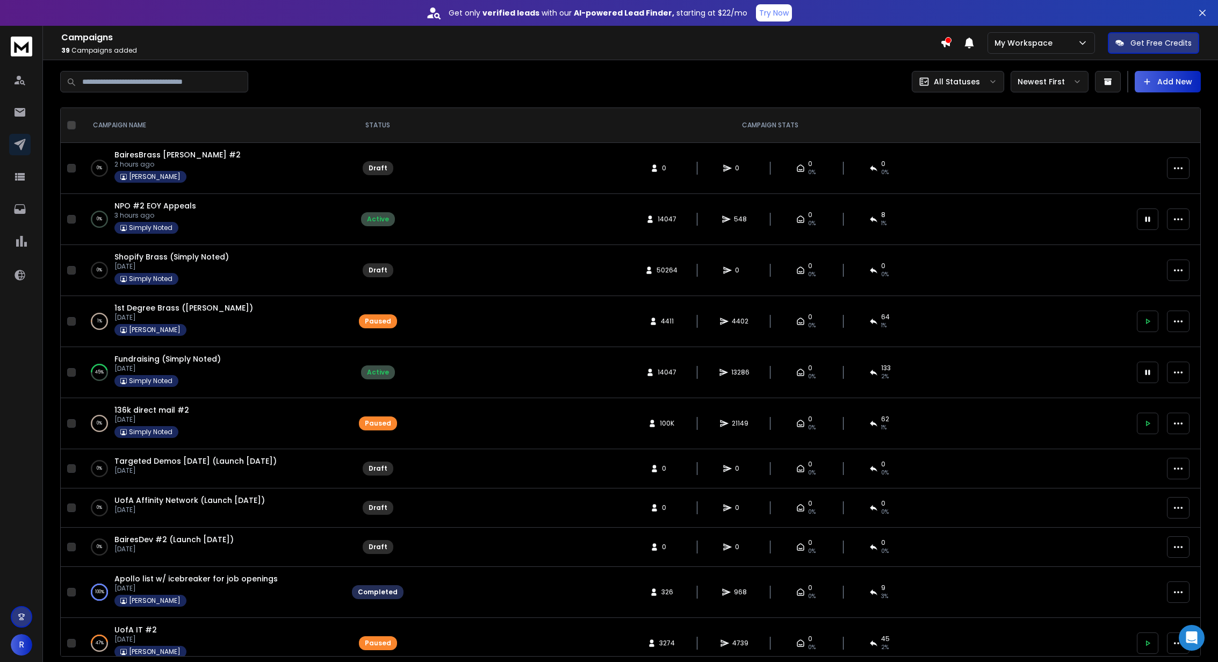
click at [209, 322] on div "1 % 1st Degree Brass (Baires) 6 days ago Baires" at bounding box center [213, 321] width 244 height 38
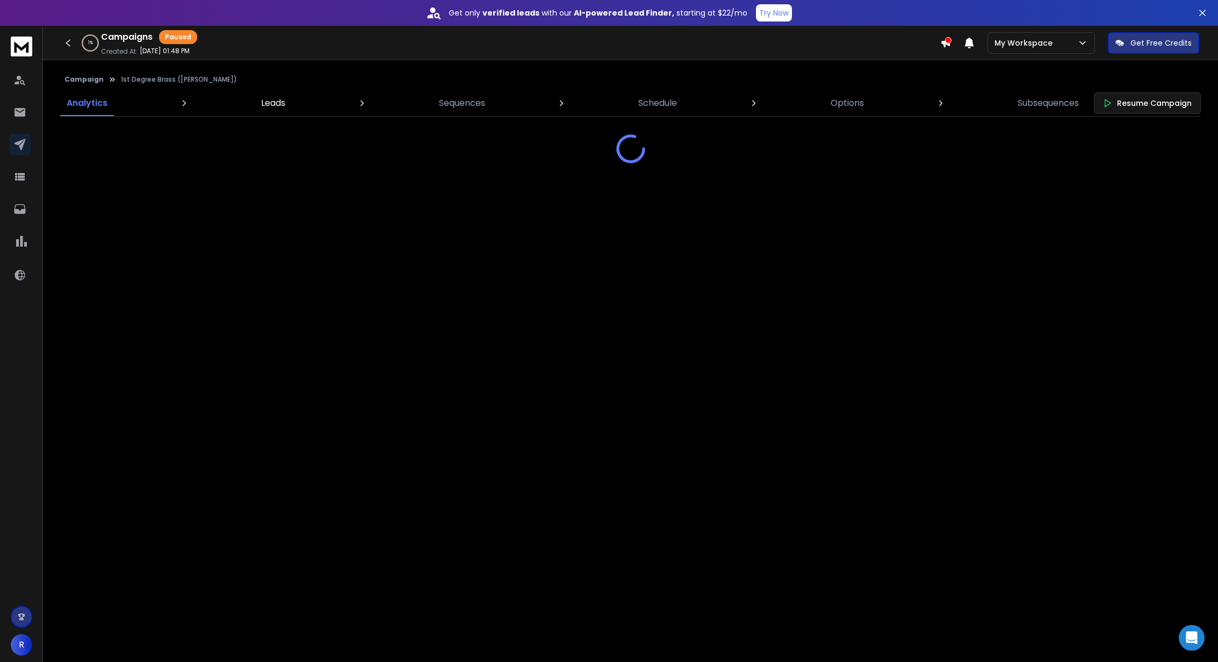
click at [271, 95] on link "Leads" at bounding box center [273, 103] width 37 height 26
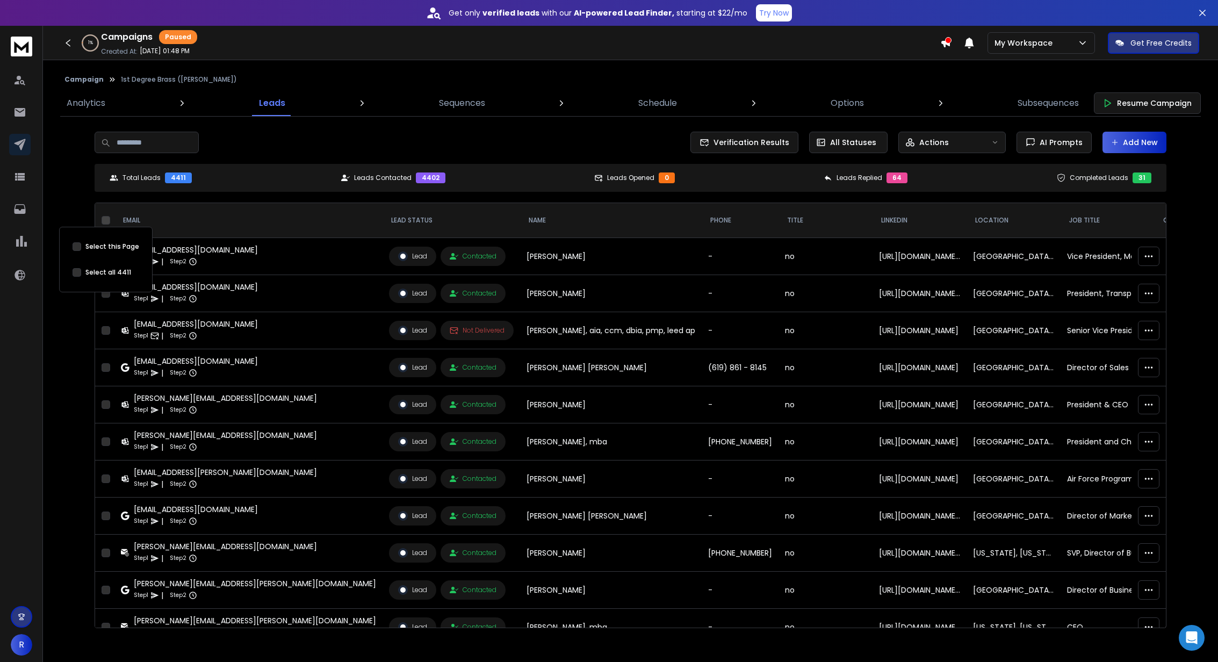
click at [100, 273] on label "Select all 4411" at bounding box center [108, 272] width 46 height 9
click at [75, 273] on button "Select this Page" at bounding box center [77, 272] width 9 height 9
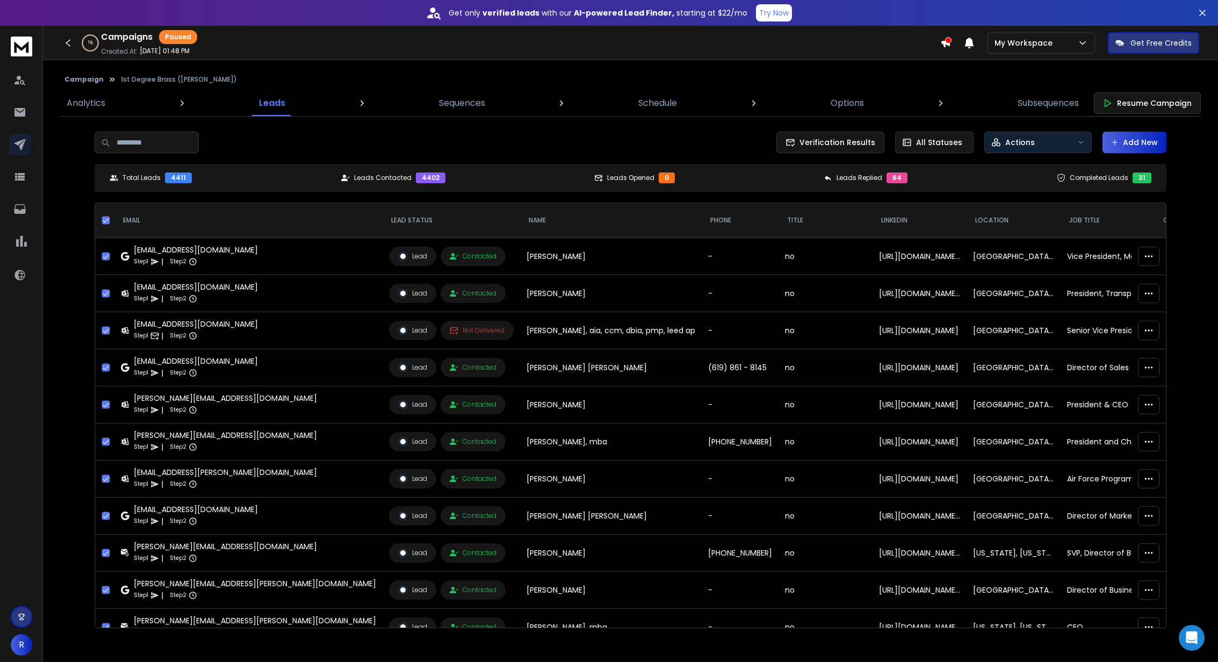
click at [1060, 146] on div "Actions" at bounding box center [1032, 142] width 82 height 11
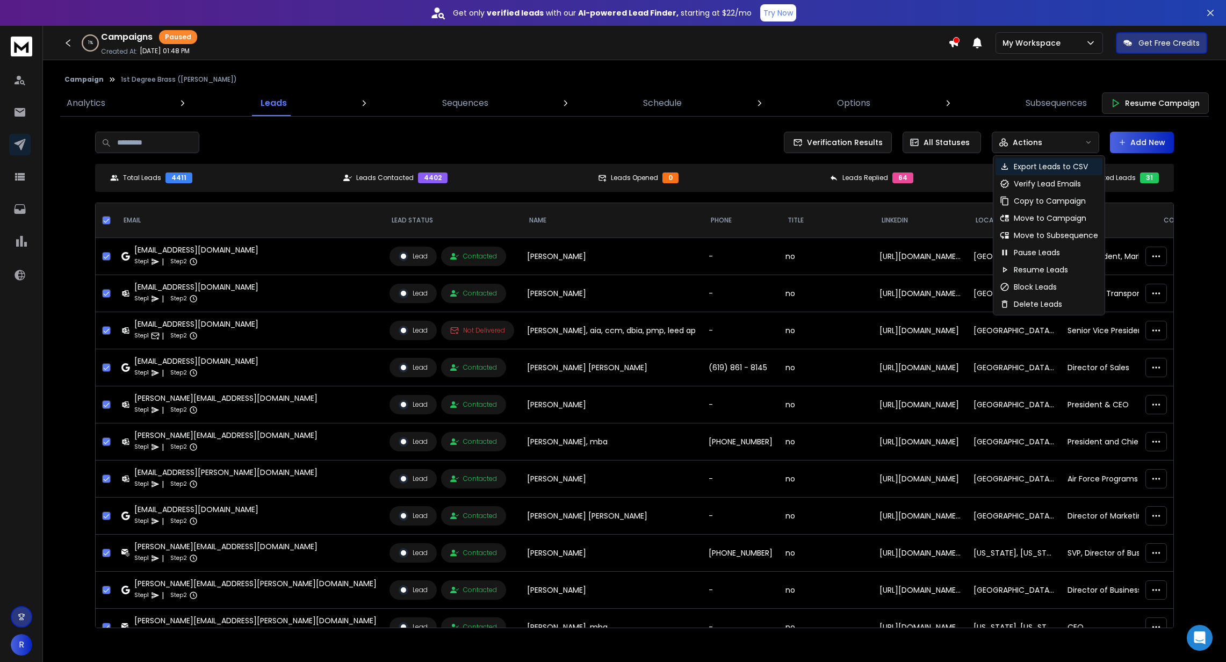
click at [1057, 171] on p "Export Leads to CSV" at bounding box center [1051, 166] width 74 height 11
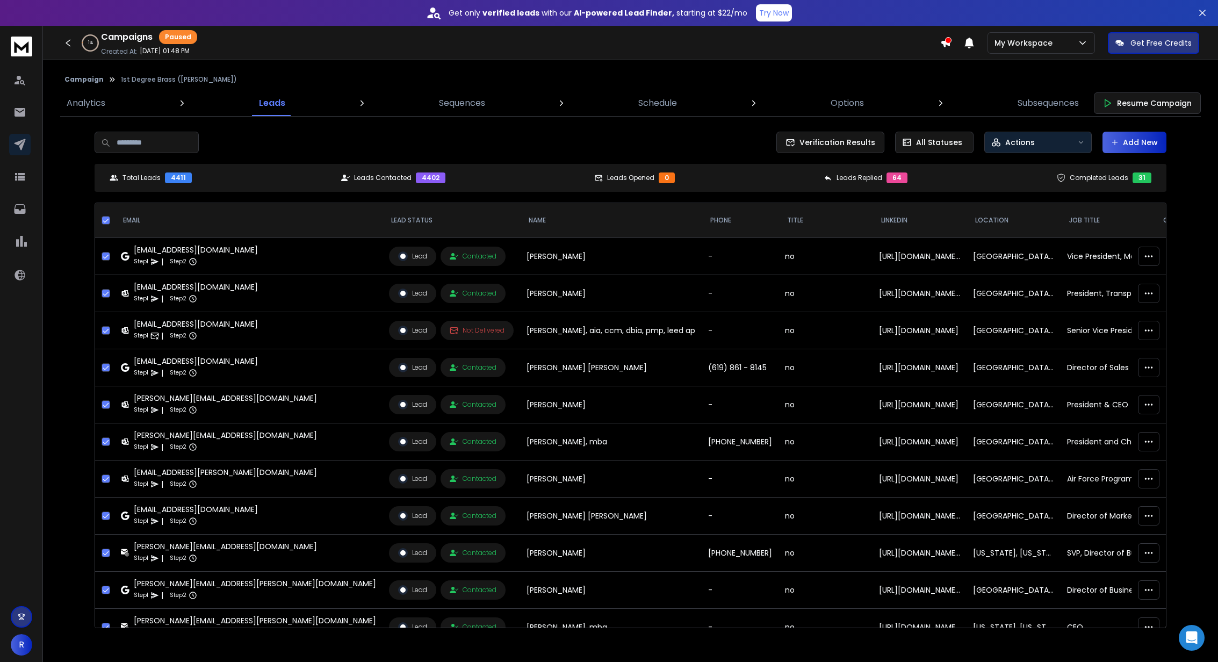
click at [1066, 140] on div "Actions" at bounding box center [1032, 142] width 82 height 11
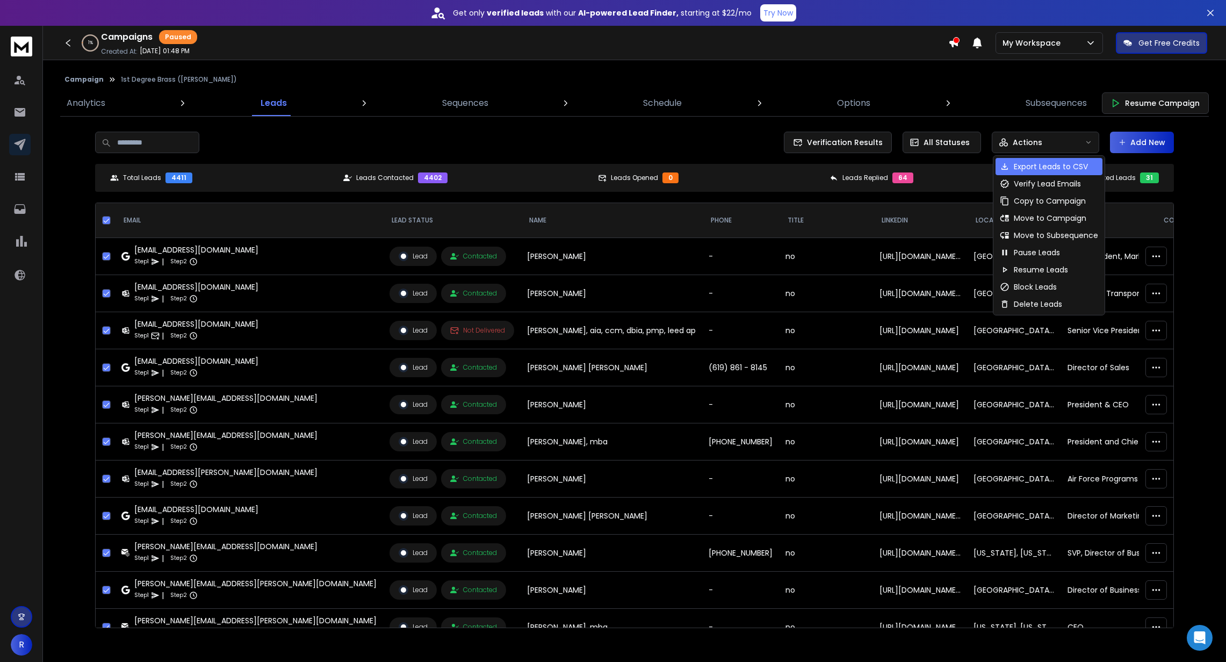
click at [1046, 167] on p "Export Leads to CSV" at bounding box center [1051, 166] width 74 height 11
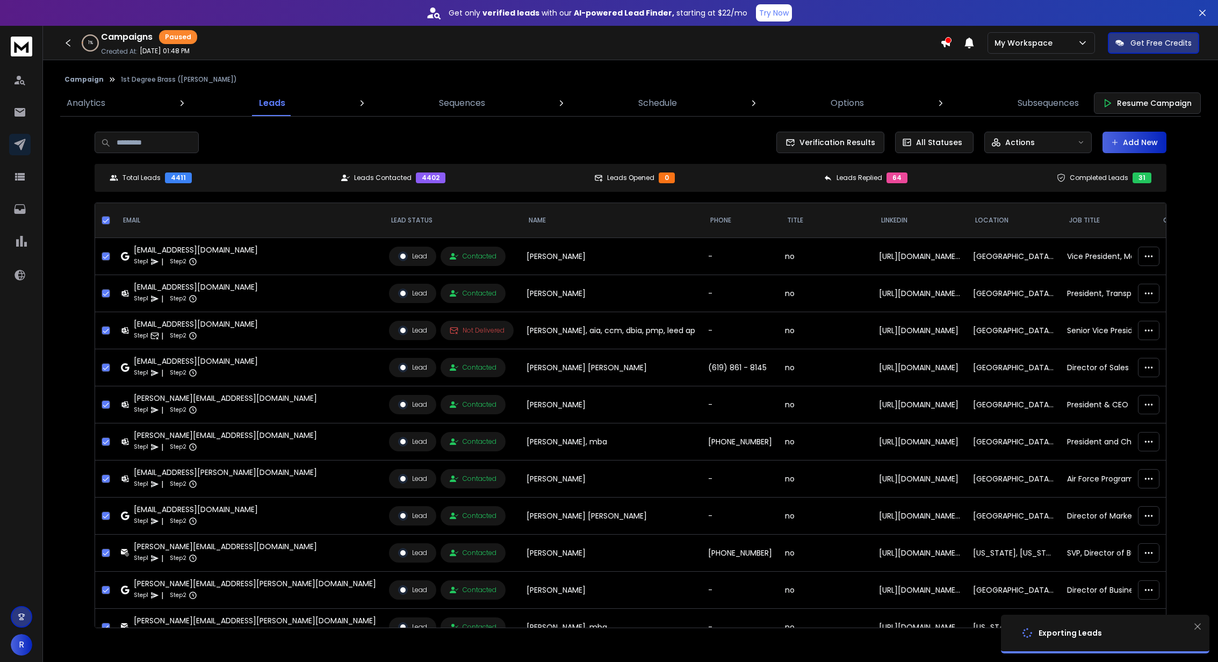
click at [1077, 629] on div "Exporting Leads" at bounding box center [1069, 632] width 63 height 11
click at [1028, 641] on div "Exporting Leads" at bounding box center [1061, 633] width 105 height 37
click at [1058, 631] on div "Exporting Leads" at bounding box center [1069, 632] width 63 height 11
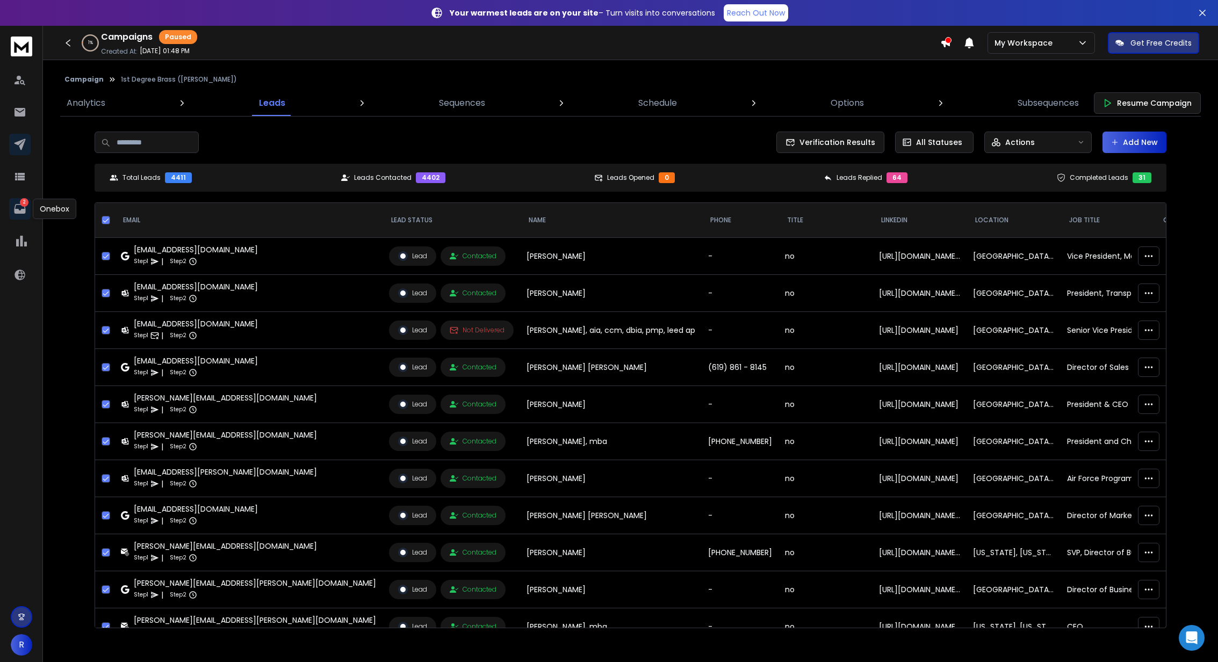
click at [24, 213] on icon at bounding box center [19, 209] width 11 height 10
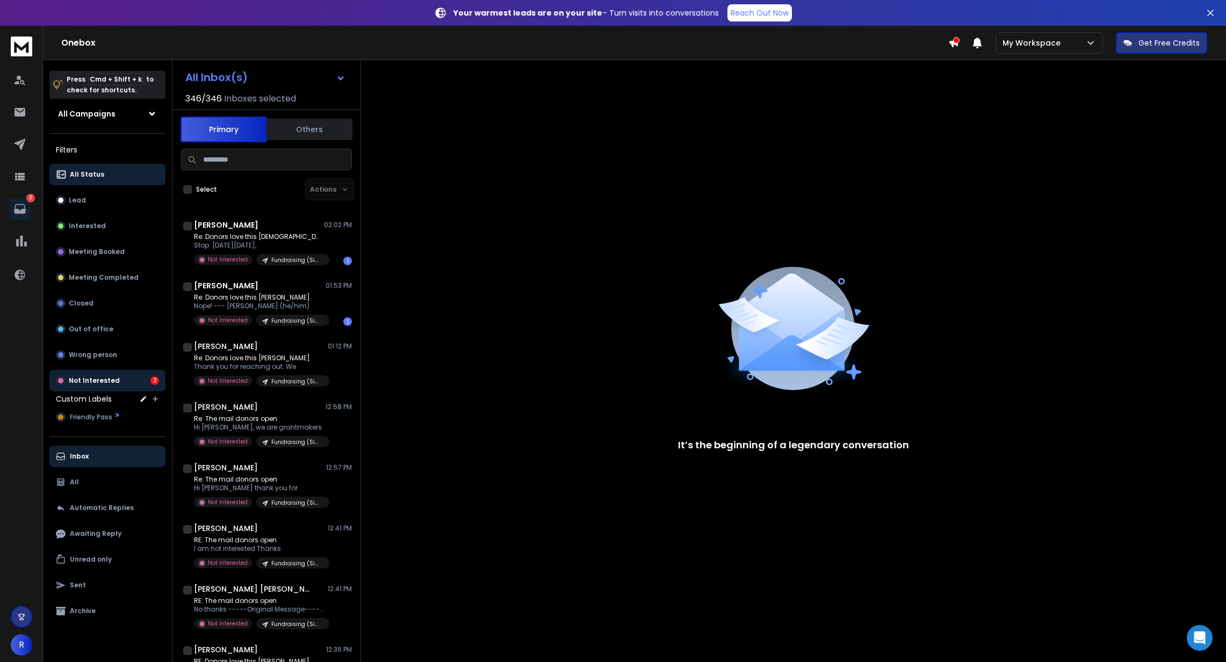
click at [103, 384] on p "Not Interested" at bounding box center [94, 381] width 51 height 9
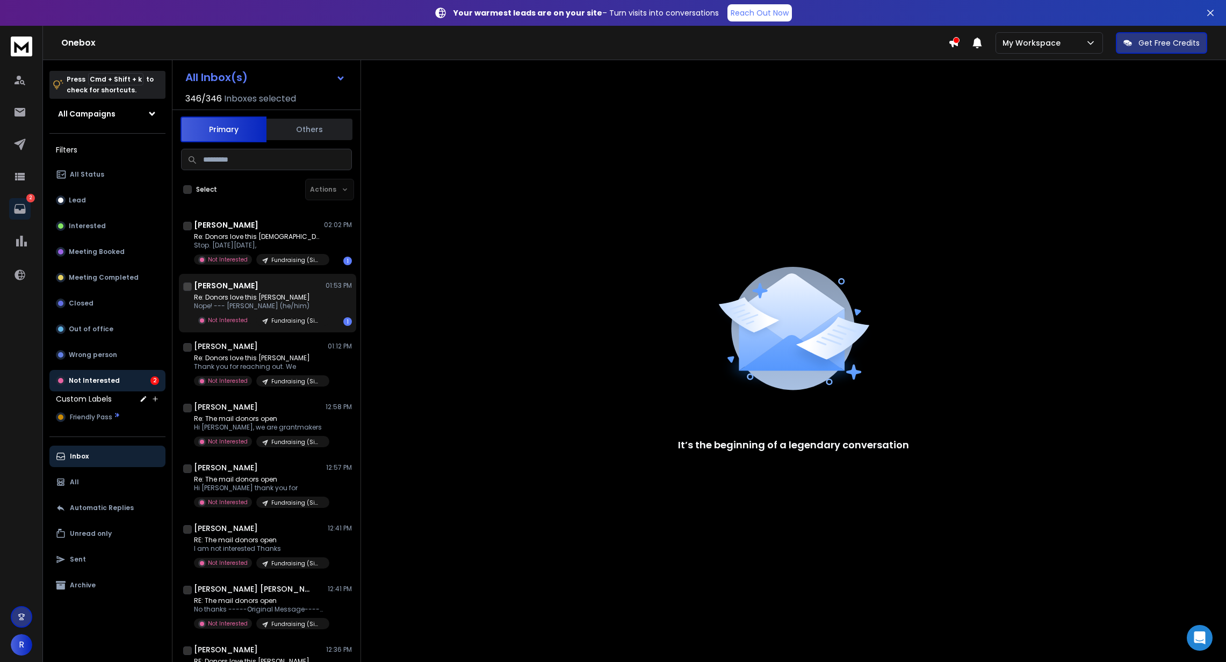
click at [298, 292] on div "Luke Jones 01:53 PM Re: Donors love this Luke Nope! --- Luke Jones (he/him) Not…" at bounding box center [273, 303] width 158 height 46
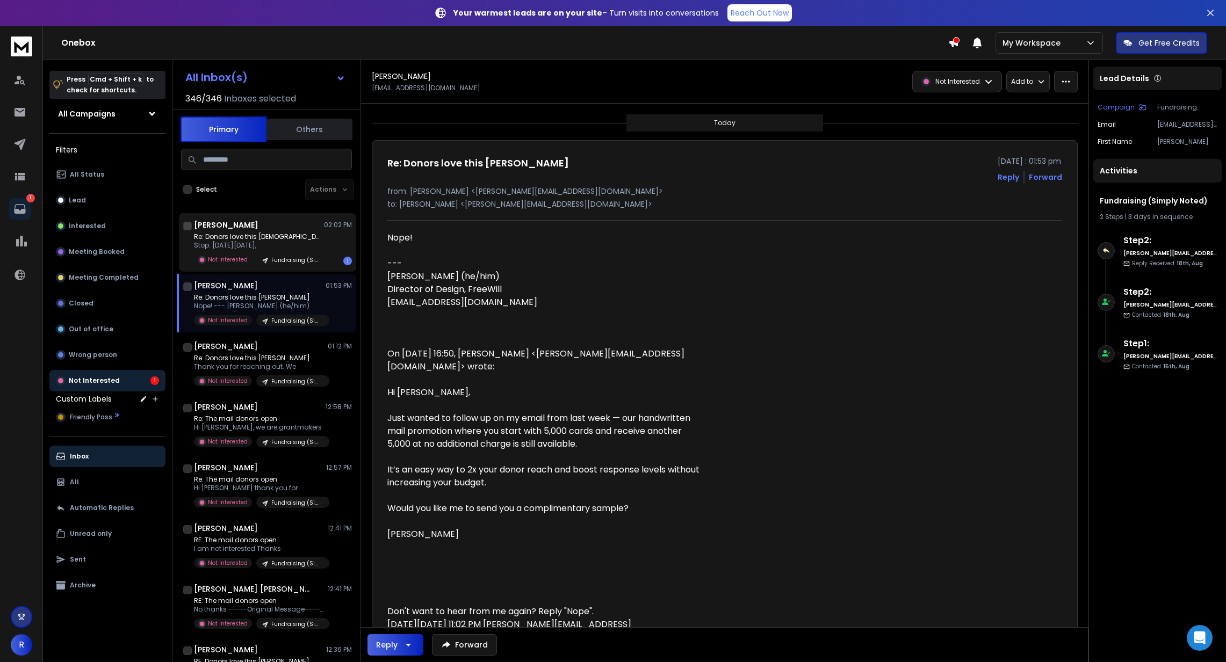
click at [284, 225] on div "Marnie Lansdown 02:02 PM" at bounding box center [273, 225] width 158 height 11
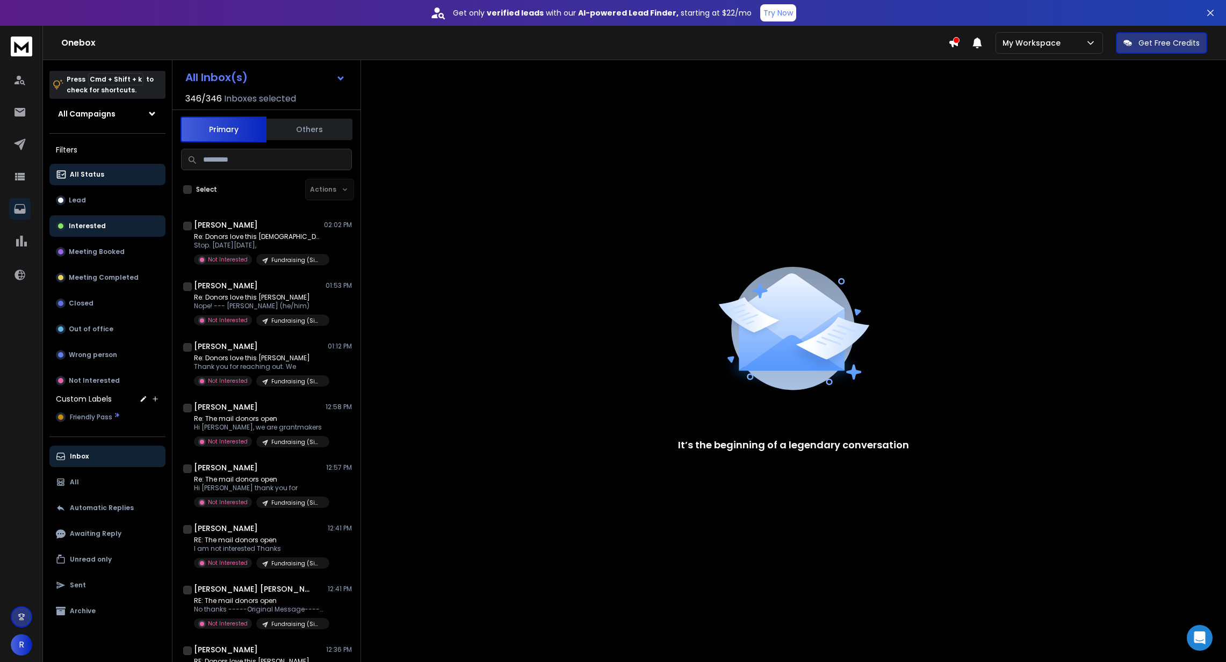
click at [105, 227] on button "Interested" at bounding box center [107, 225] width 116 height 21
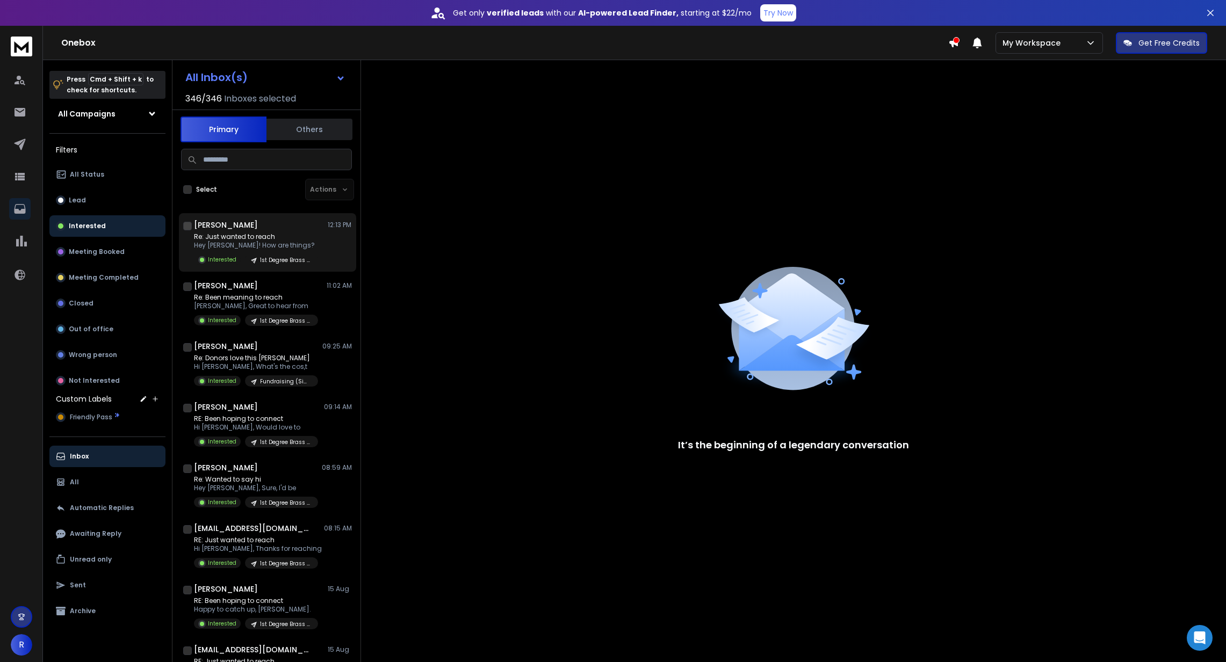
click at [266, 238] on p "Re: Just wanted to reach" at bounding box center [256, 237] width 124 height 9
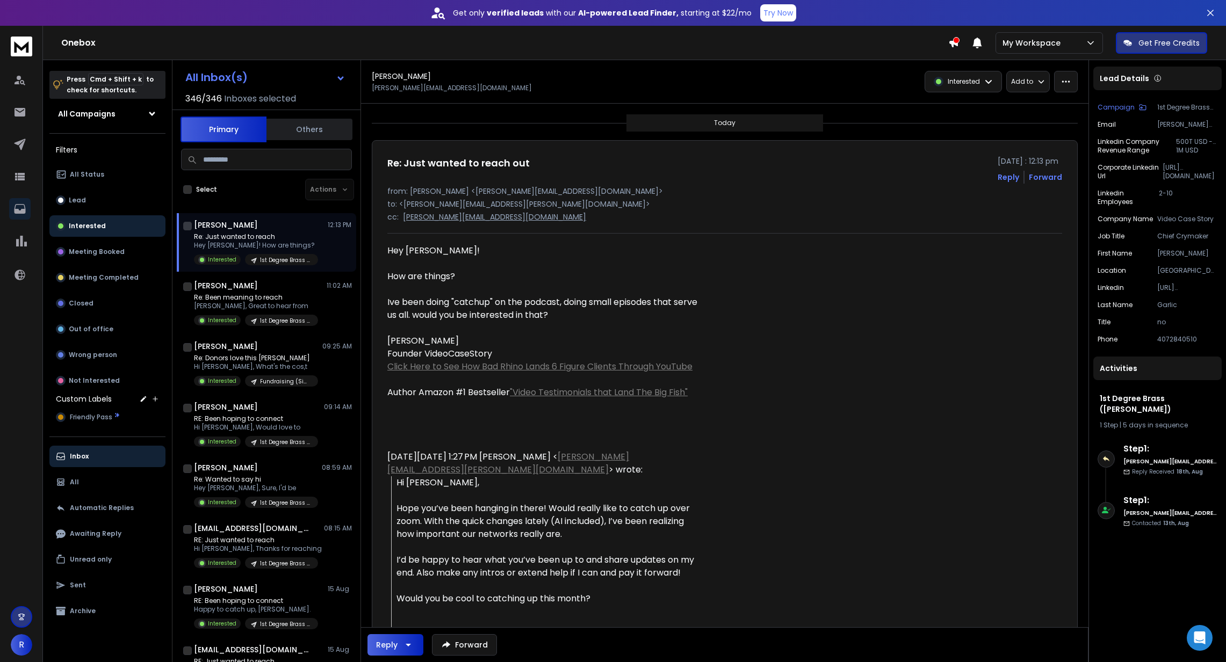
drag, startPoint x: 716, startPoint y: 393, endPoint x: 398, endPoint y: 239, distance: 352.9
click at [398, 239] on div "Re: Just wanted to reach out [DATE] : 12:13 pm Reply Forward from: [PERSON_NAME…" at bounding box center [724, 501] width 675 height 690
click at [16, 113] on icon at bounding box center [20, 112] width 11 height 9
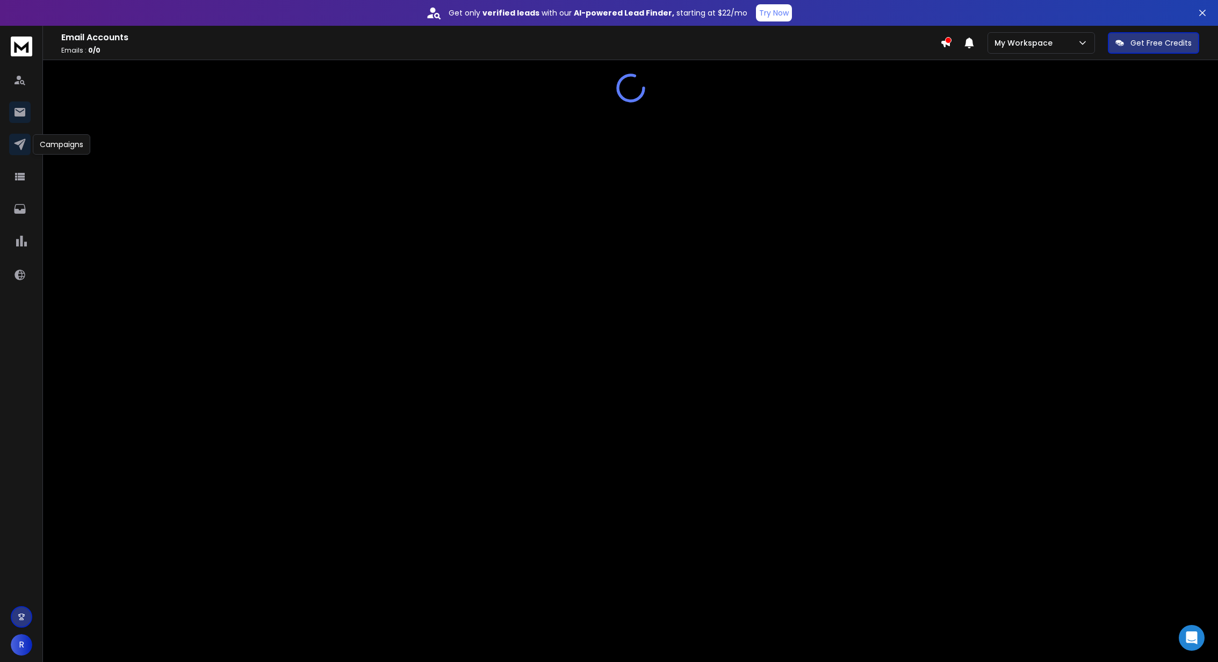
click at [19, 148] on icon at bounding box center [19, 144] width 13 height 13
